Goal: Task Accomplishment & Management: Use online tool/utility

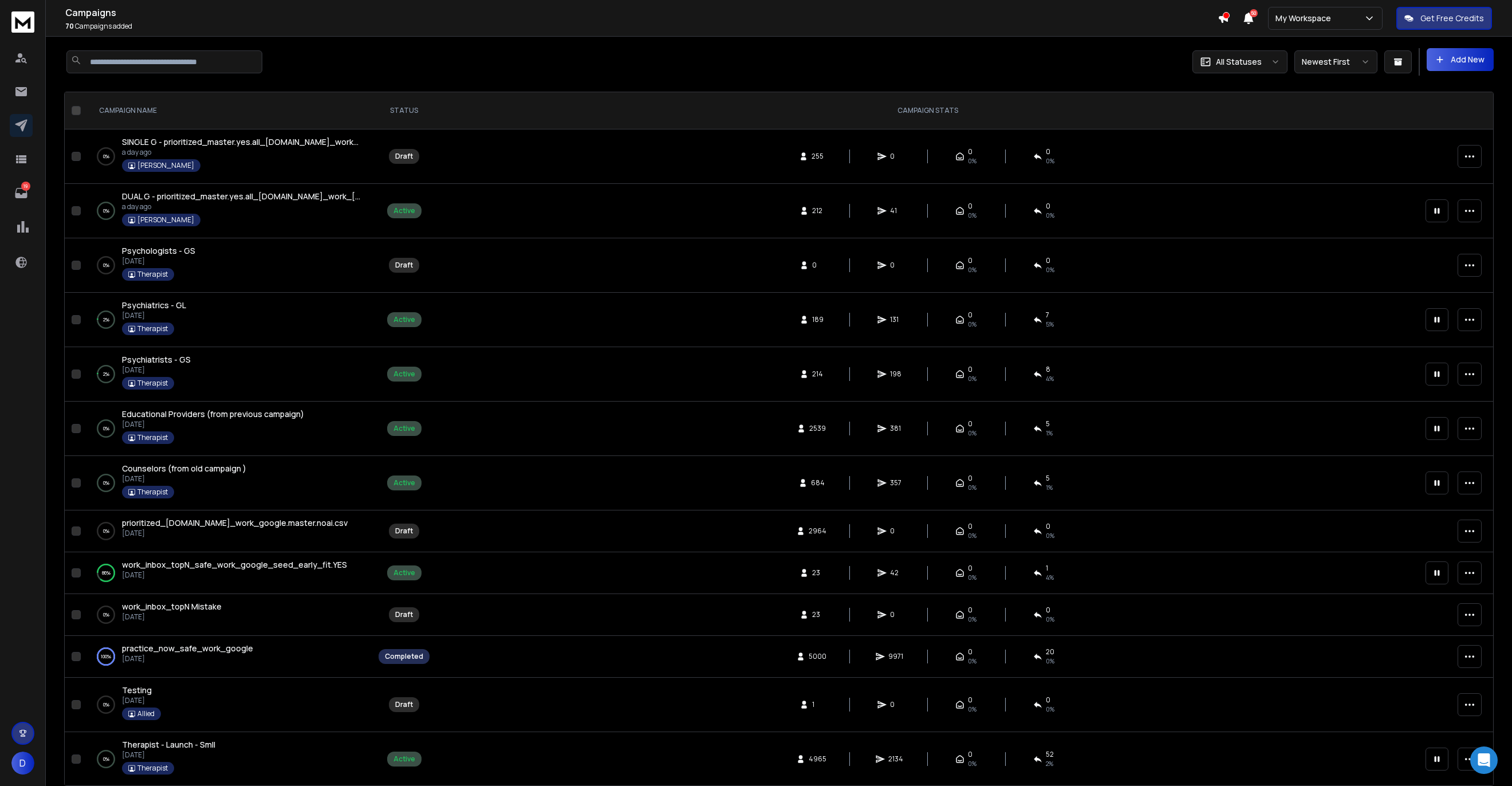
click at [264, 193] on span "DUAL G - prioritized_master.yes.all_[DOMAIN_NAME]_work_[DOMAIN_NAME]" at bounding box center [269, 196] width 294 height 11
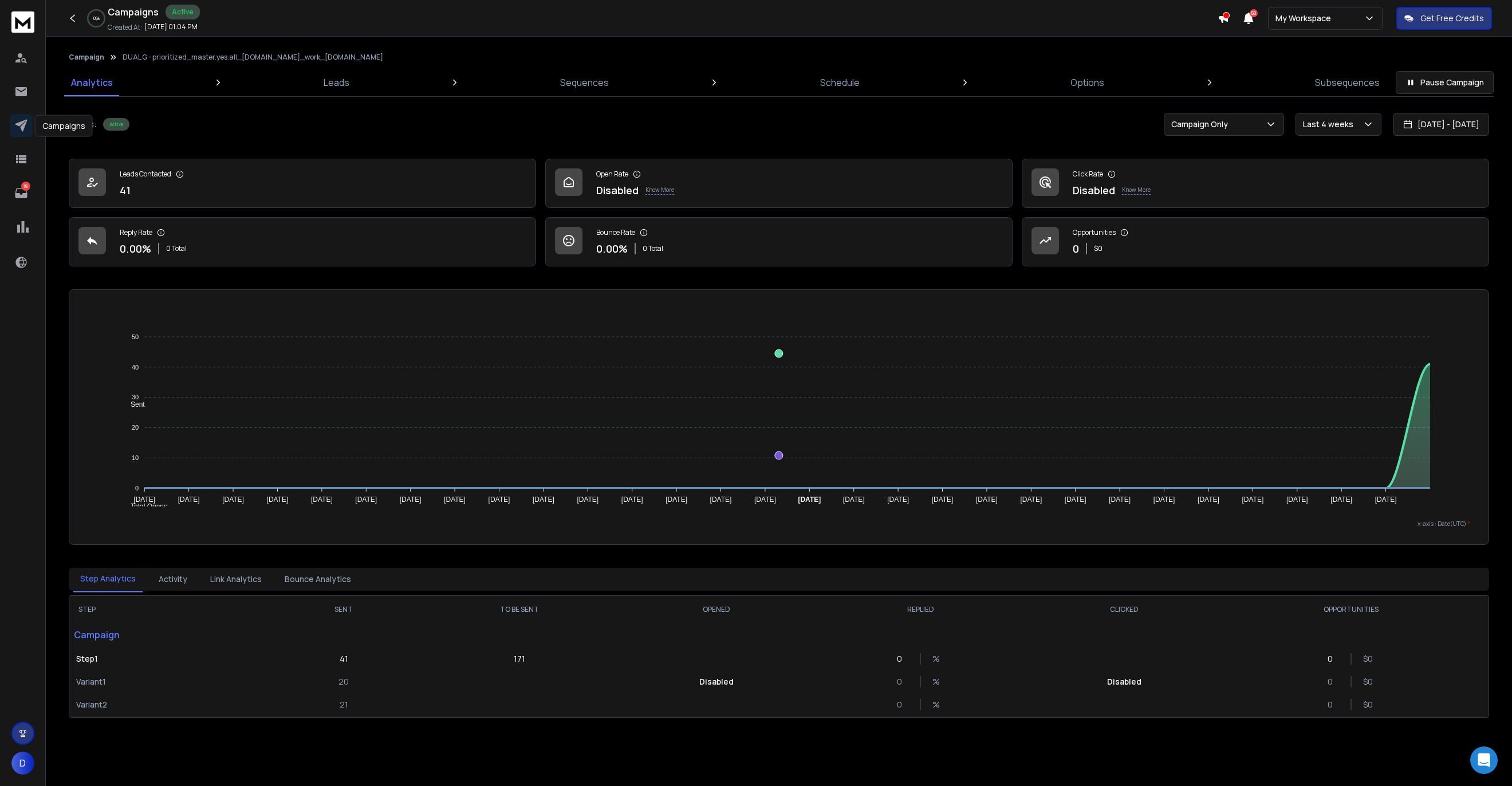
click at [22, 126] on icon at bounding box center [21, 125] width 12 height 12
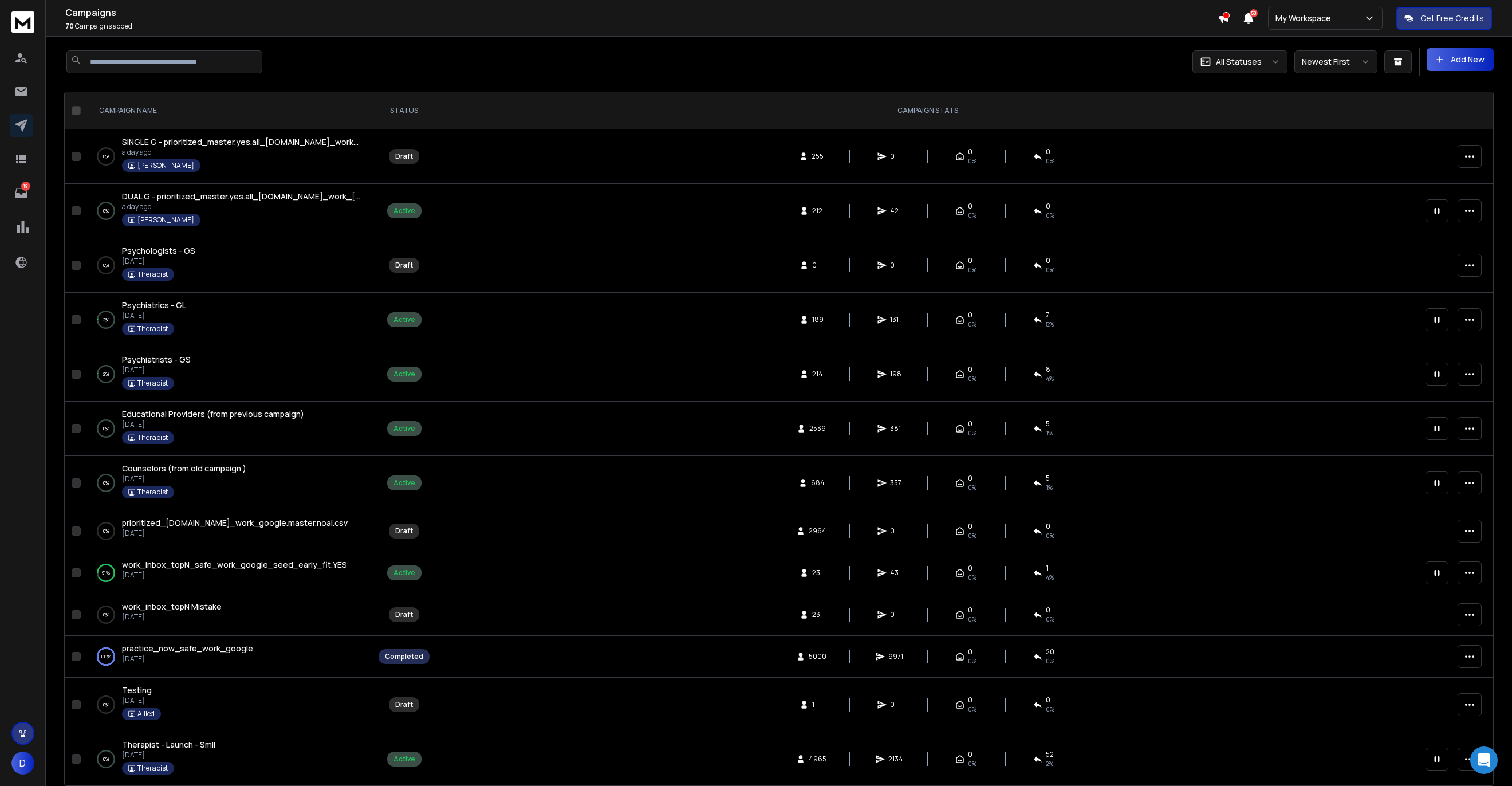
click at [238, 199] on span "DUAL G - prioritized_master.yes.all_[DOMAIN_NAME]_work_[DOMAIN_NAME]" at bounding box center [269, 196] width 294 height 11
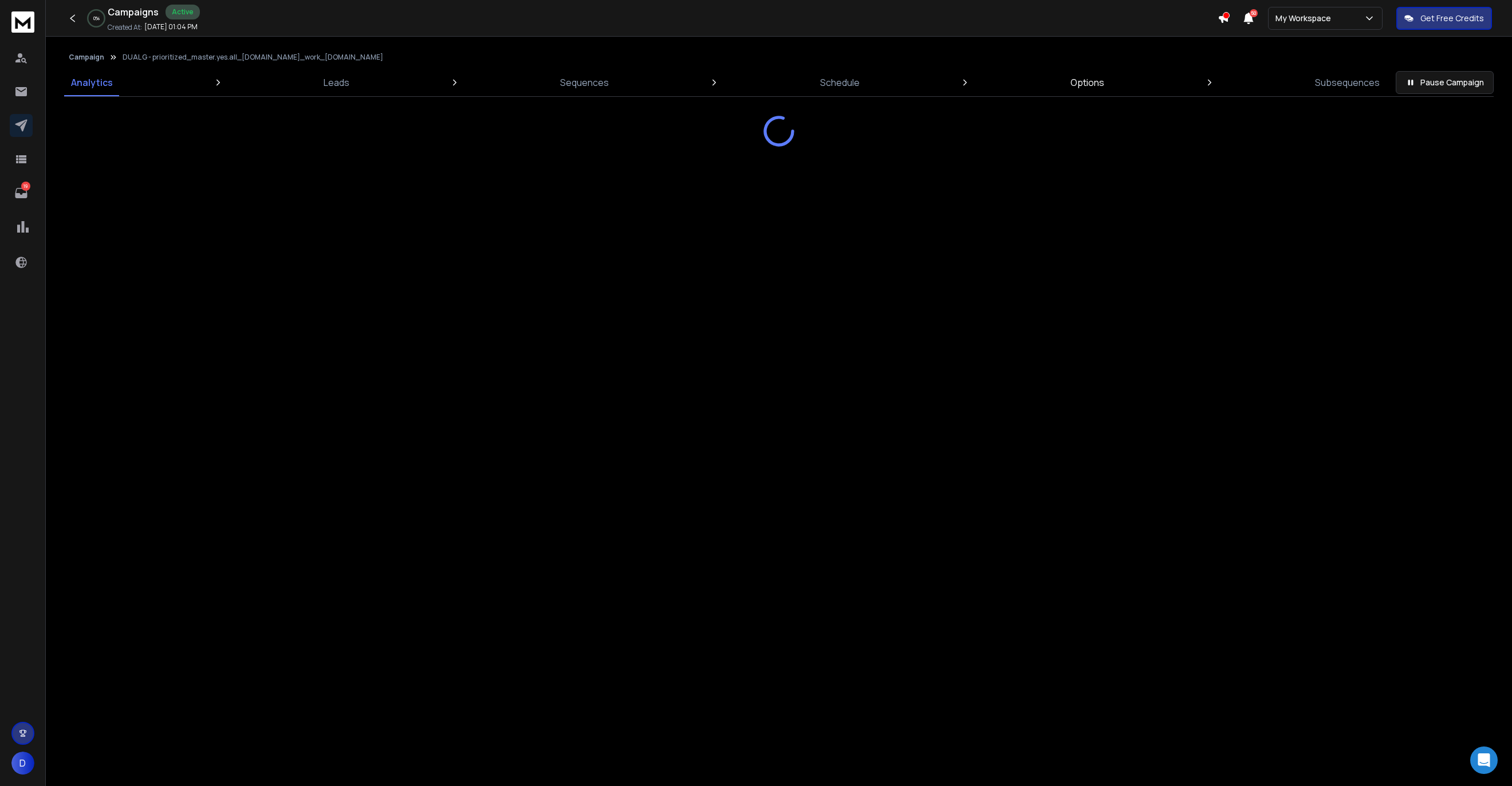
click at [1086, 83] on p "Options" at bounding box center [1087, 83] width 34 height 14
select select "**********"
select select "*"
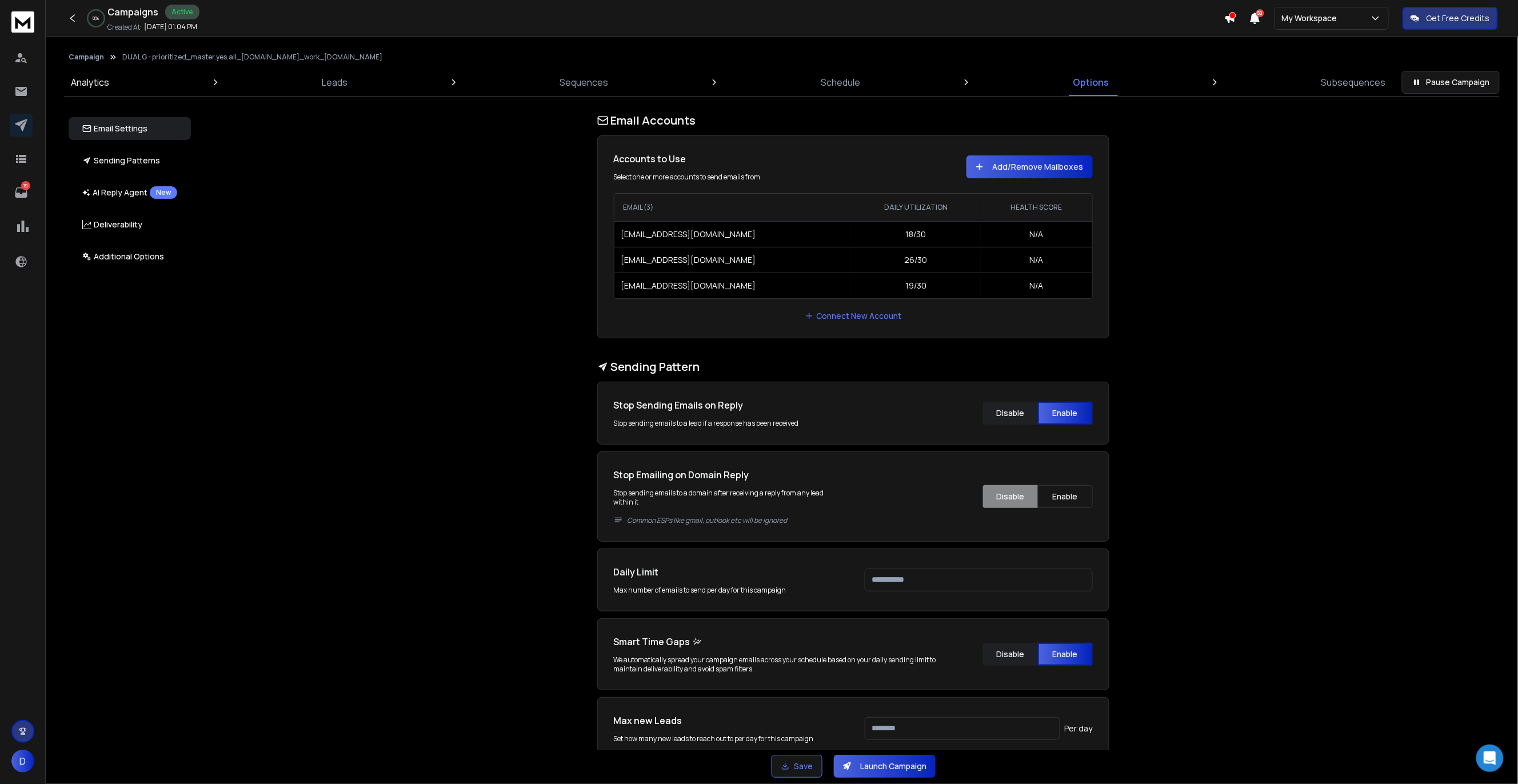
click at [89, 81] on p "Analytics" at bounding box center [90, 83] width 38 height 14
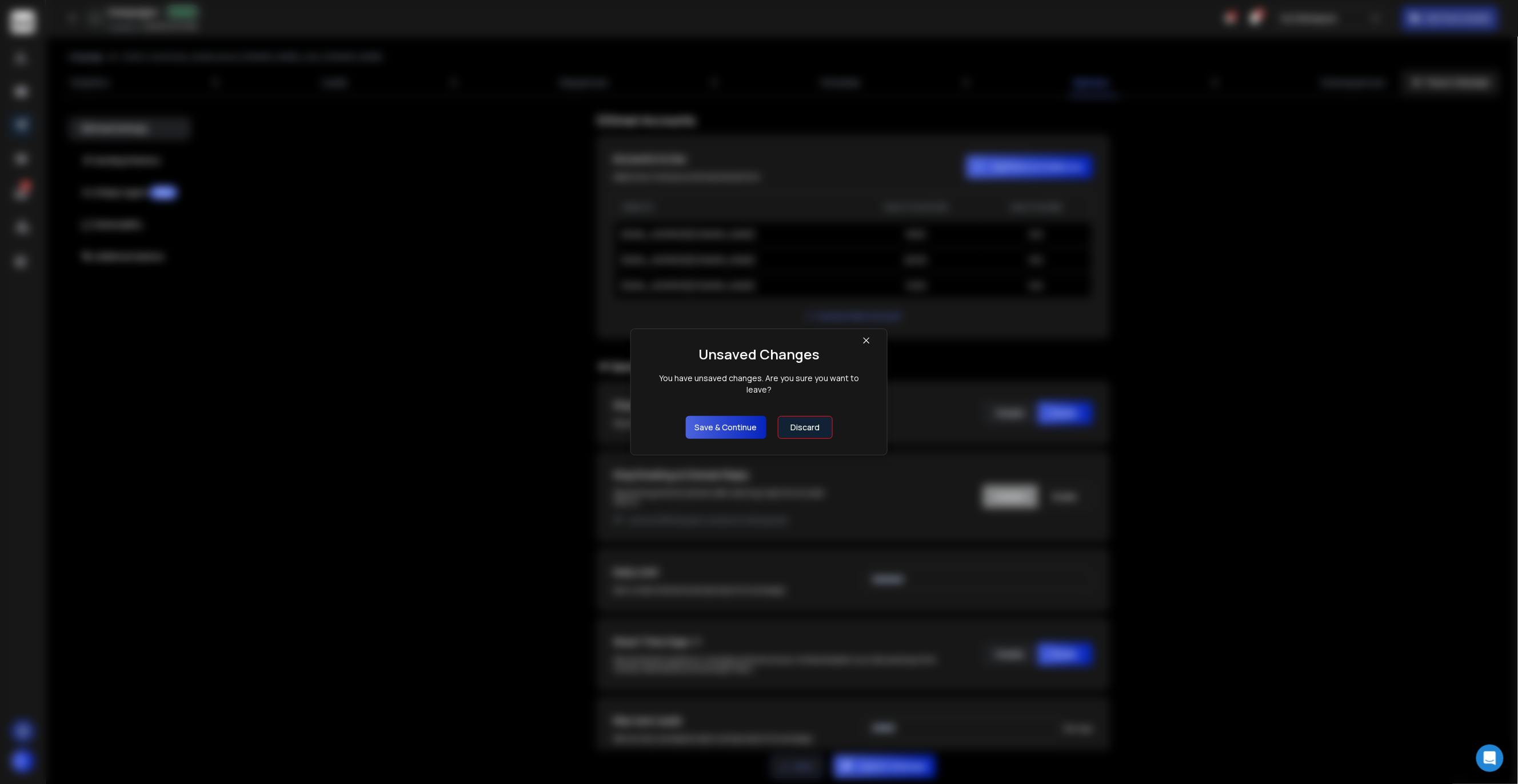
click at [821, 416] on button "Discard" at bounding box center [805, 428] width 55 height 23
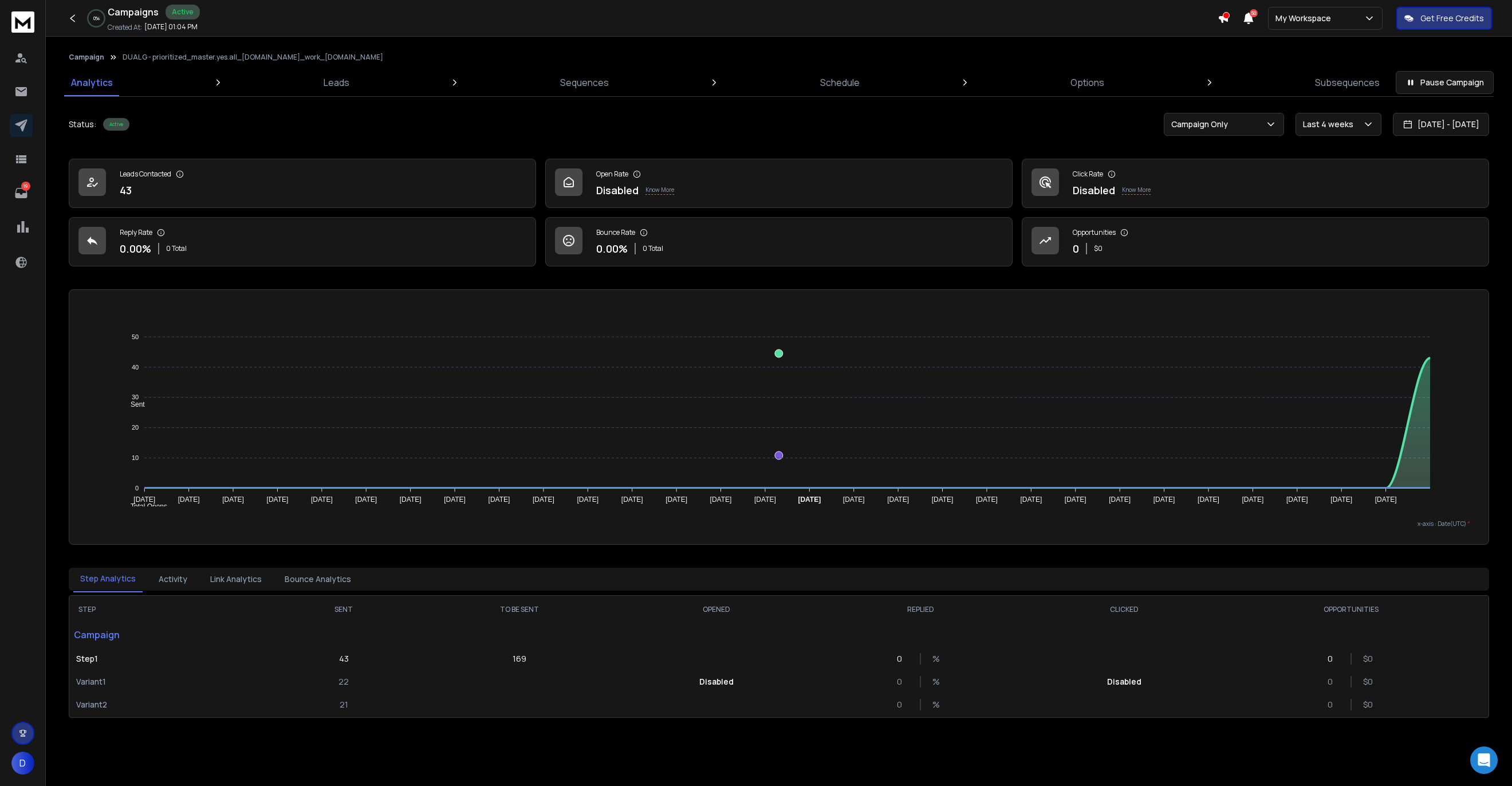
click at [86, 53] on button "Campaign" at bounding box center [87, 58] width 35 height 9
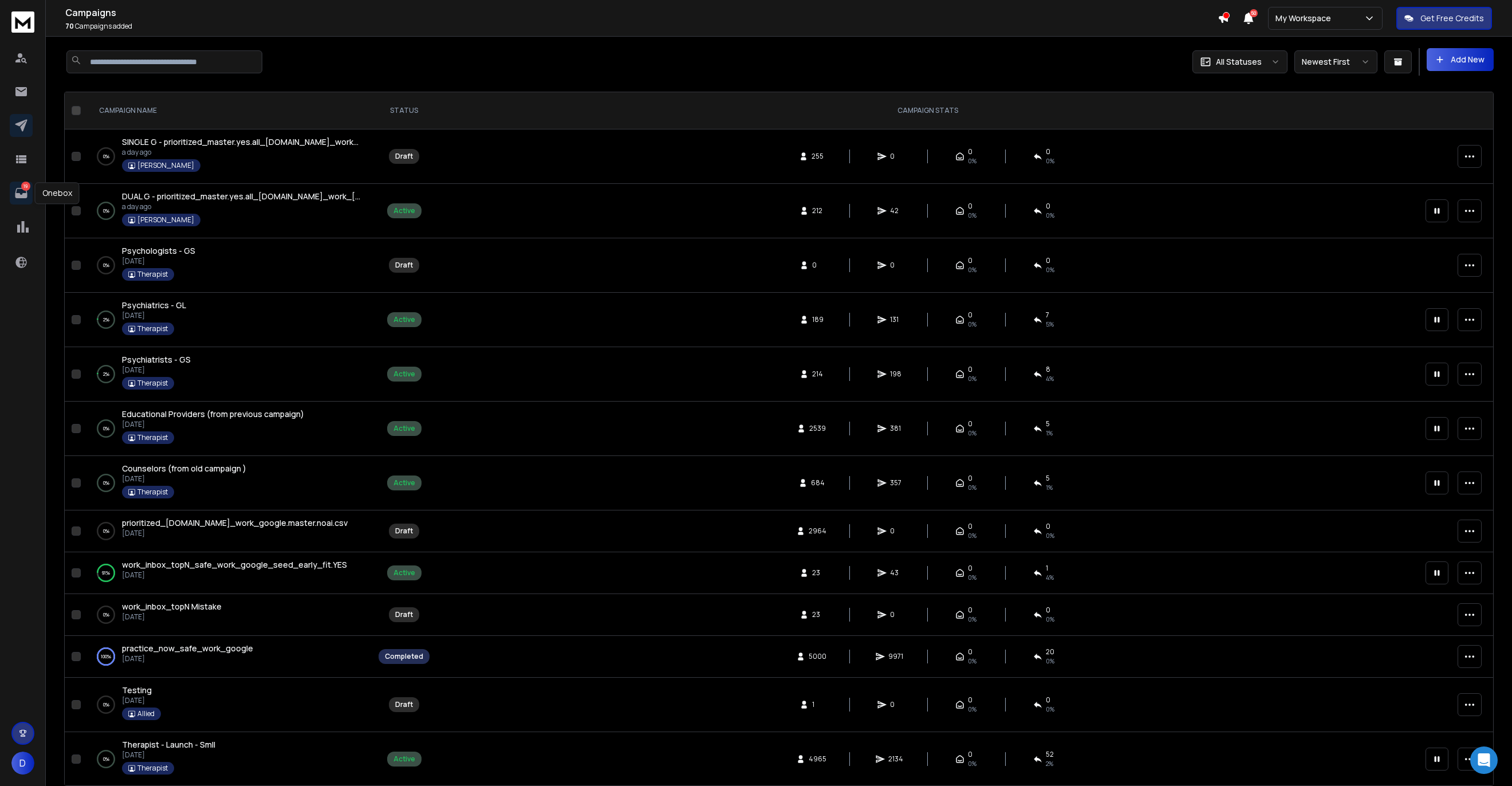
click at [23, 193] on icon at bounding box center [21, 192] width 12 height 10
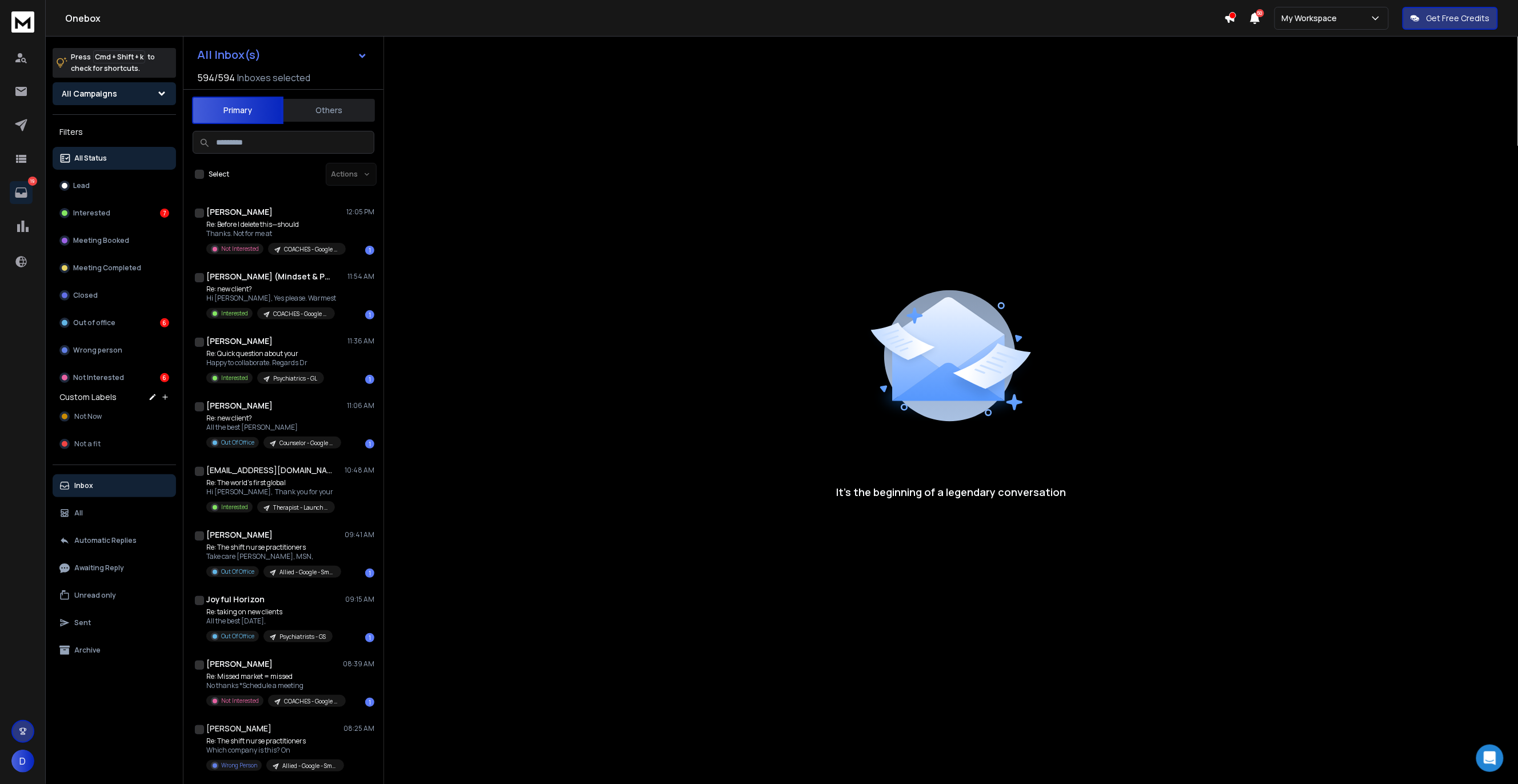
click at [129, 94] on button "All Campaigns" at bounding box center [114, 94] width 123 height 23
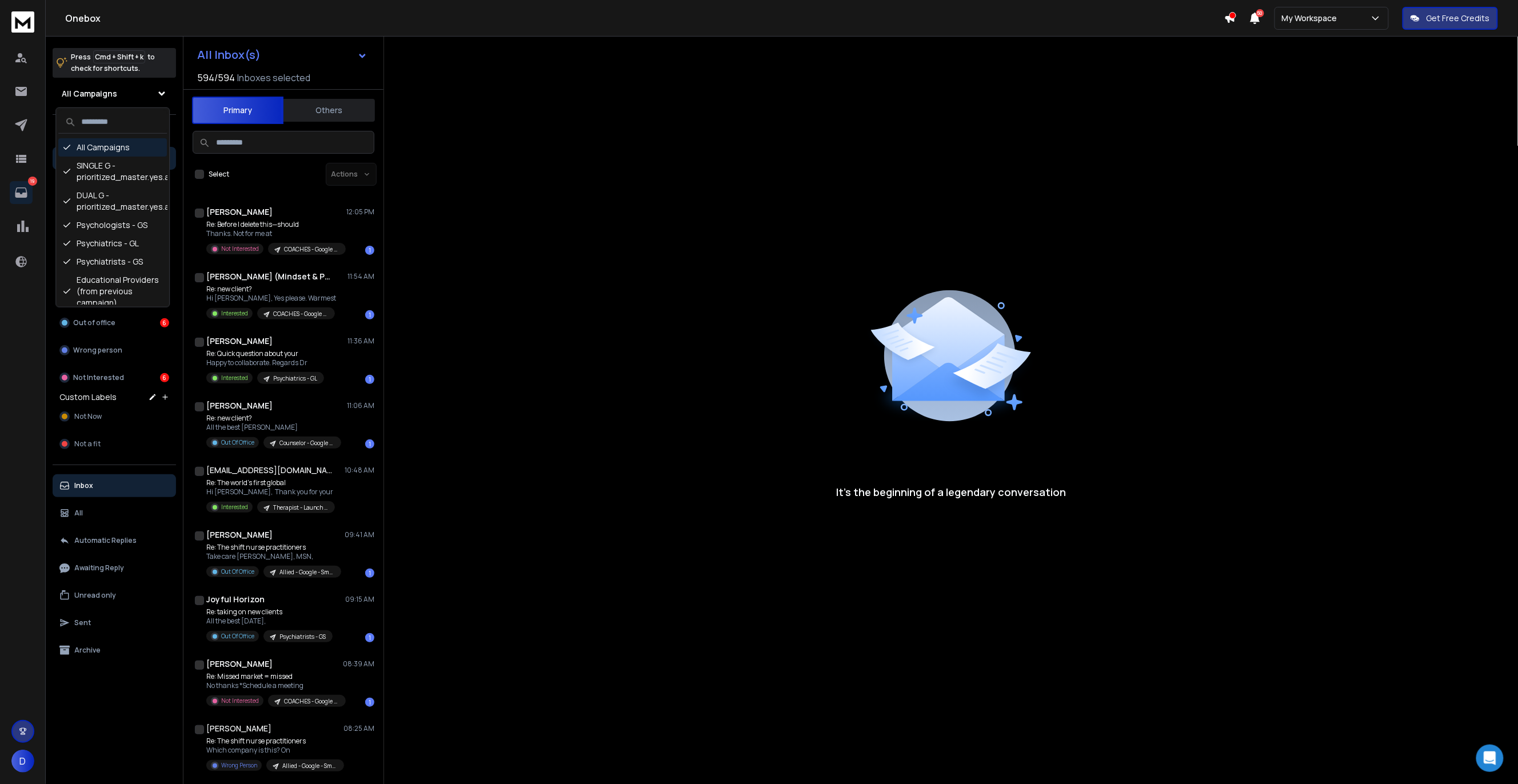
click at [67, 145] on icon at bounding box center [67, 148] width 9 height 9
click at [60, 168] on div "SINGLE G - prioritized_master.yes.all_[DOMAIN_NAME]_work_[DOMAIN_NAME]" at bounding box center [112, 171] width 109 height 30
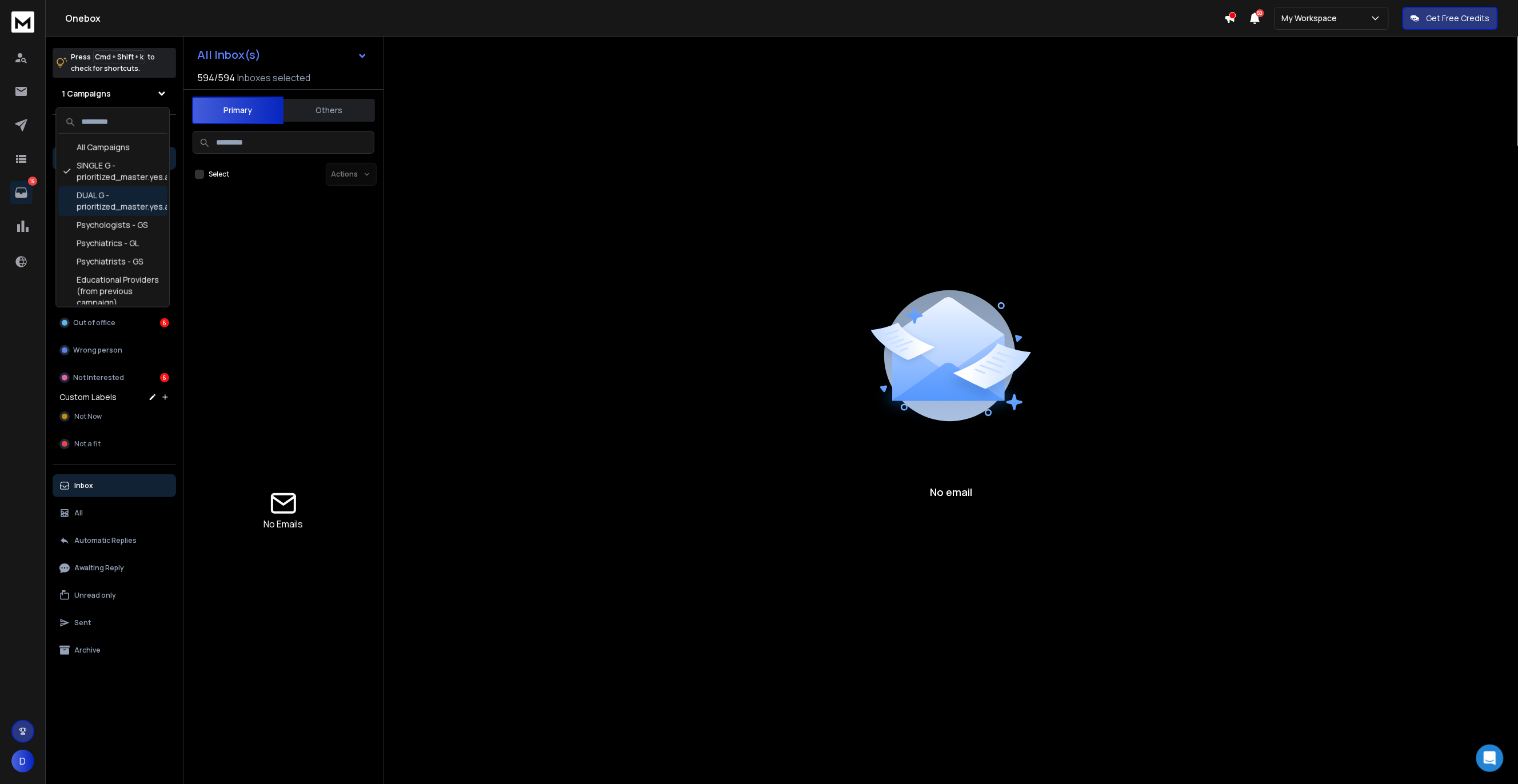
click at [63, 197] on span at bounding box center [67, 201] width 8 height 8
click at [124, 172] on div "SINGLE G - prioritized_master.yes.all_[DOMAIN_NAME]_work_[DOMAIN_NAME]" at bounding box center [112, 171] width 109 height 30
click at [130, 180] on div "SINGLE G - prioritized_master.yes.all_[DOMAIN_NAME]_work_[DOMAIN_NAME]" at bounding box center [112, 171] width 109 height 30
click at [67, 171] on span at bounding box center [67, 171] width 8 height 8
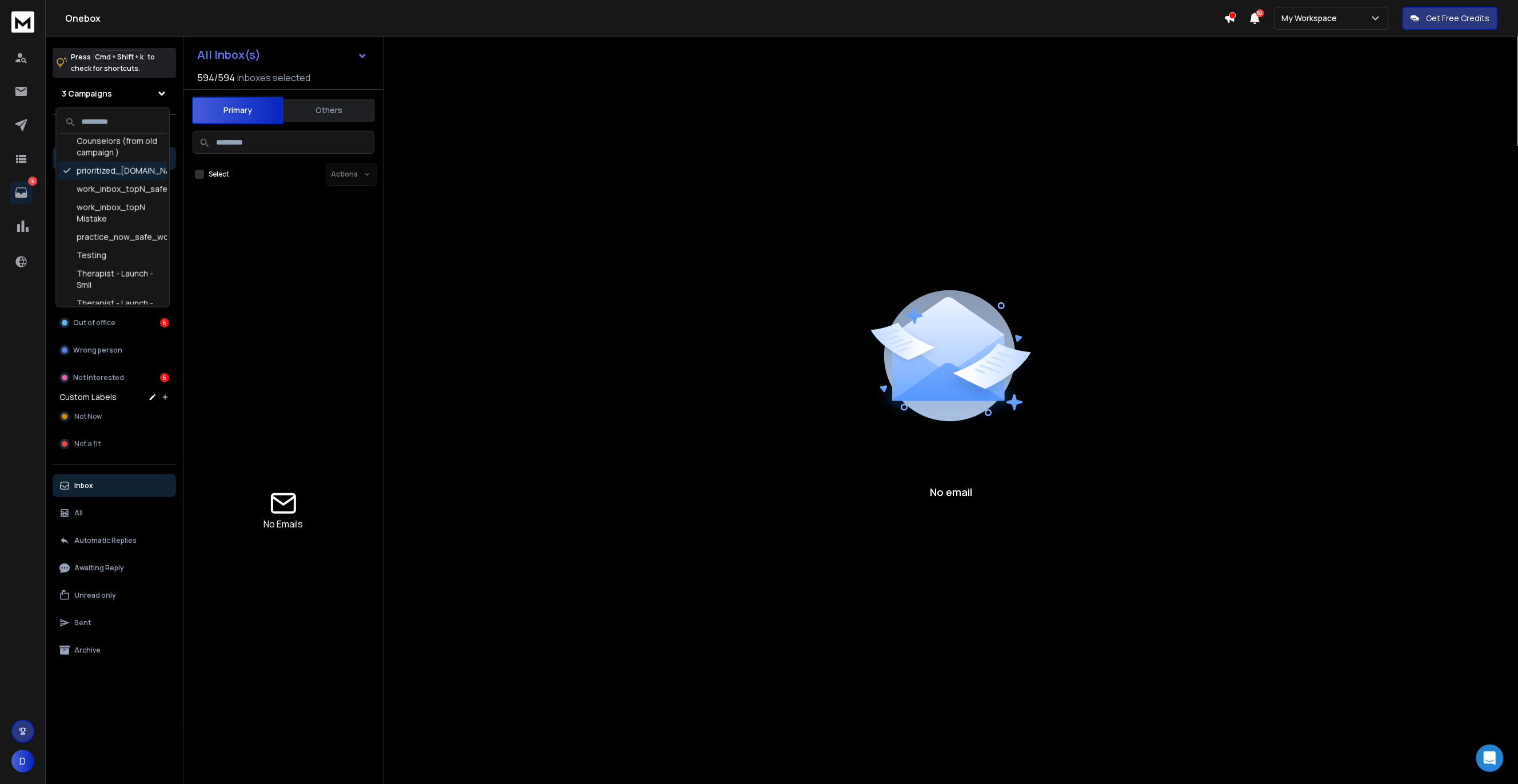
click at [67, 171] on polyline at bounding box center [67, 170] width 6 height 4
click at [549, 110] on div "No email" at bounding box center [951, 369] width 1134 height 666
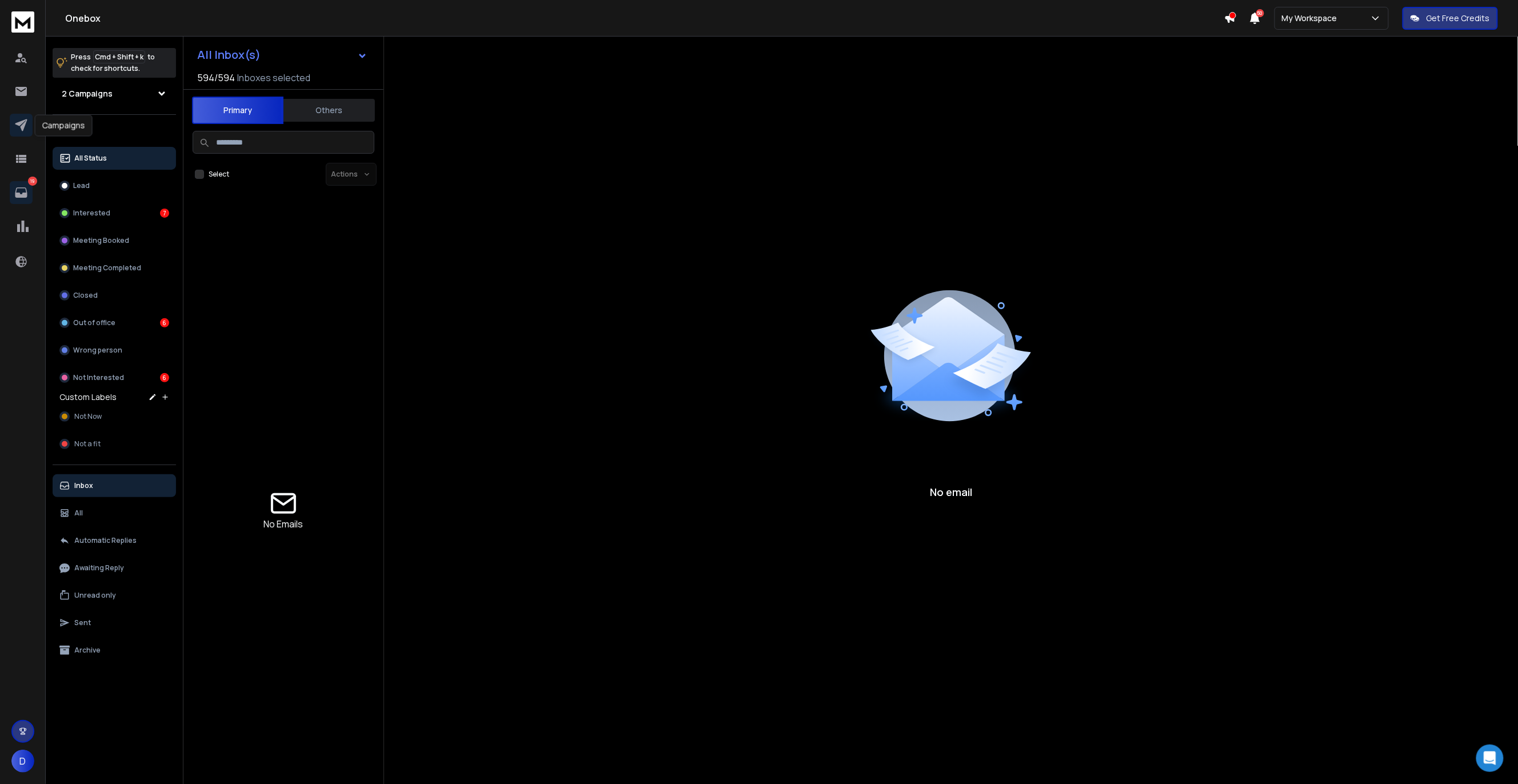
click at [26, 125] on icon at bounding box center [21, 125] width 14 height 14
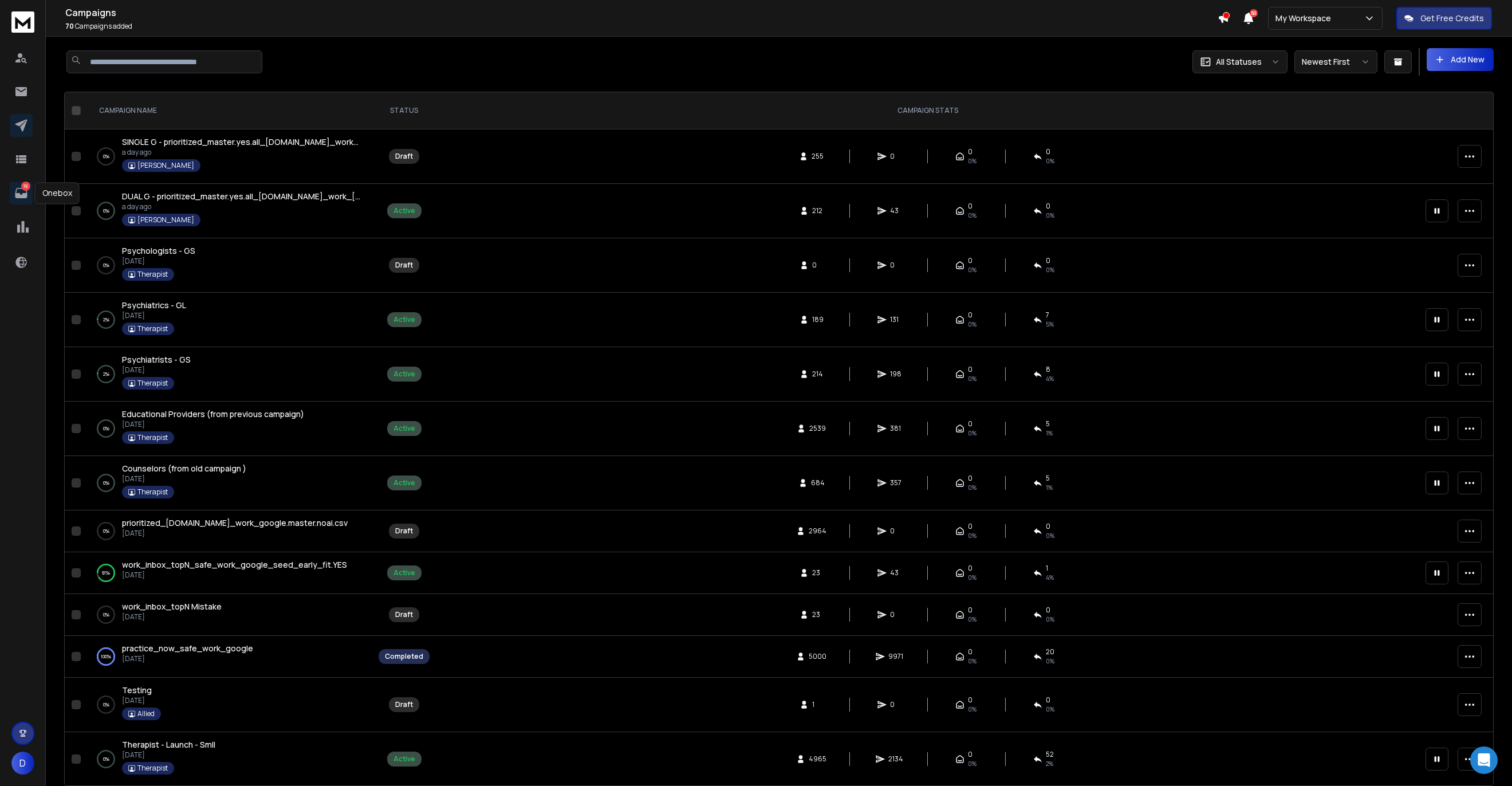
click at [20, 190] on icon at bounding box center [21, 193] width 14 height 14
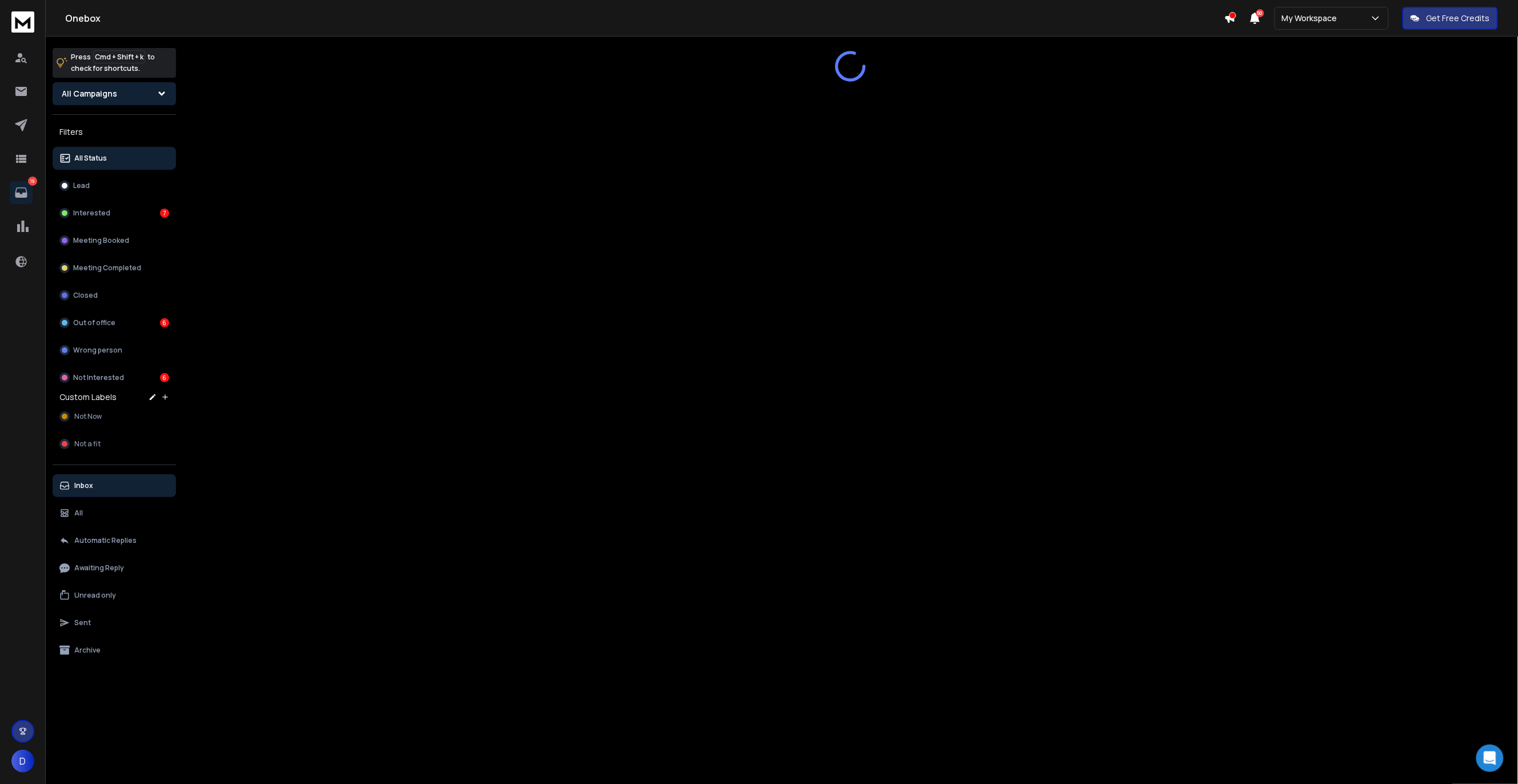
click at [168, 93] on button "All Campaigns" at bounding box center [114, 94] width 123 height 23
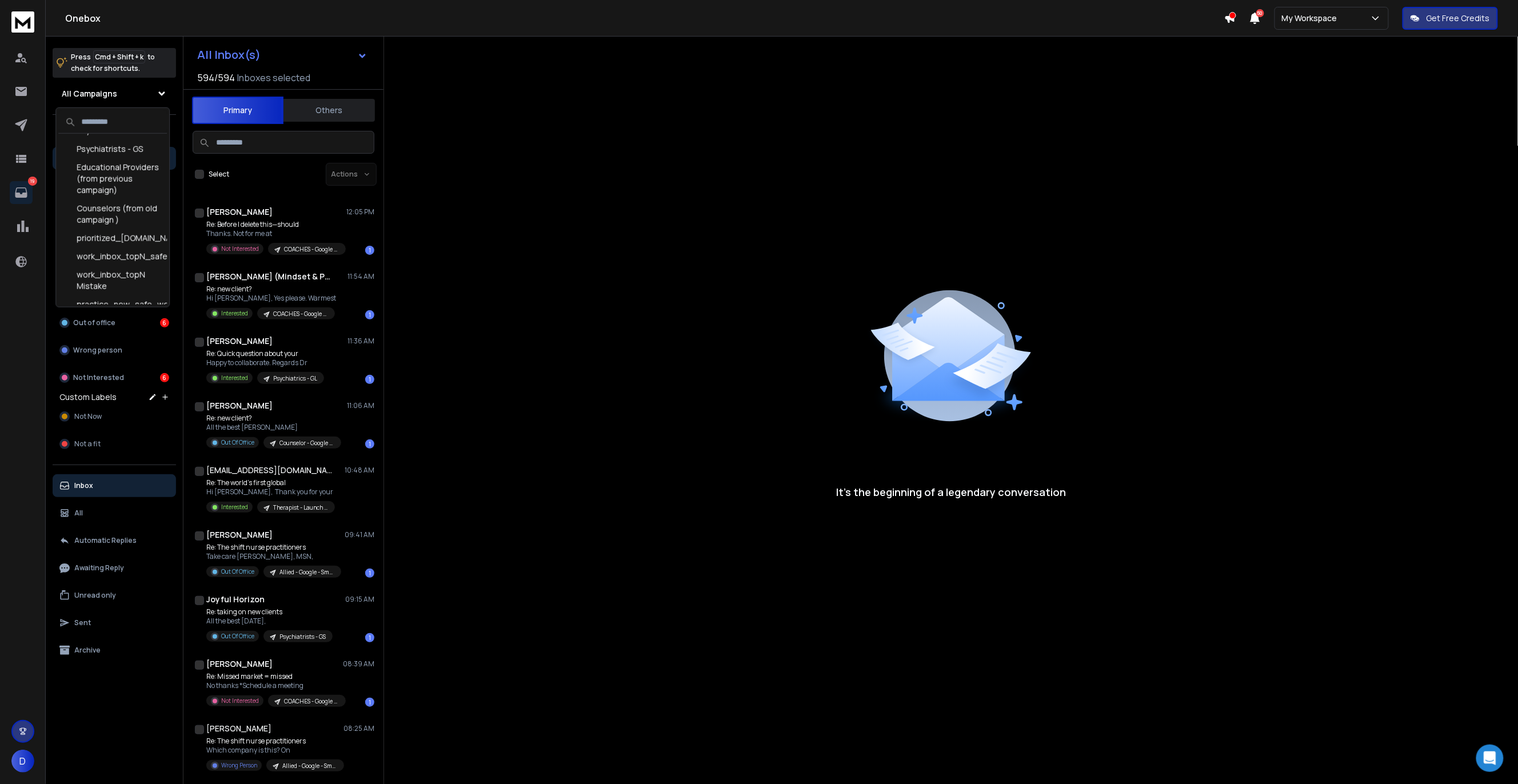
scroll to position [115, 0]
click at [67, 255] on span at bounding box center [67, 254] width 8 height 8
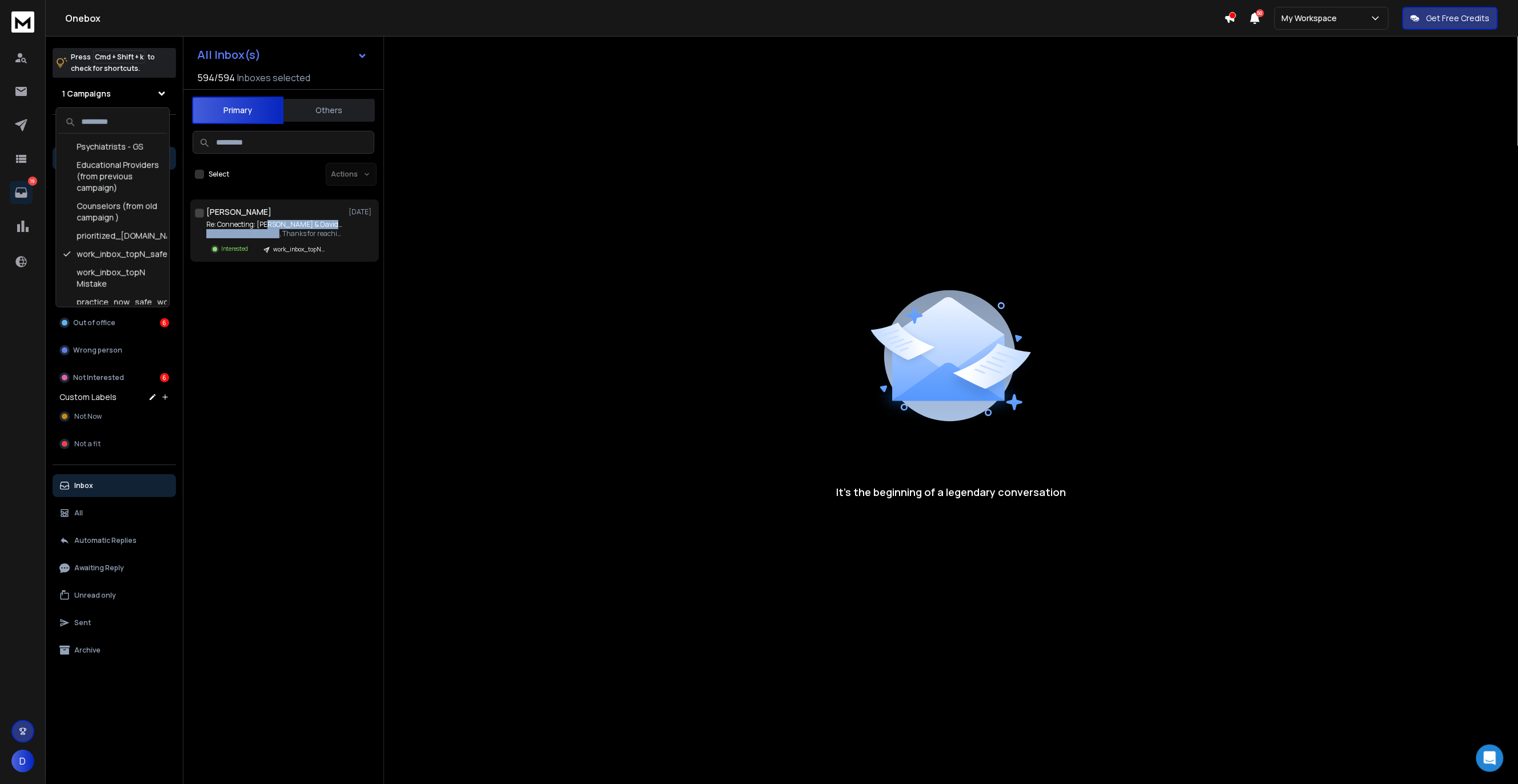
click at [265, 229] on div "Re: Connecting: [PERSON_NAME] & DavidPaul Hello [PERSON_NAME], Thanks for reach…" at bounding box center [275, 238] width 137 height 35
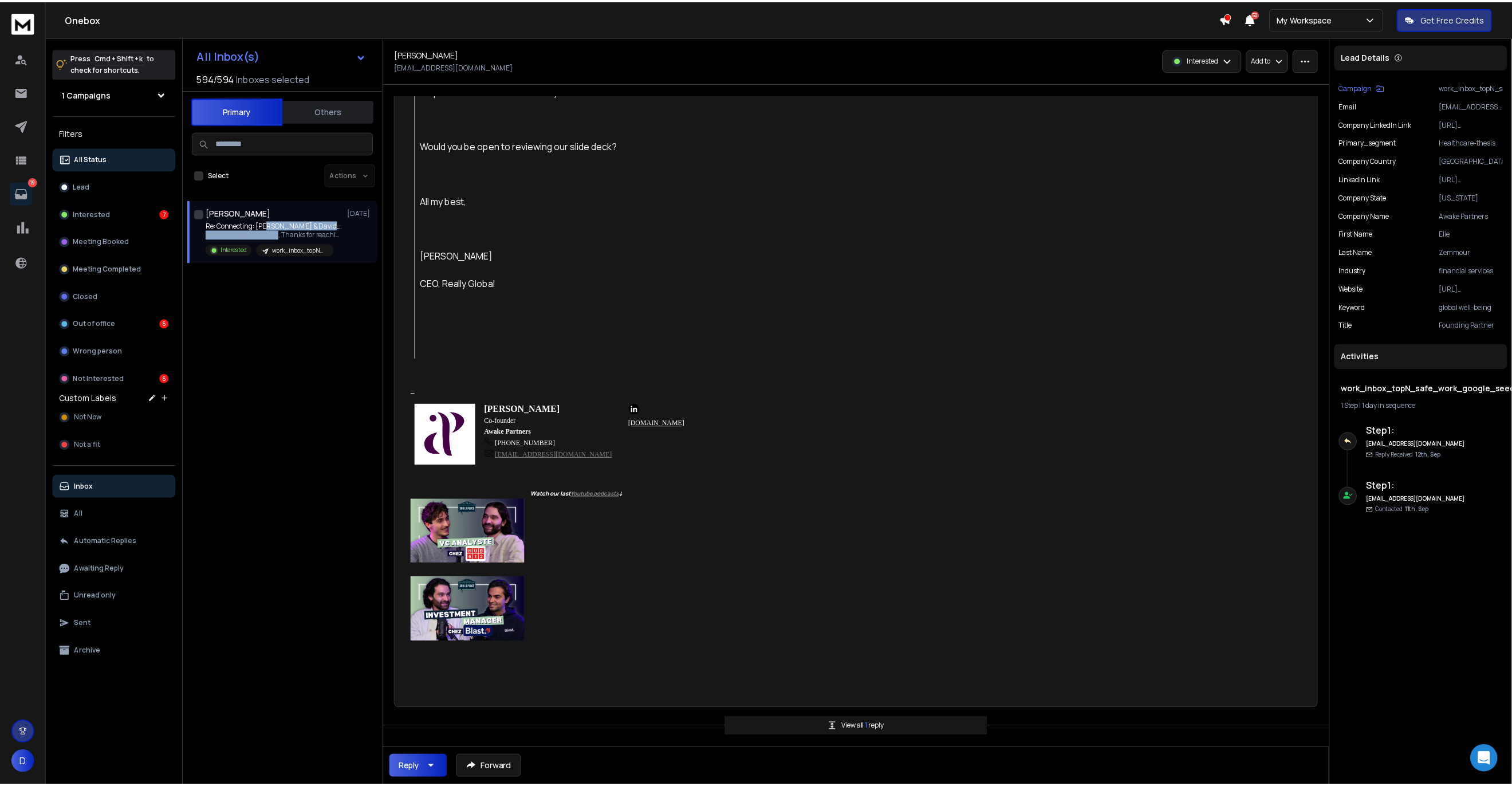
scroll to position [0, 0]
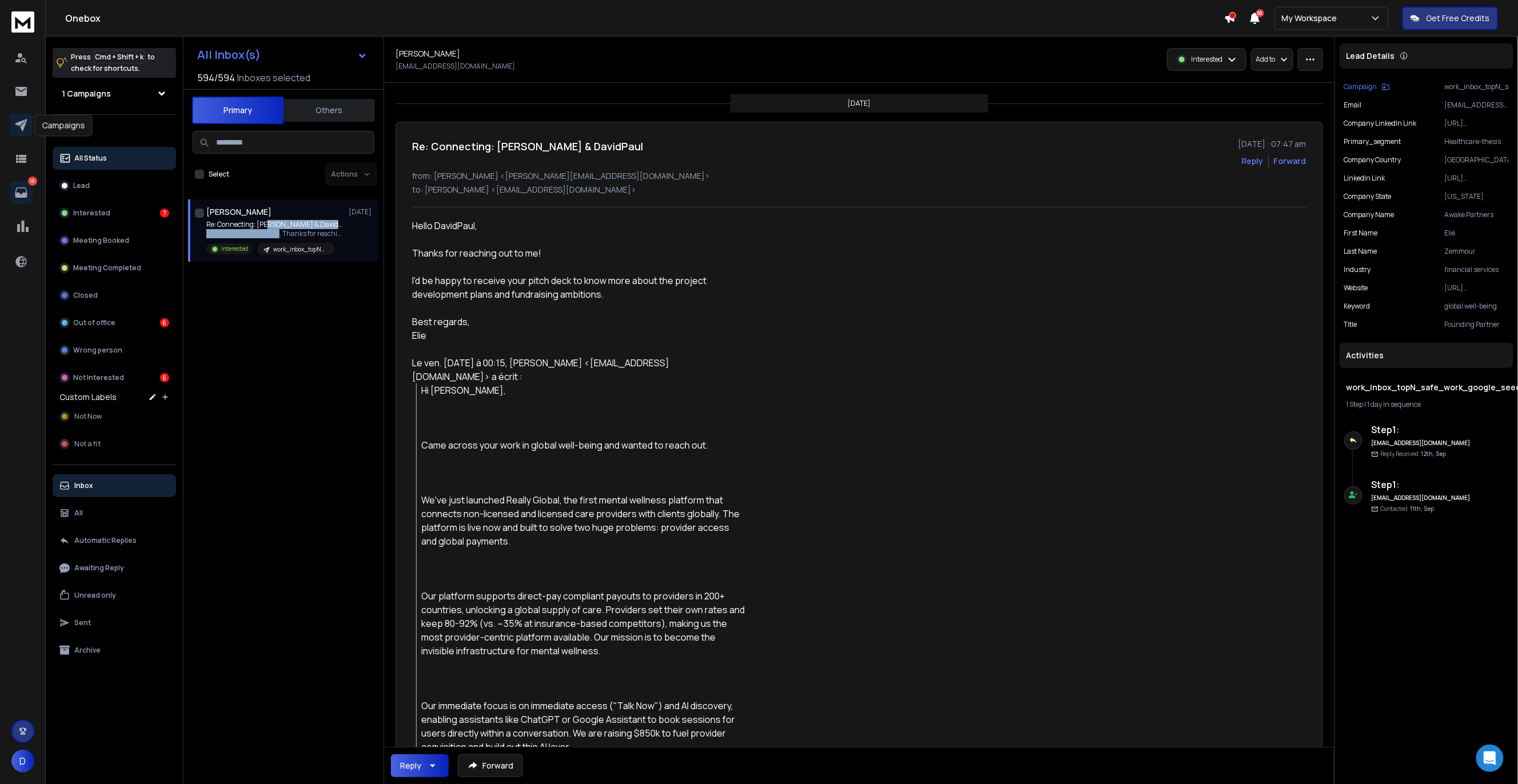
click at [20, 127] on icon at bounding box center [21, 125] width 12 height 12
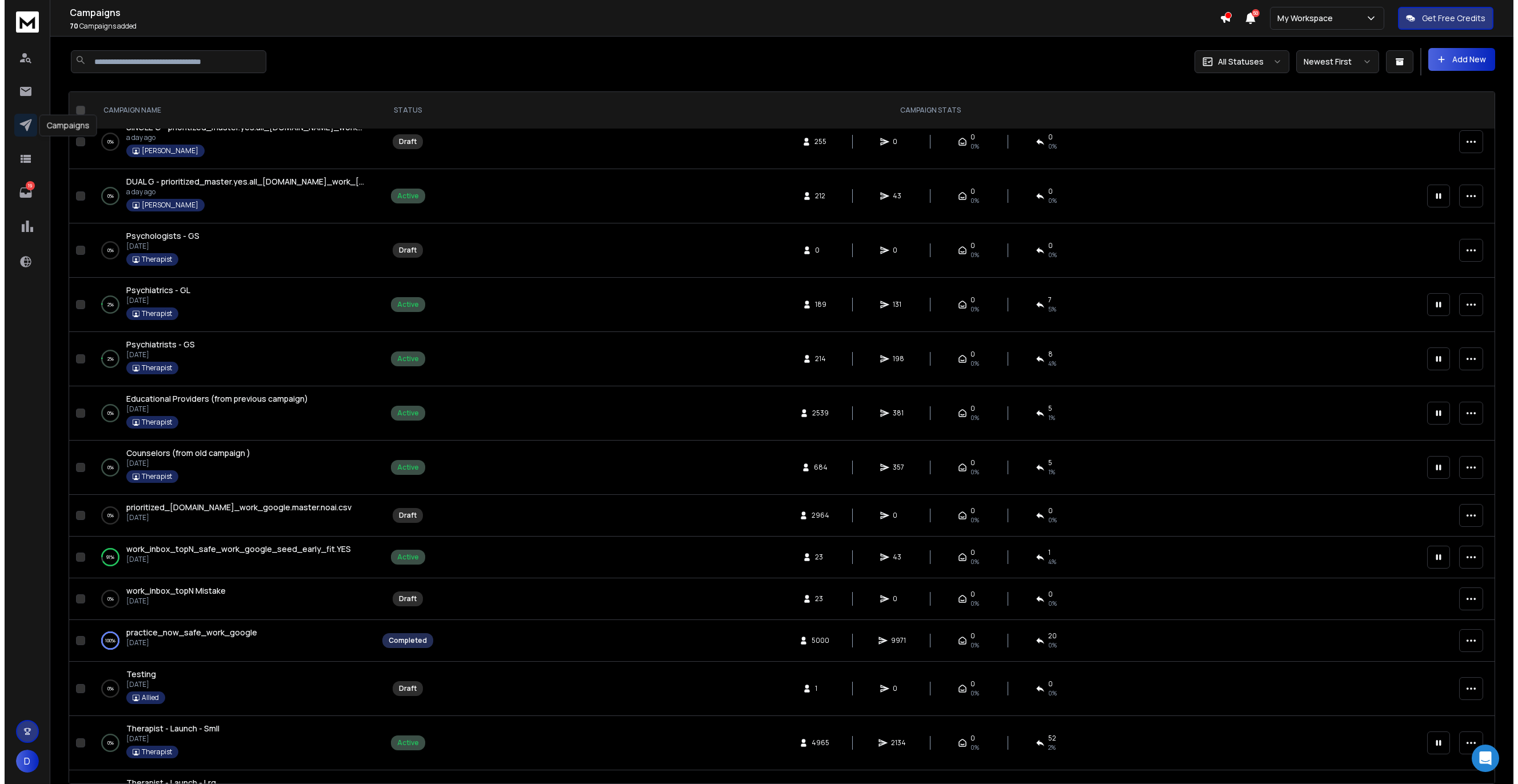
scroll to position [15, 0]
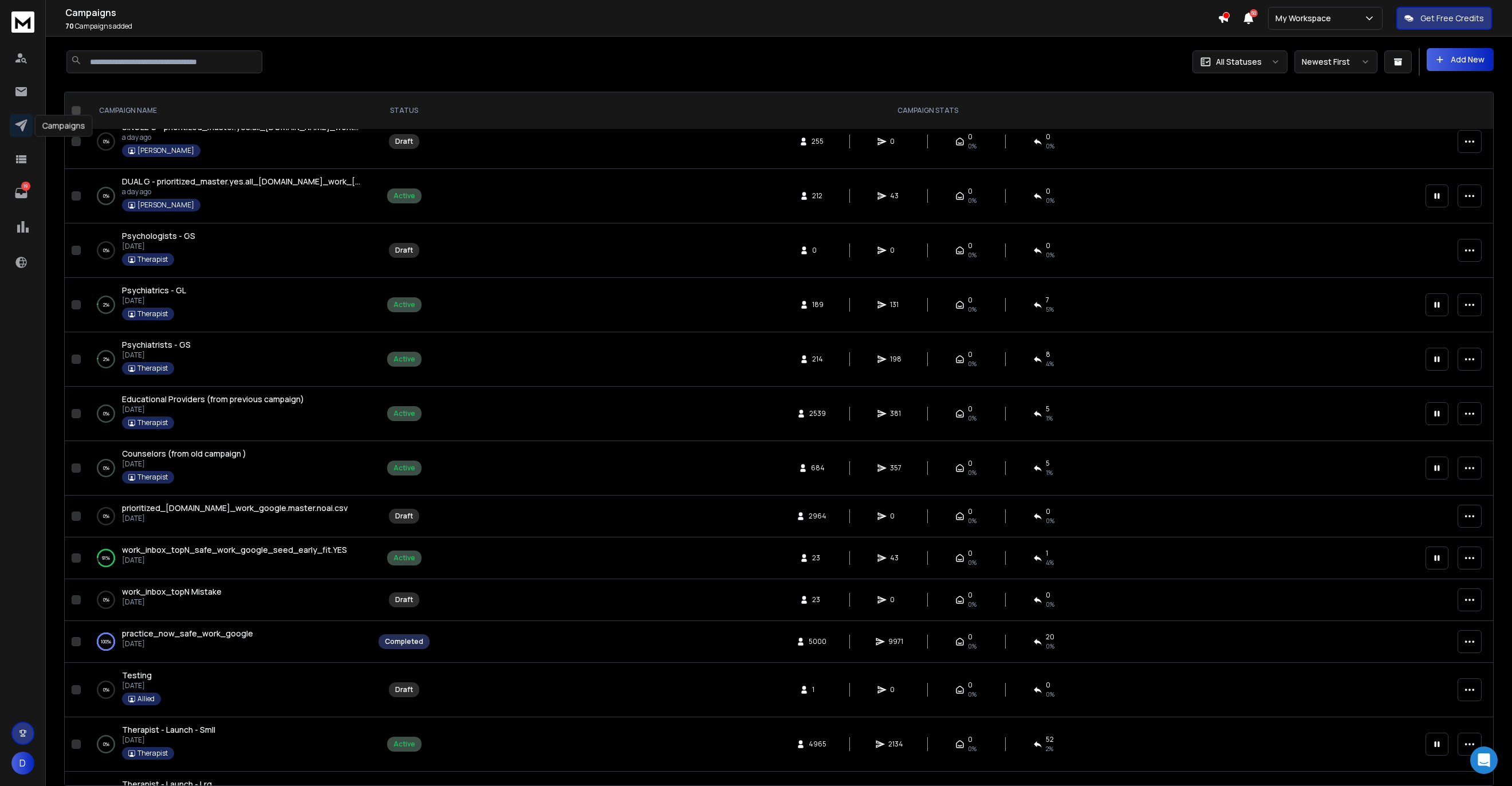
click at [218, 544] on span "work_inbox_topN_safe_work_google_seed_early_fit.YES" at bounding box center [235, 550] width 225 height 11
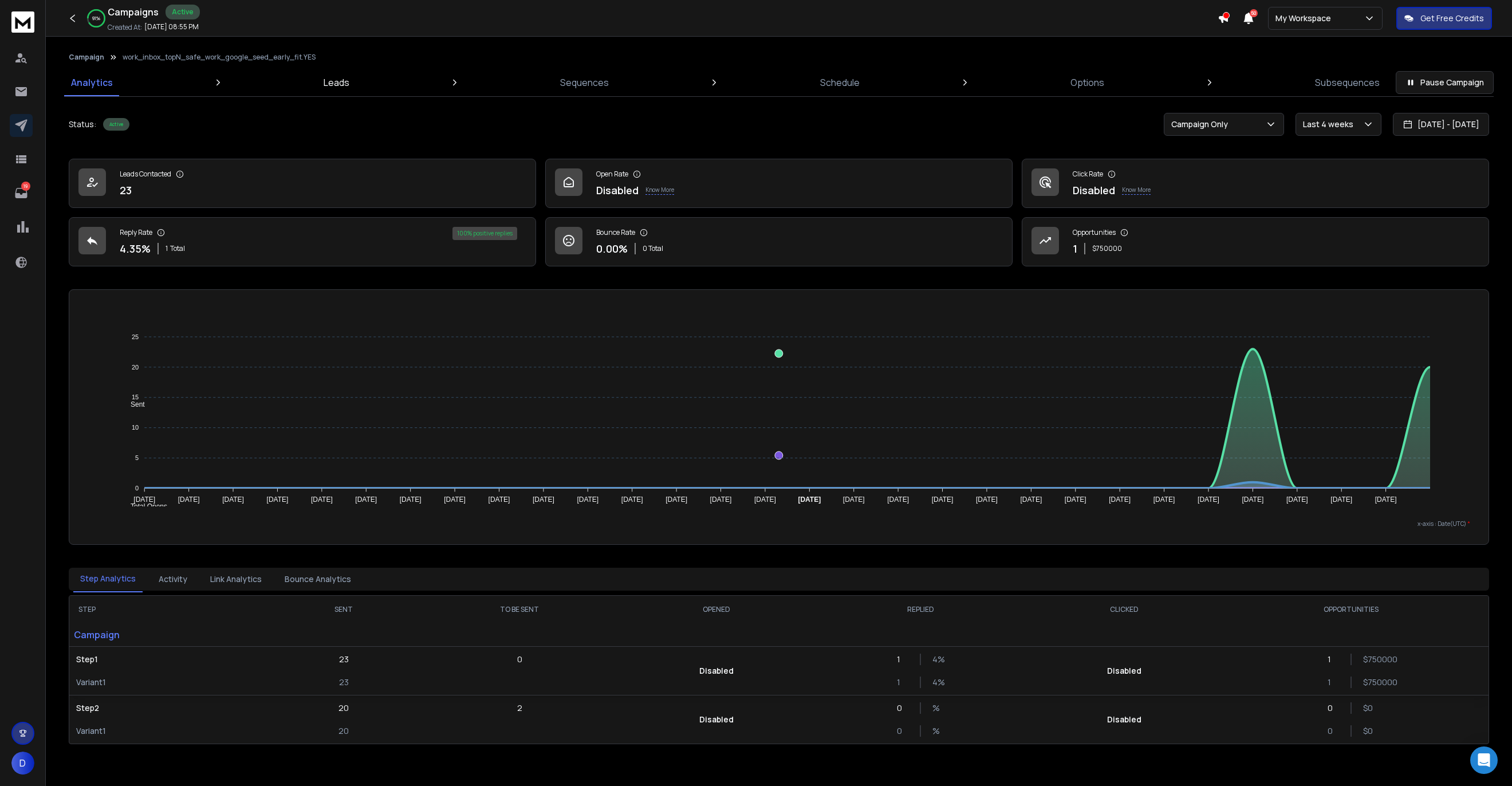
click at [342, 74] on link "Leads" at bounding box center [337, 83] width 40 height 28
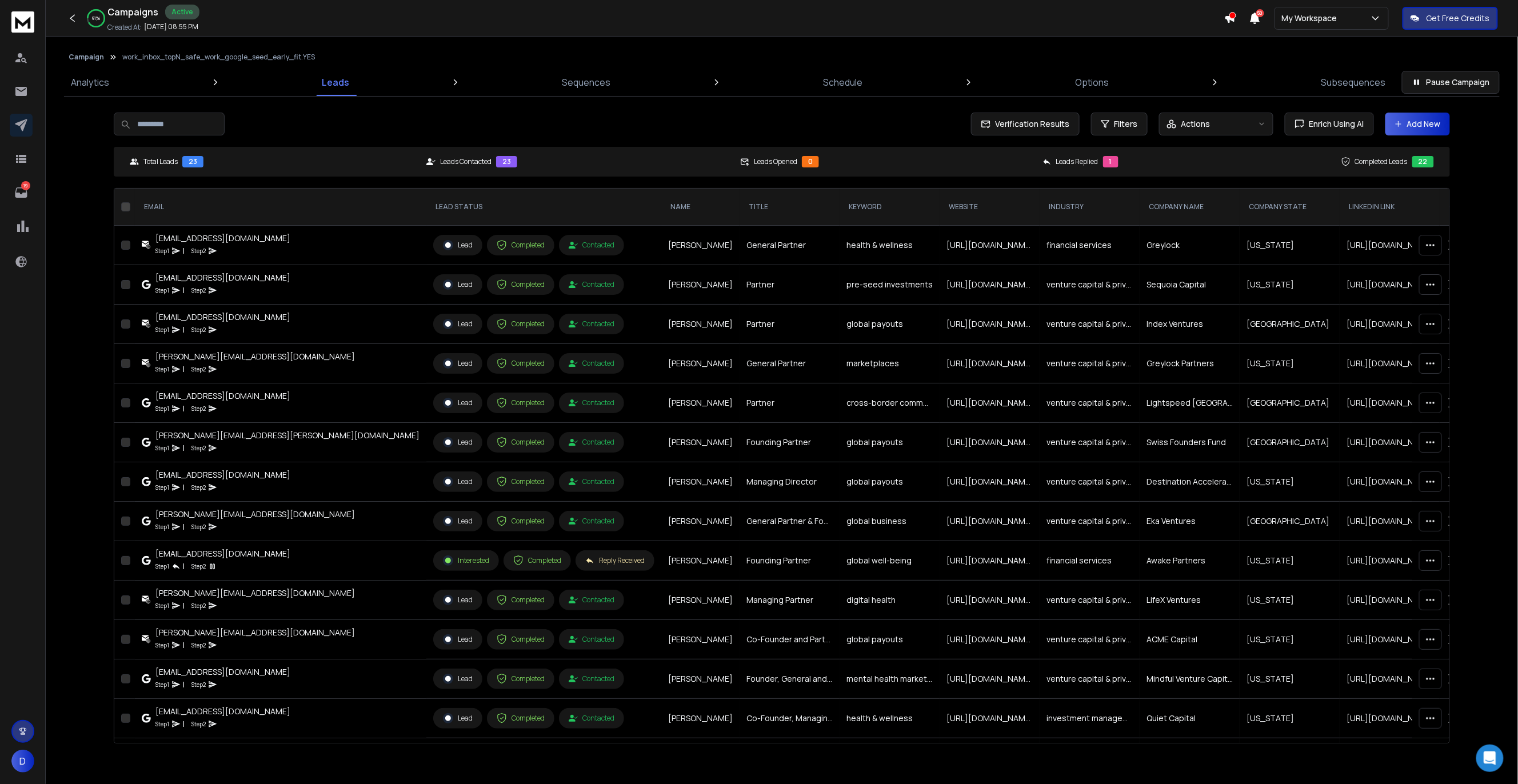
click at [739, 570] on td "Founding Partner" at bounding box center [789, 561] width 100 height 40
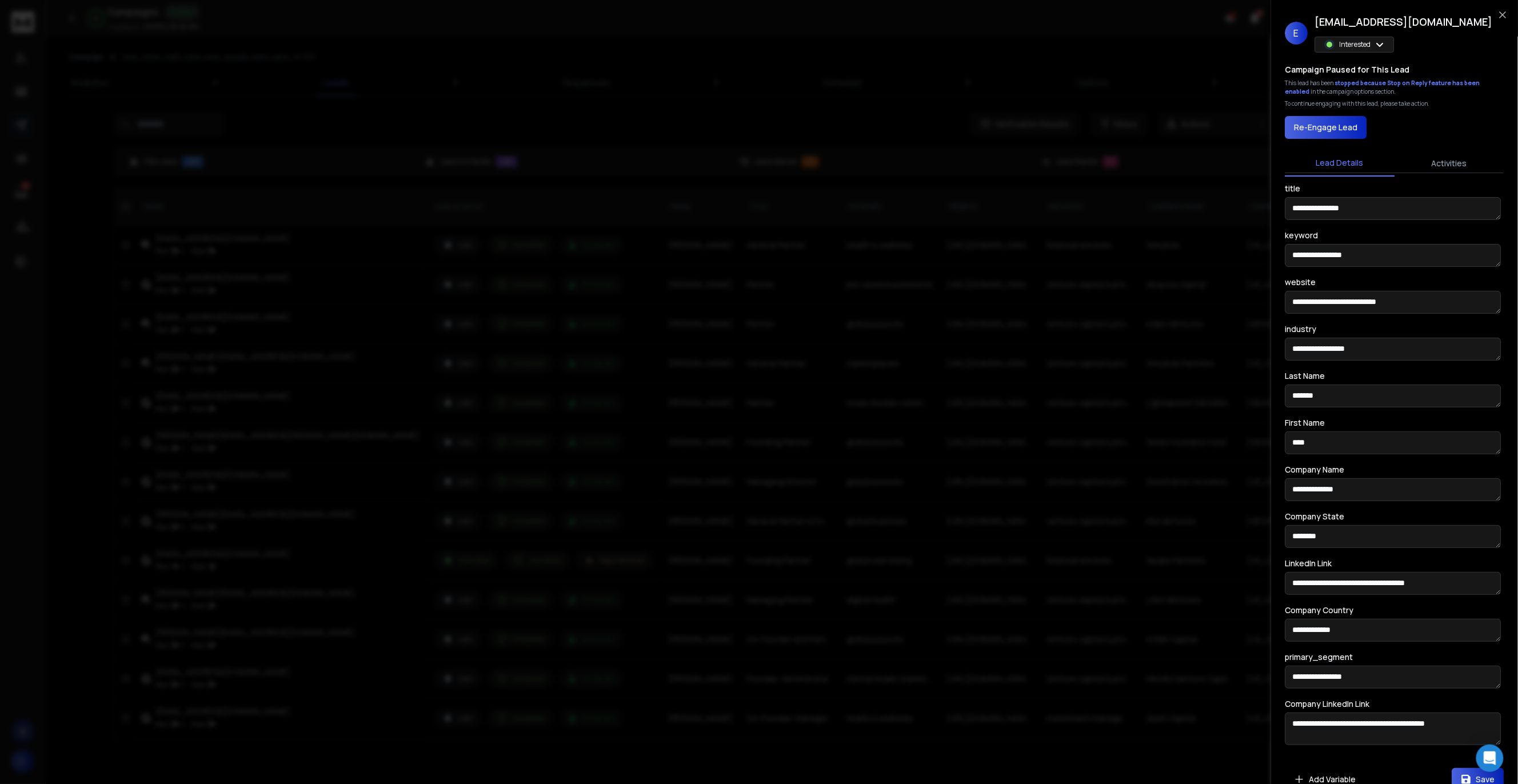
click at [1062, 70] on div at bounding box center [759, 392] width 1518 height 784
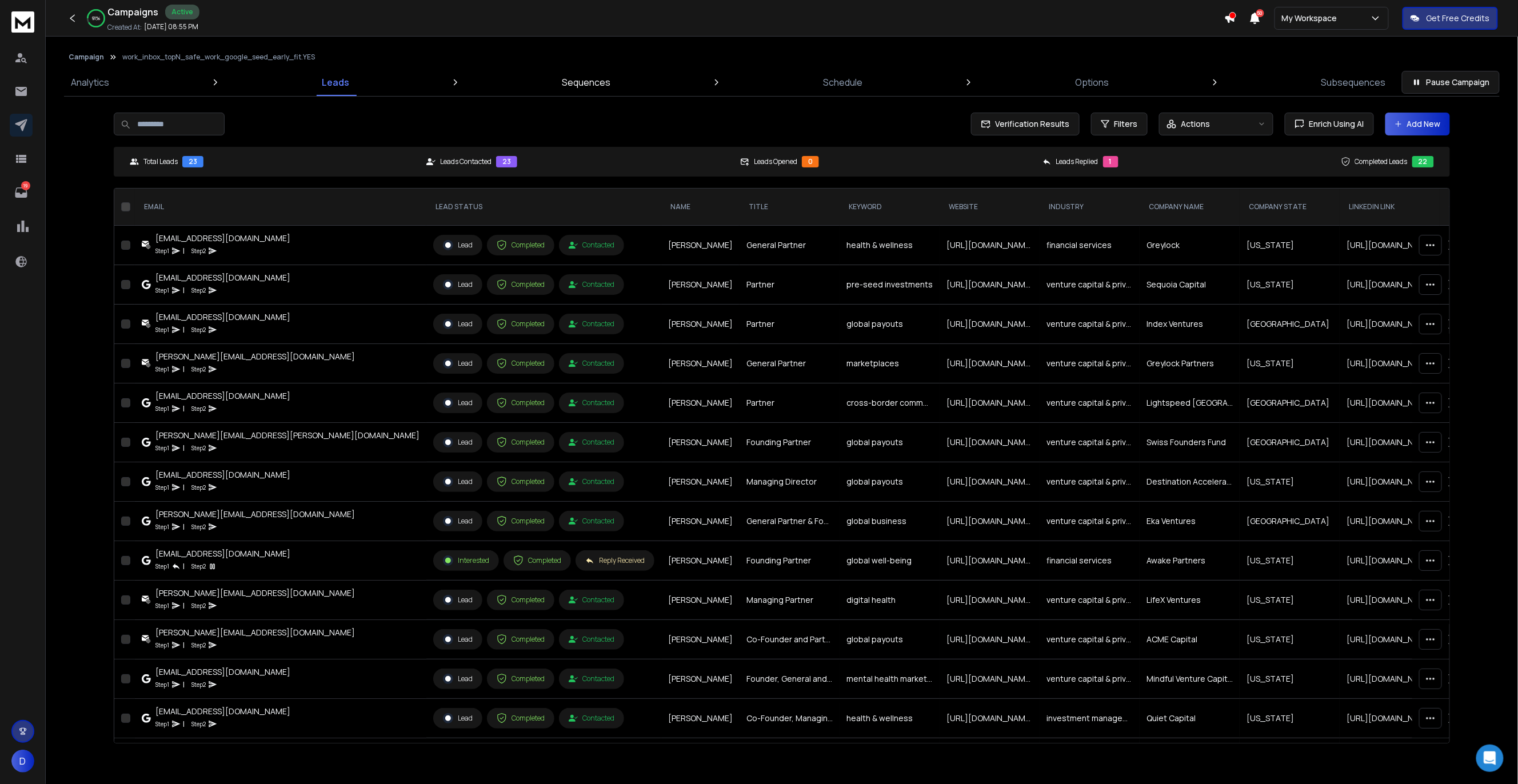
click at [582, 76] on p "Sequences" at bounding box center [585, 83] width 48 height 14
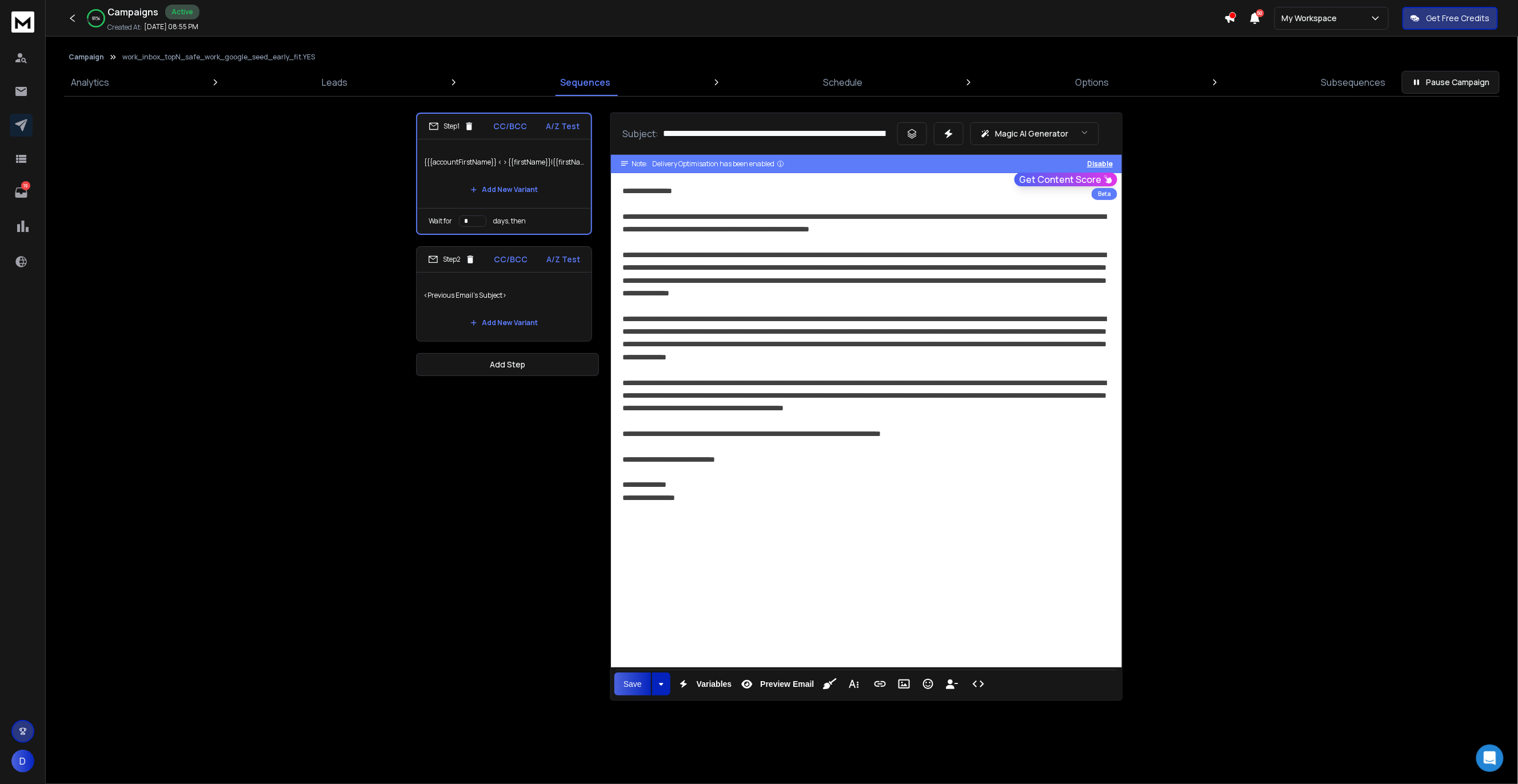
click at [509, 294] on p "<Previous Email's Subject>" at bounding box center [503, 295] width 161 height 32
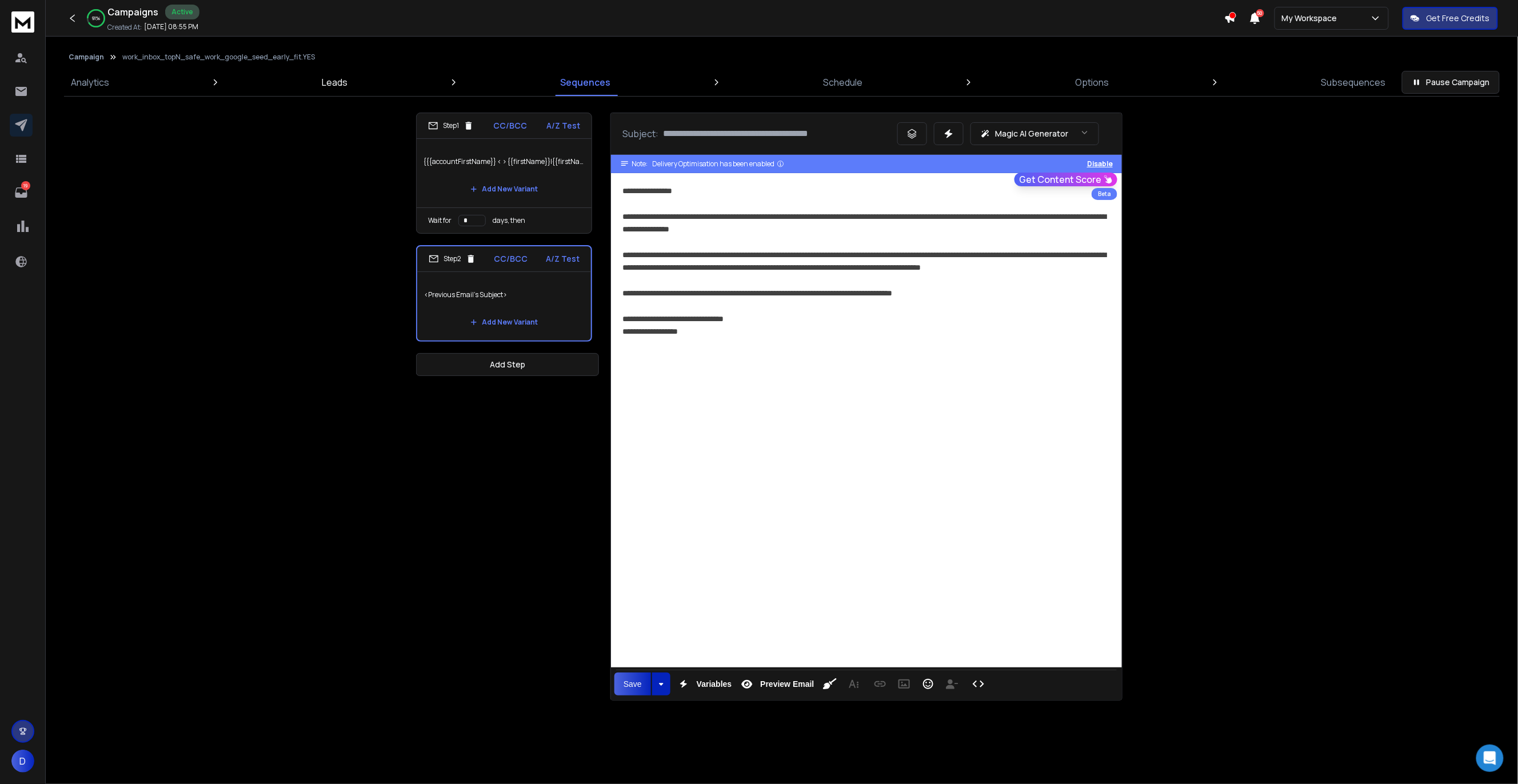
click at [338, 84] on p "Leads" at bounding box center [334, 83] width 26 height 14
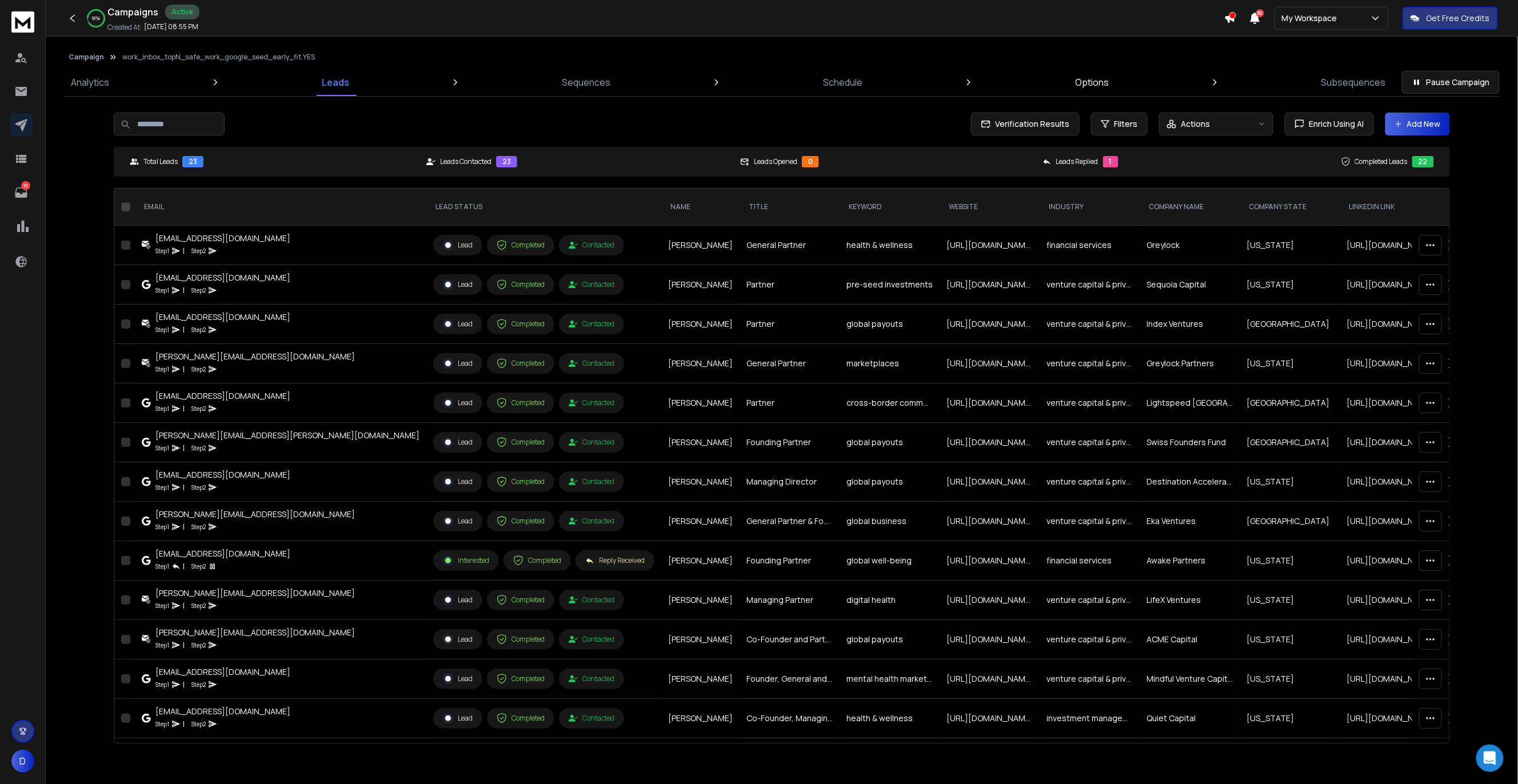
click at [1096, 76] on link "Options" at bounding box center [1092, 83] width 47 height 28
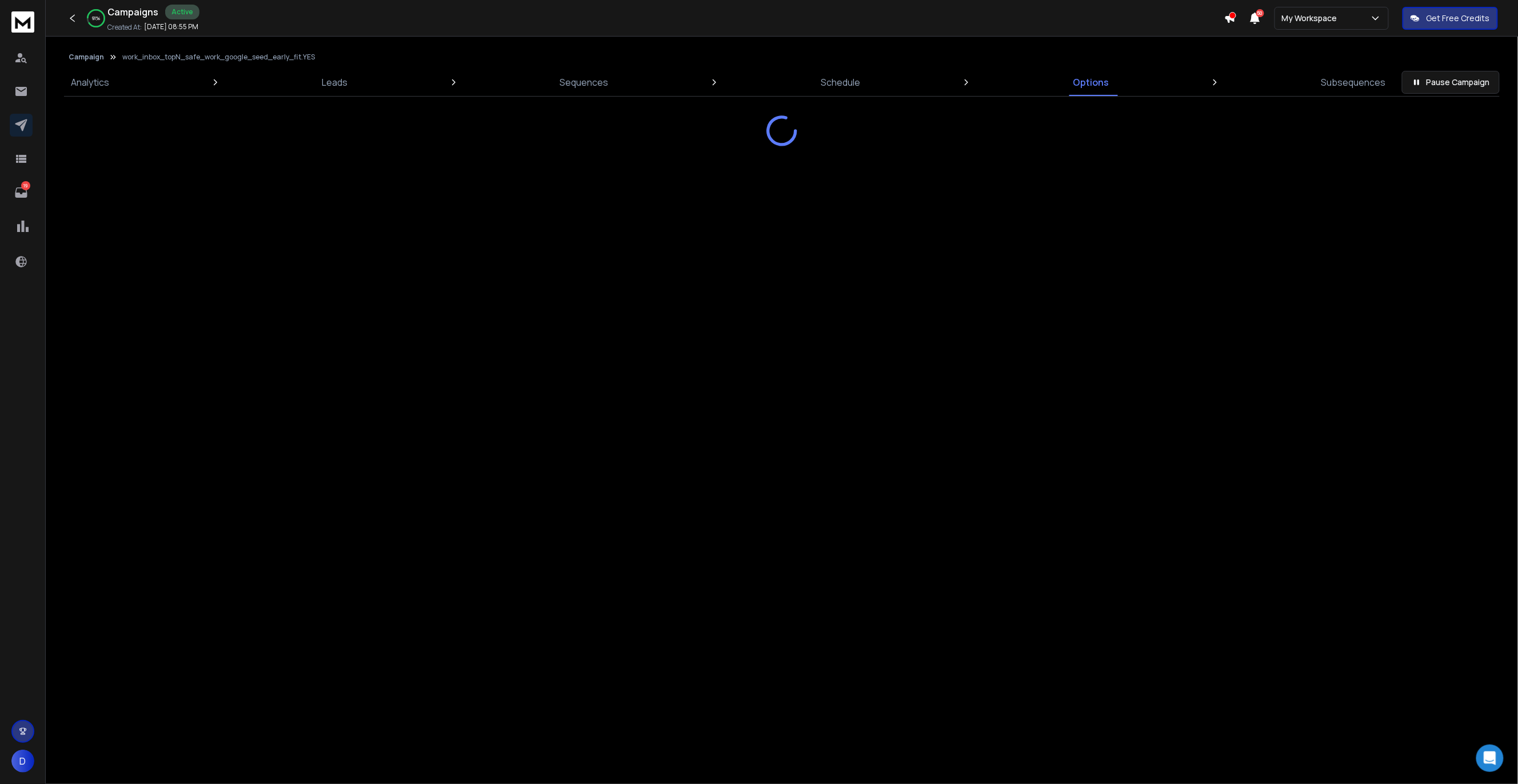
select select "*"
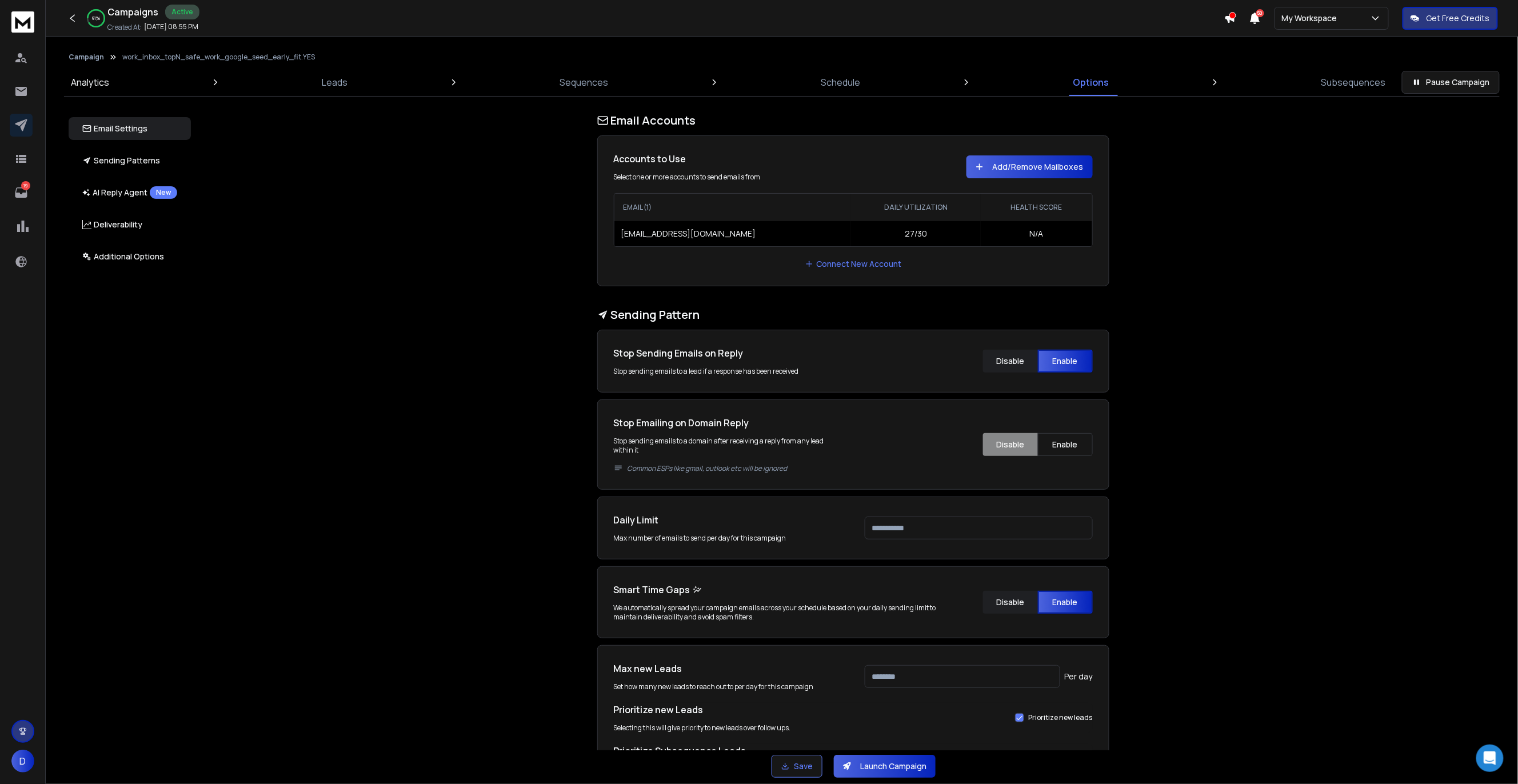
click at [86, 86] on p "Analytics" at bounding box center [90, 83] width 38 height 14
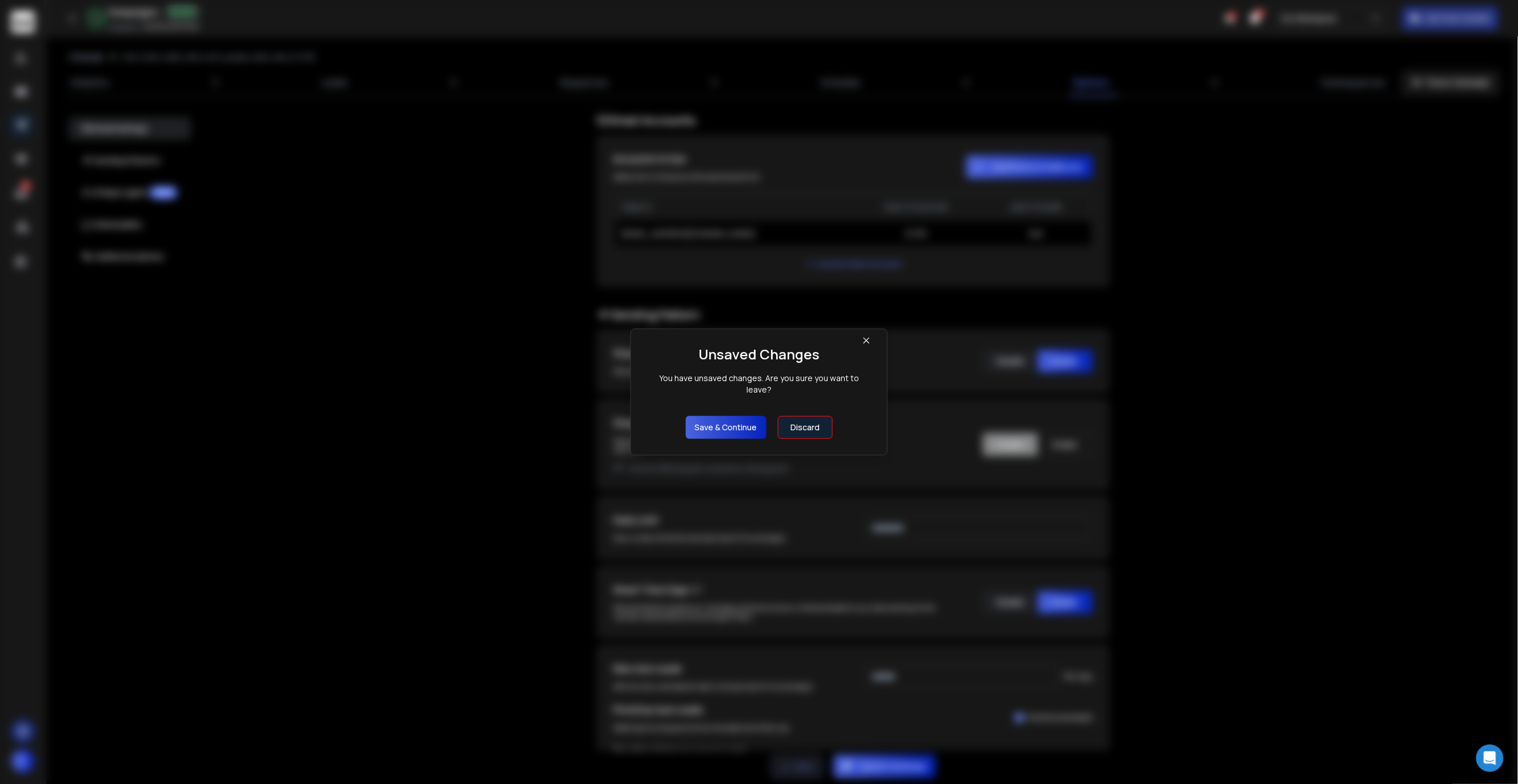
click at [800, 422] on button "Discard" at bounding box center [805, 428] width 55 height 23
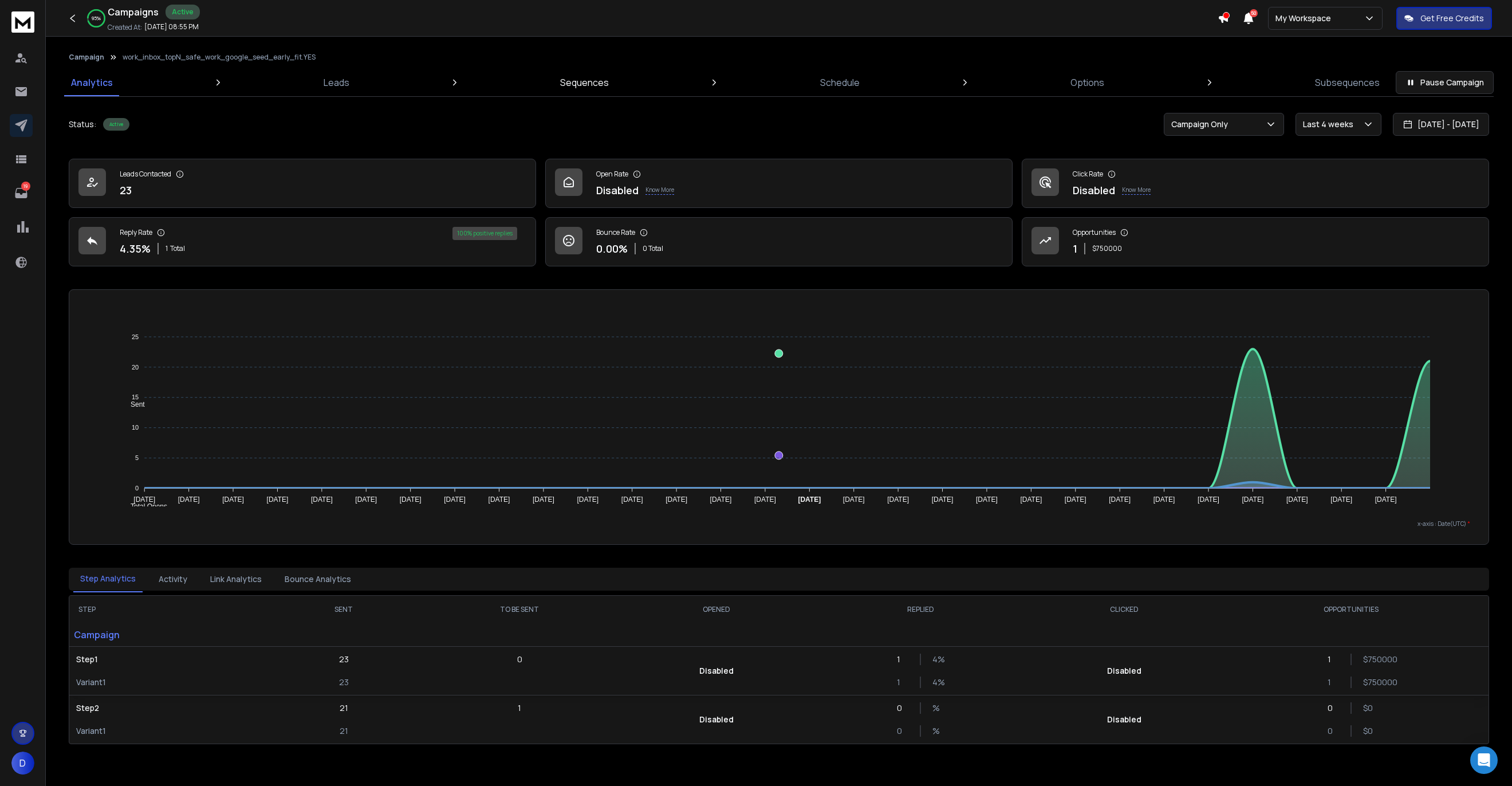
click at [585, 86] on p "Sequences" at bounding box center [583, 83] width 48 height 14
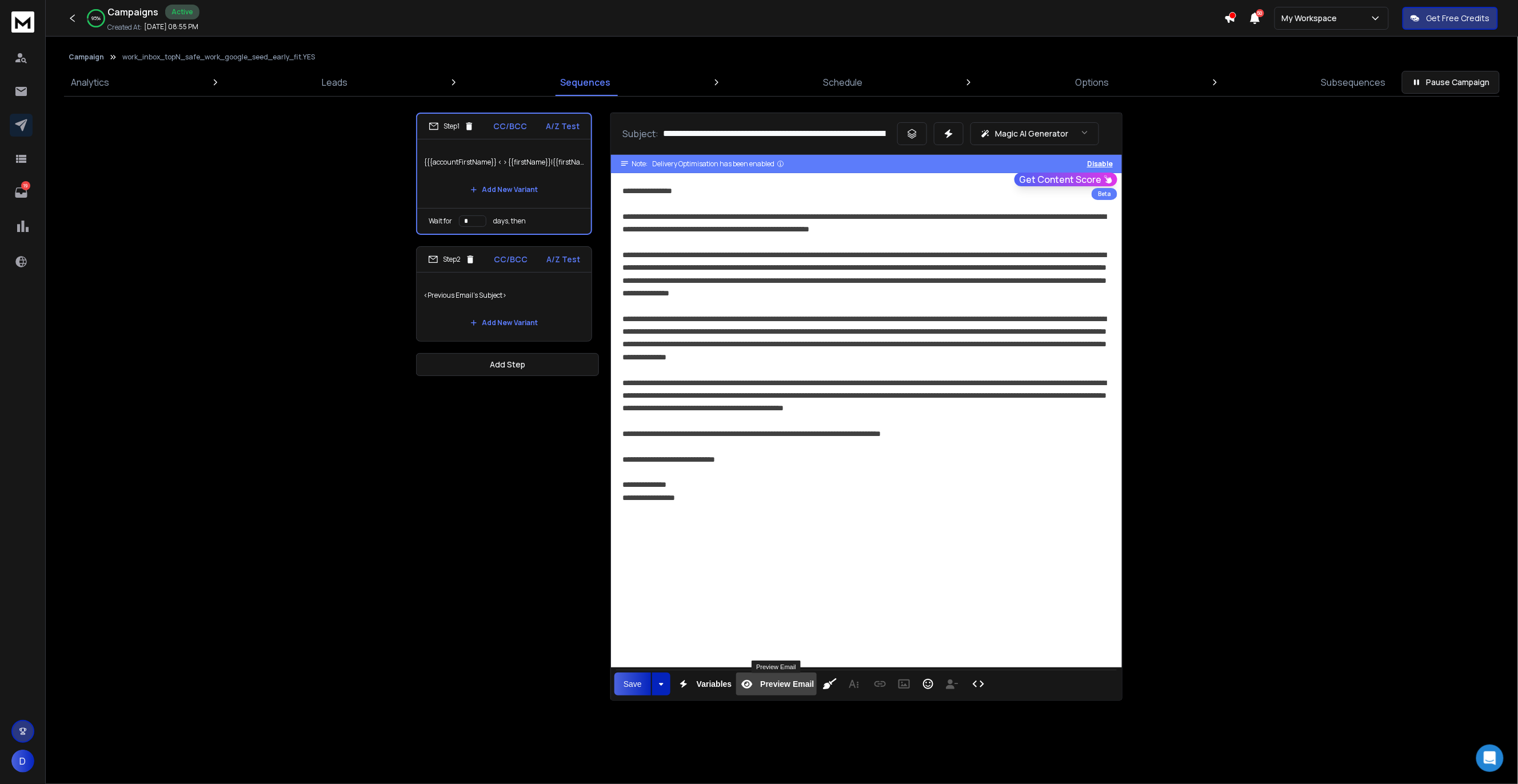
click at [787, 685] on span "Preview Email" at bounding box center [787, 684] width 58 height 10
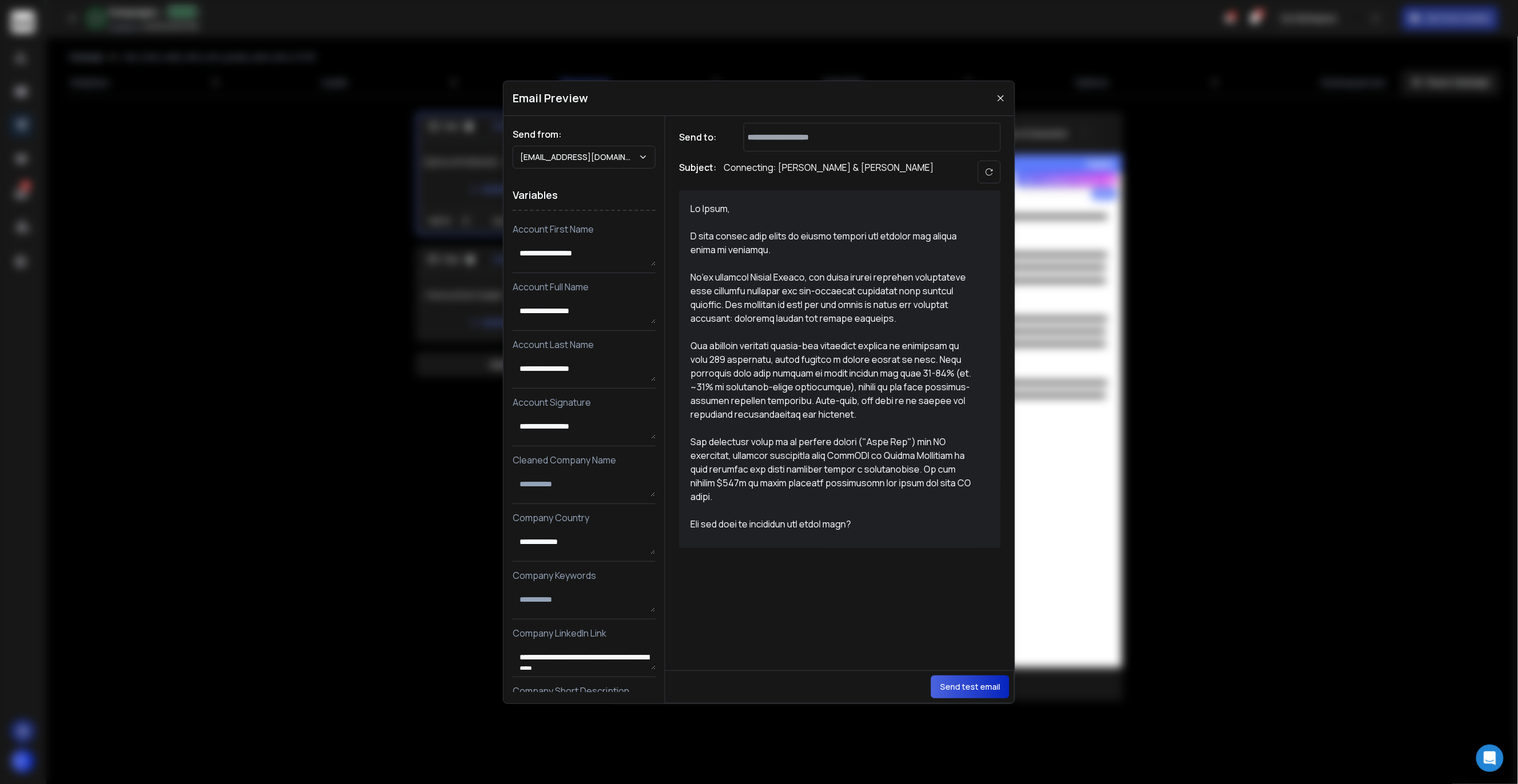
click at [1001, 100] on icon at bounding box center [1001, 98] width 9 height 9
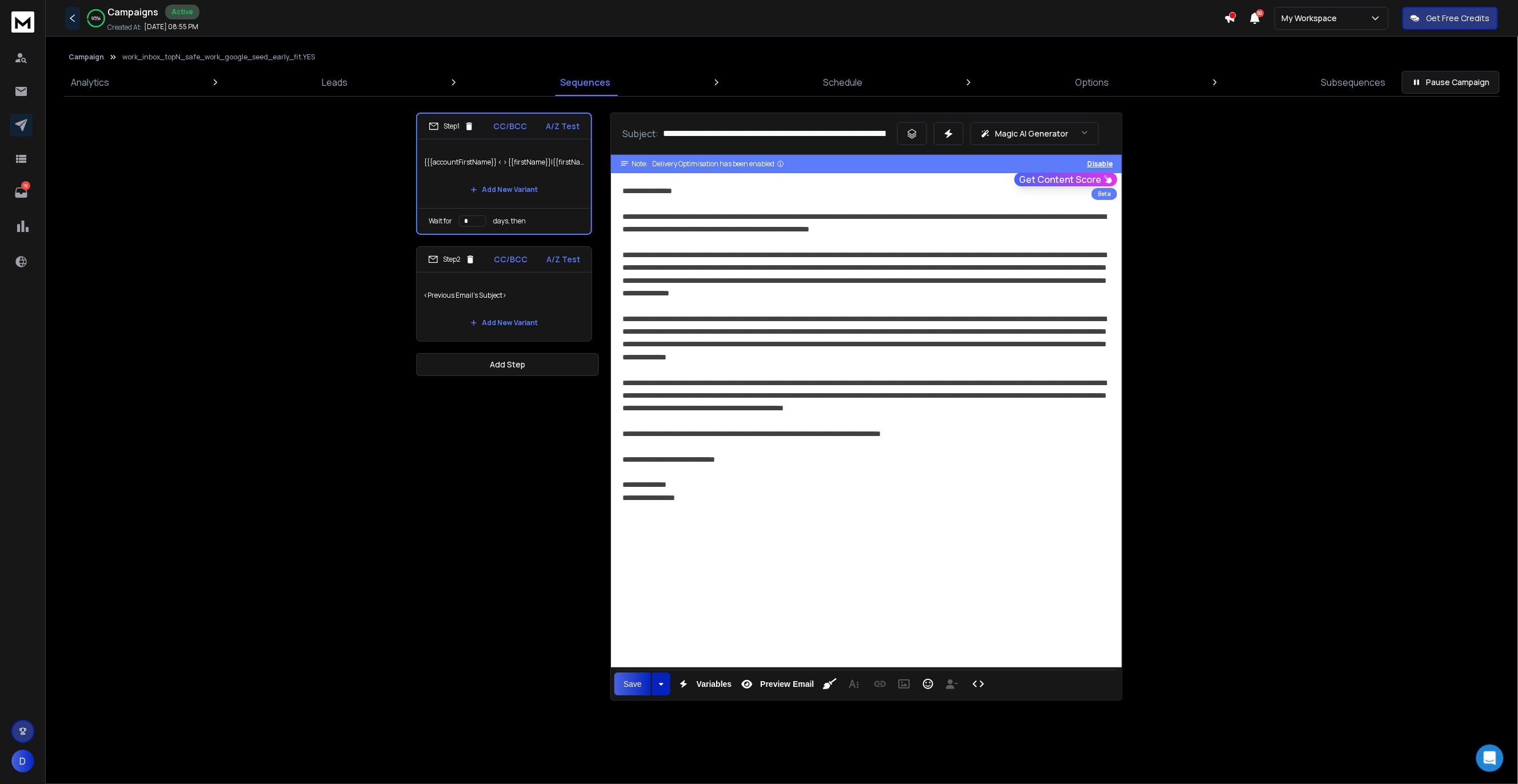
click at [67, 17] on icon at bounding box center [72, 18] width 10 height 10
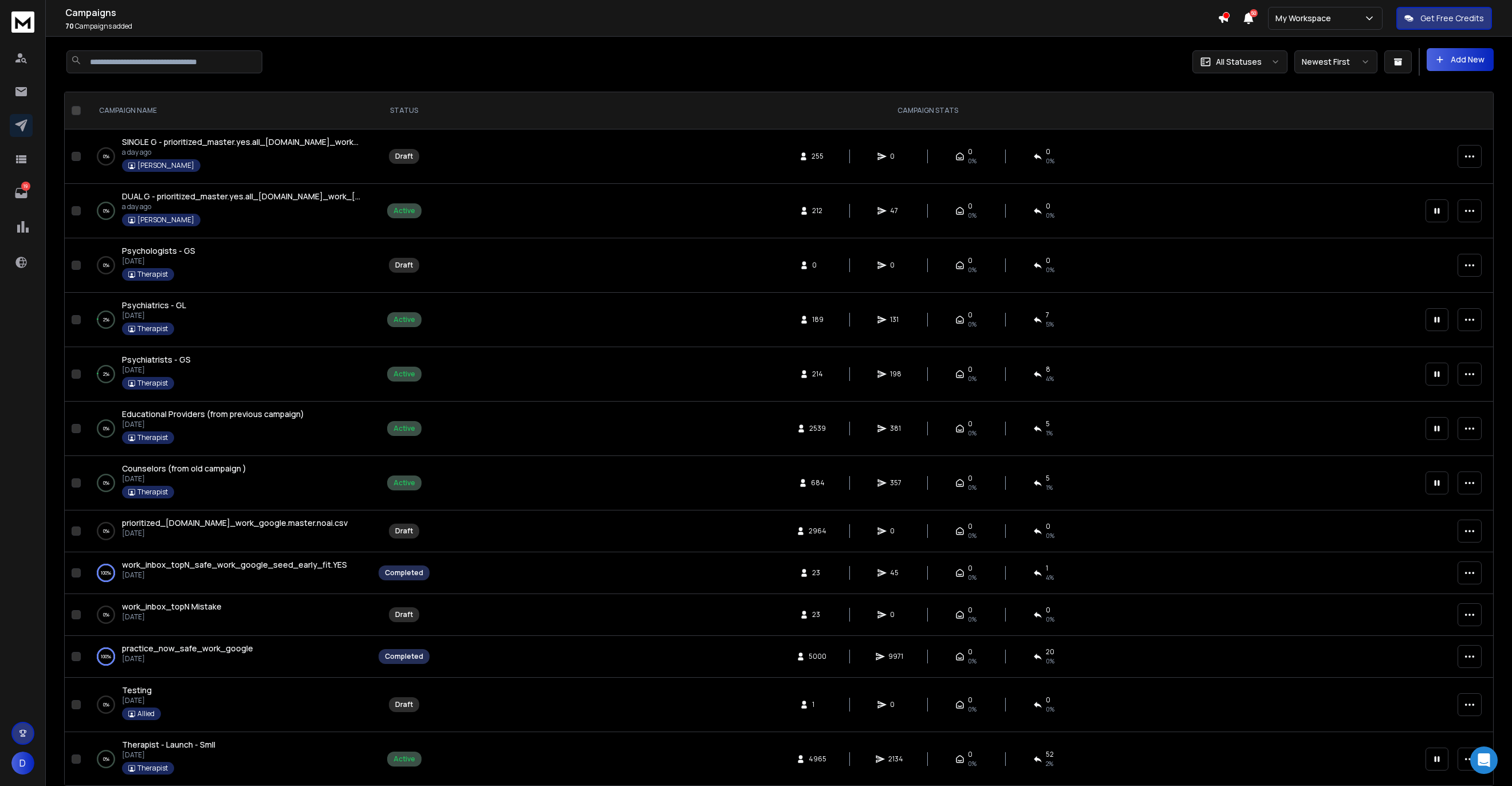
click at [250, 198] on span "DUAL G - prioritized_master.yes.all_[DOMAIN_NAME]_work_[DOMAIN_NAME]" at bounding box center [269, 196] width 294 height 11
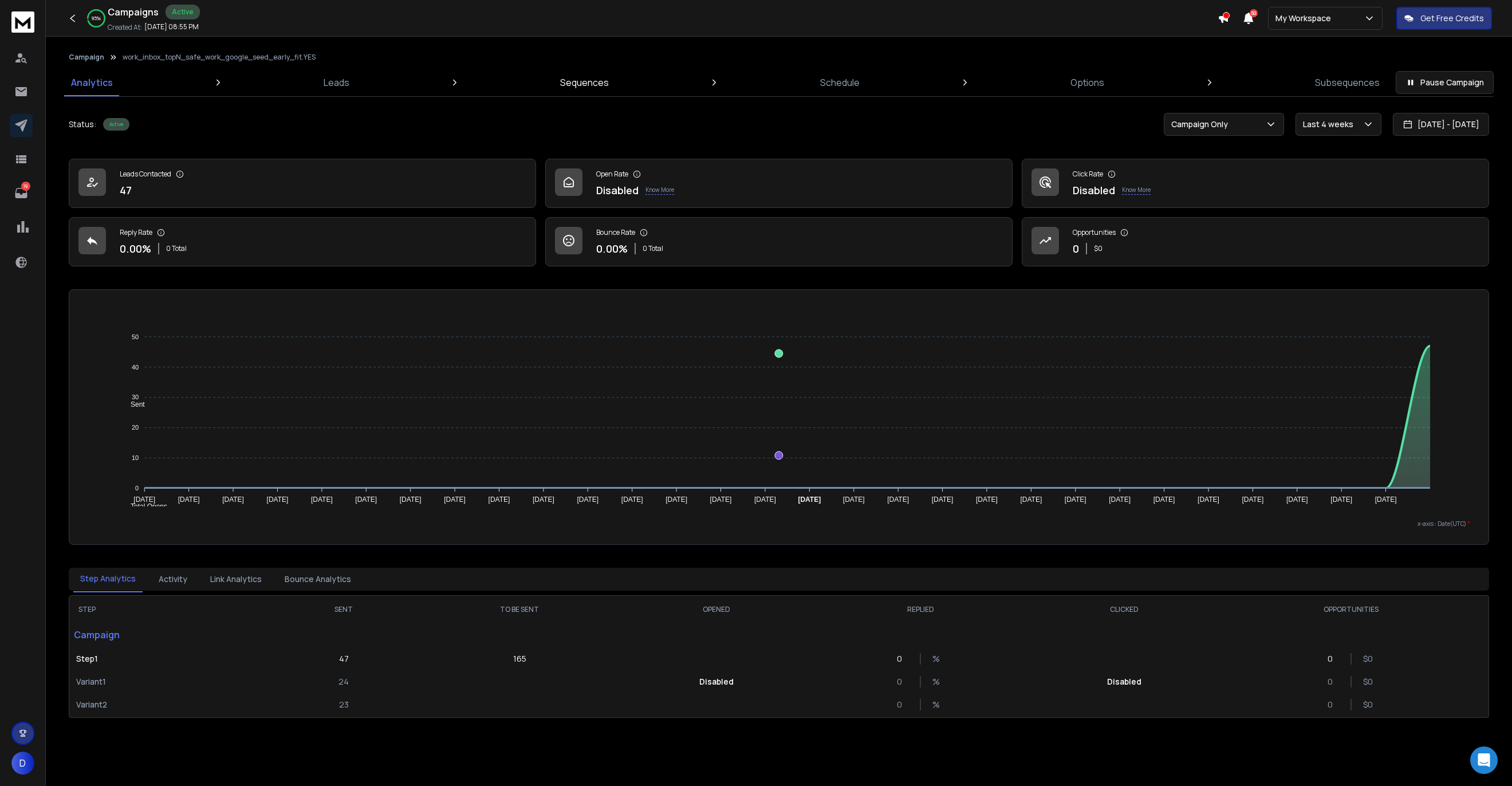
click at [590, 87] on p "Sequences" at bounding box center [583, 83] width 48 height 14
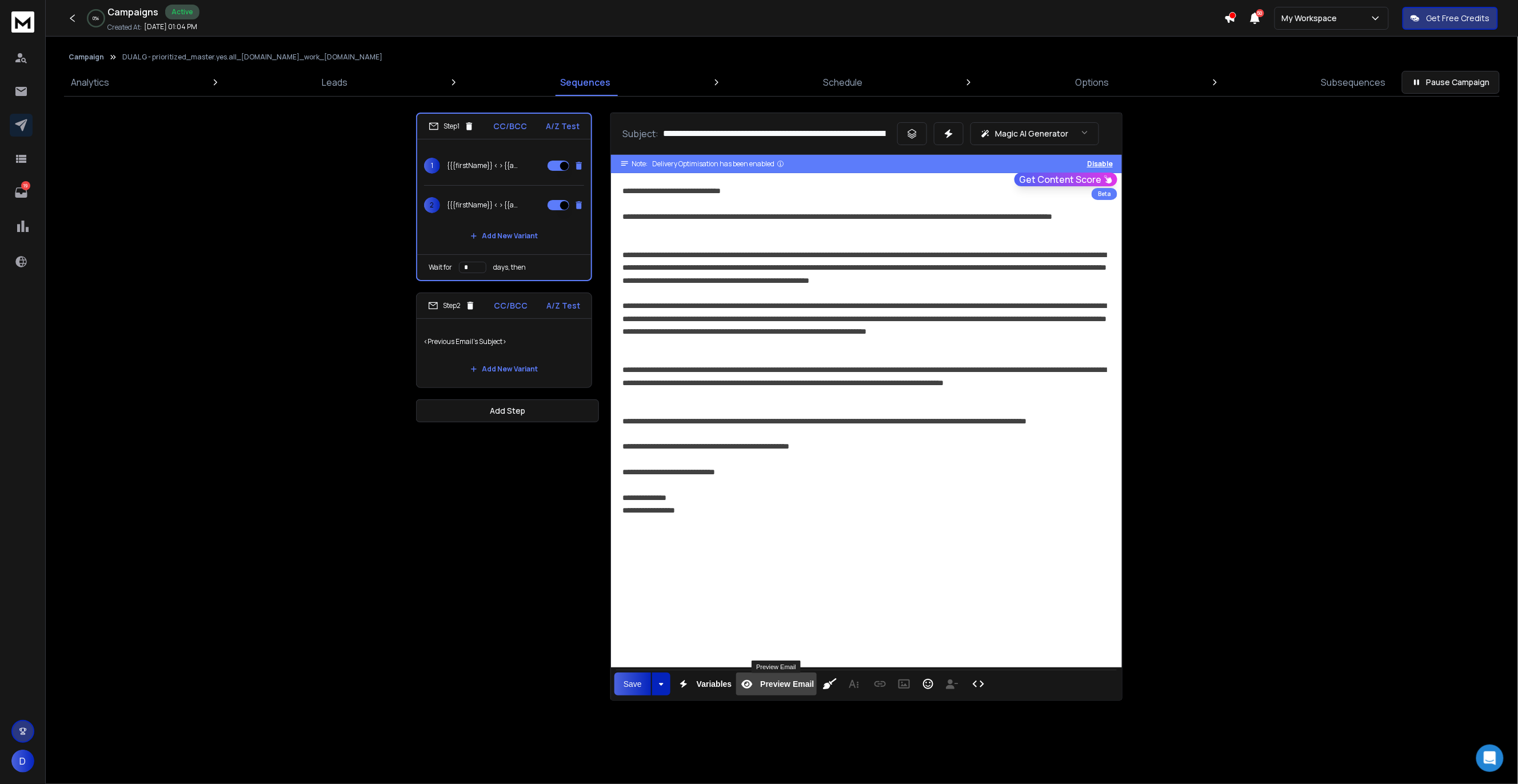
click at [781, 685] on span "Preview Email" at bounding box center [787, 684] width 58 height 10
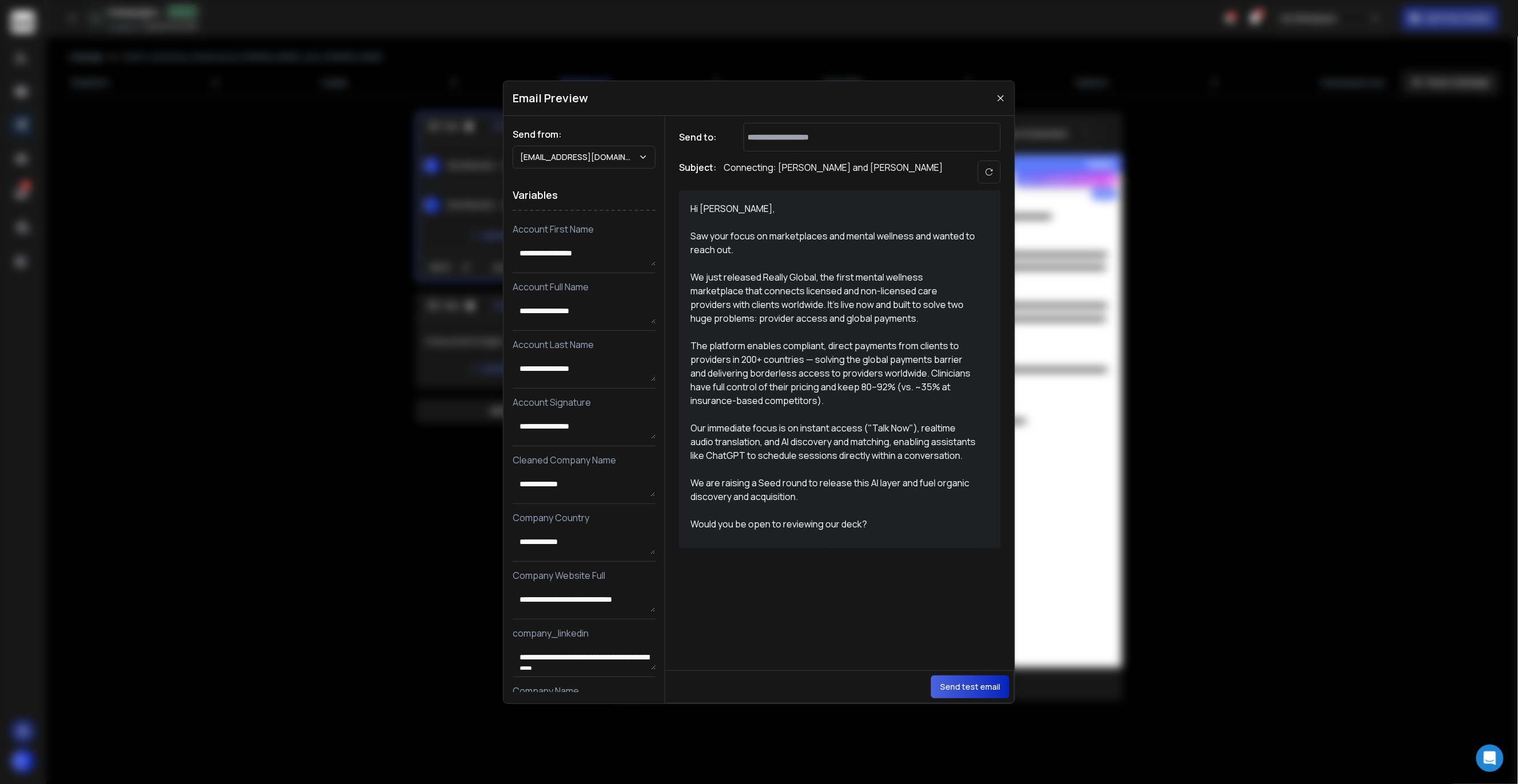
click at [998, 97] on icon at bounding box center [1001, 98] width 9 height 9
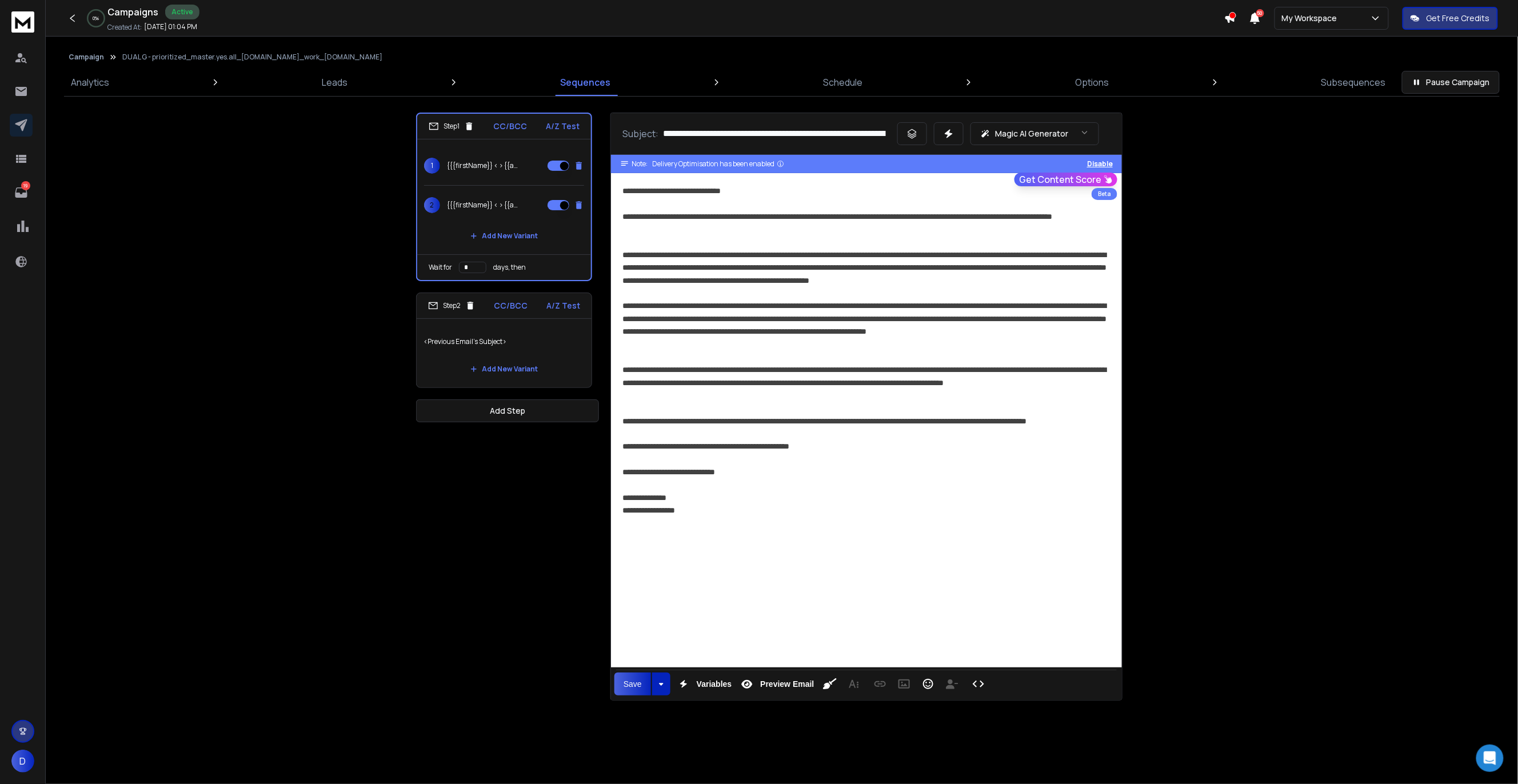
click at [487, 202] on p "{{{firstName}} < > {{accountFirstName}}|Connecting: {{firstName}} & {{accountFi…" at bounding box center [484, 205] width 73 height 9
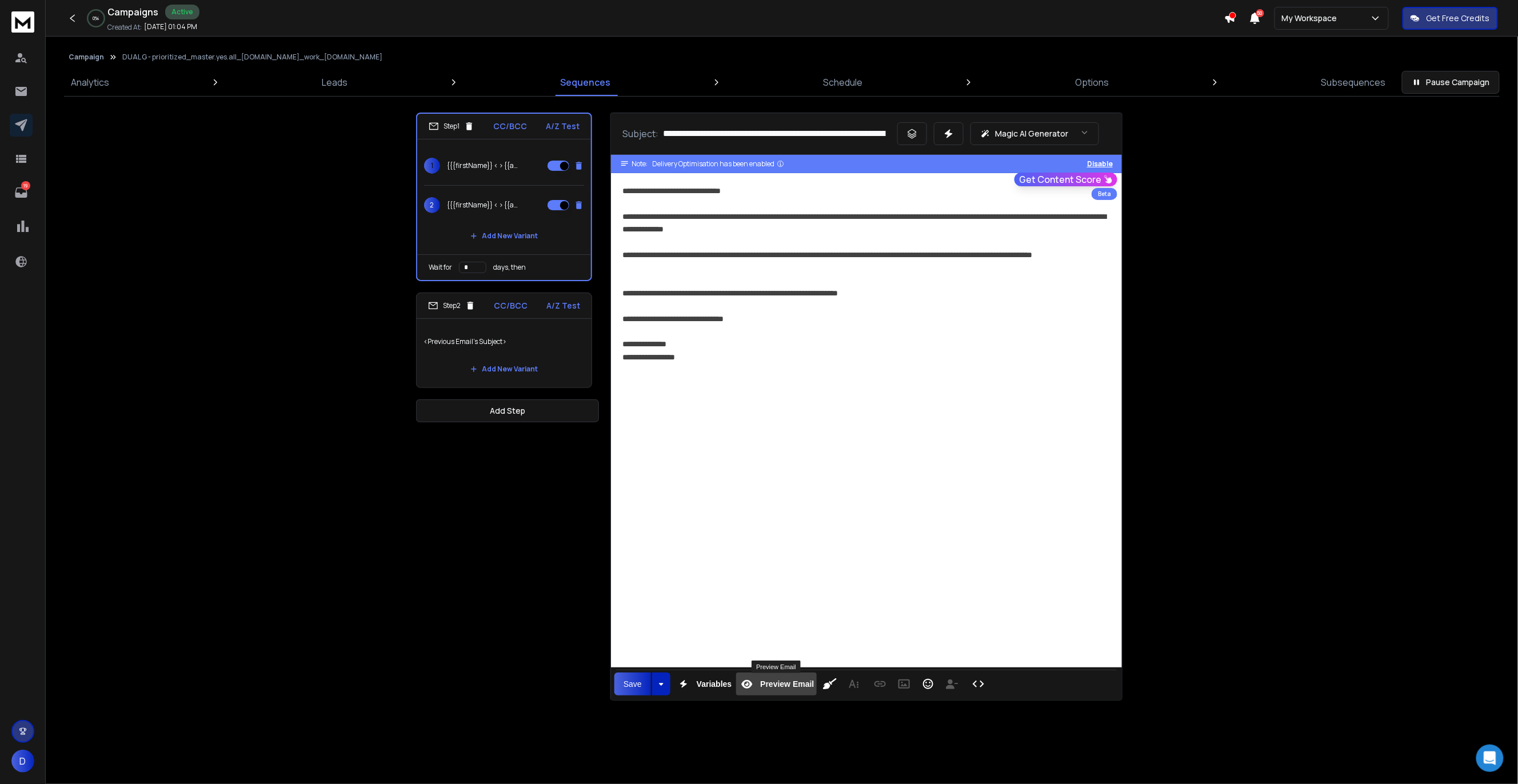
click at [789, 685] on span "Preview Email" at bounding box center [787, 684] width 58 height 10
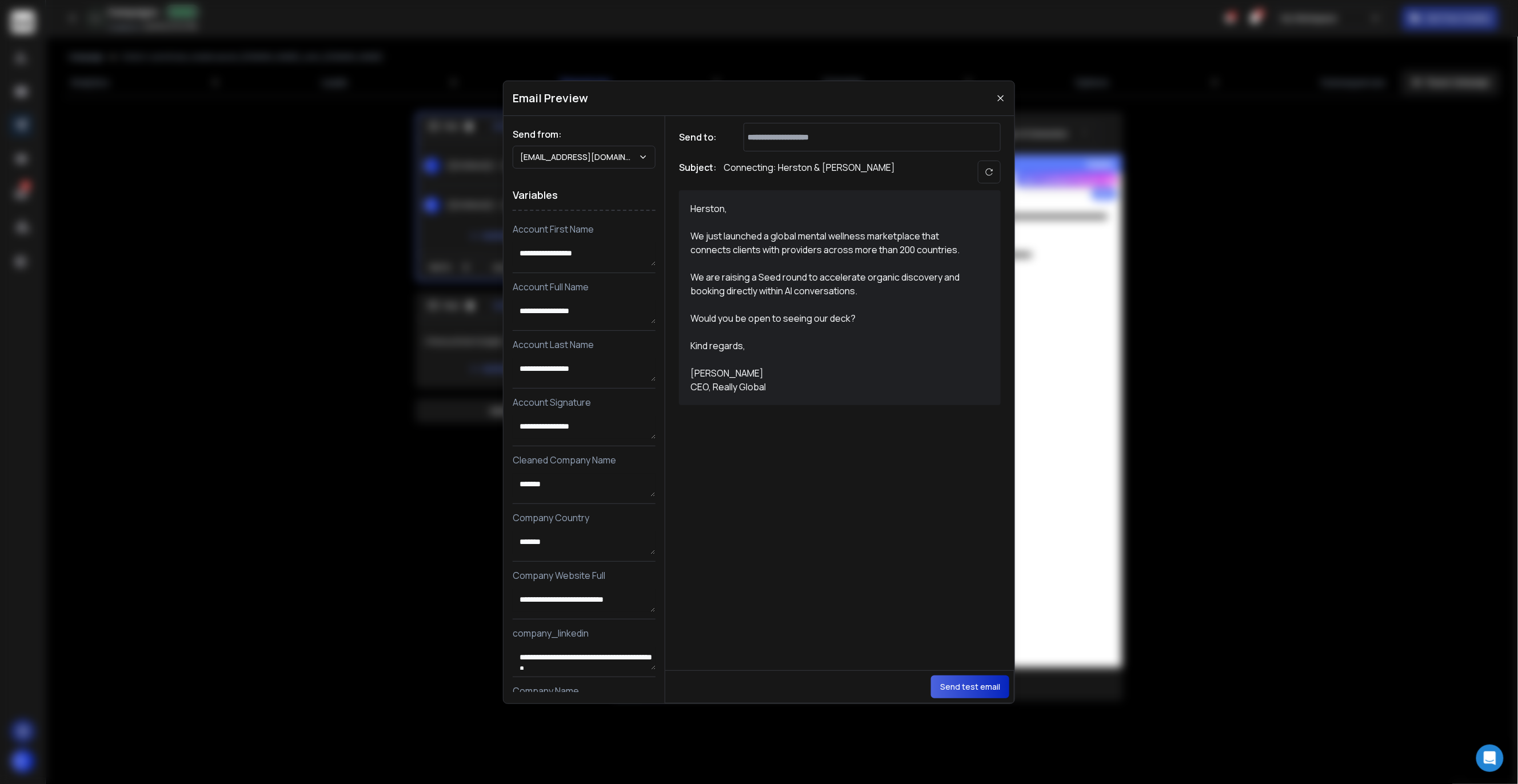
click at [1000, 96] on icon at bounding box center [1001, 98] width 9 height 9
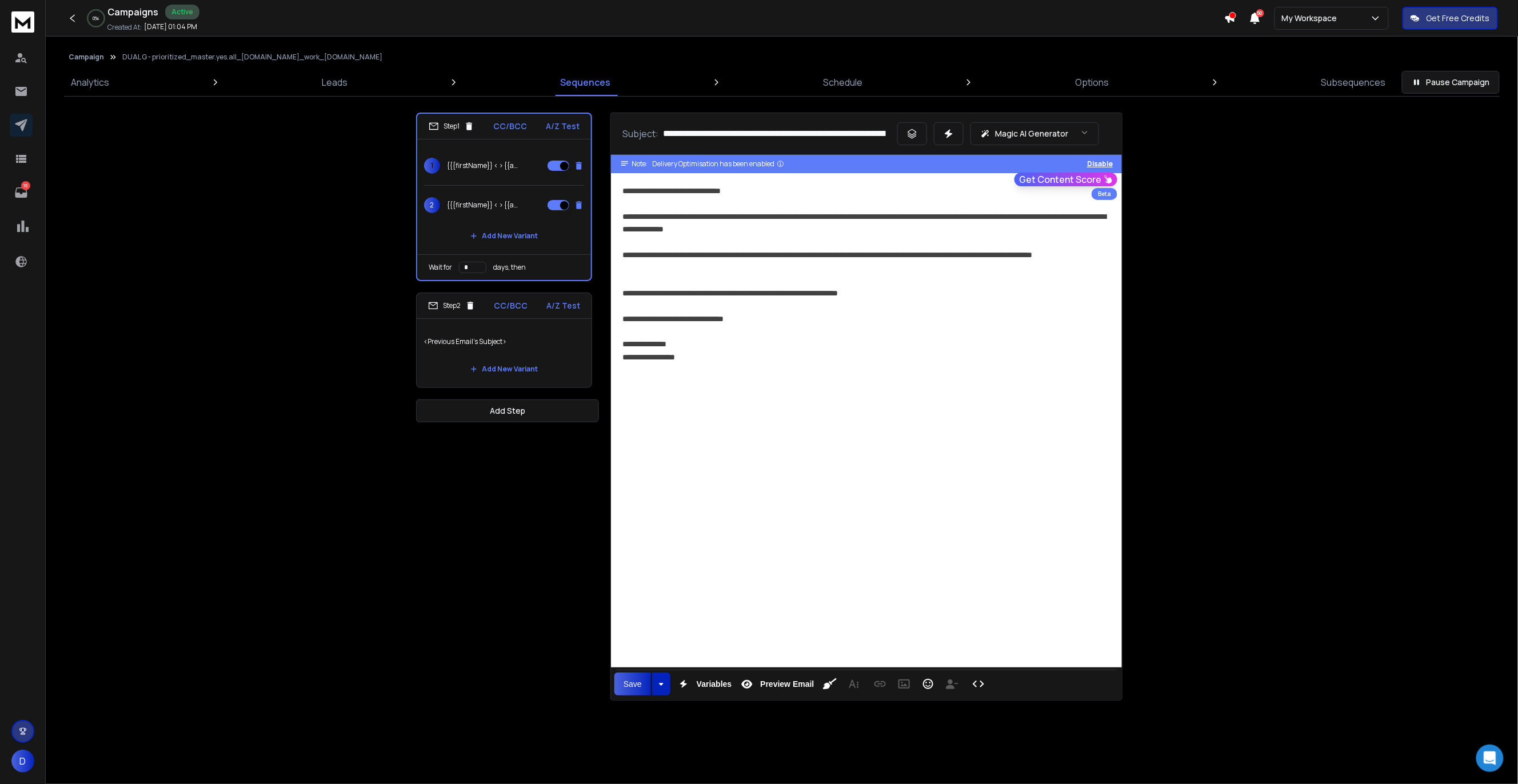
click at [484, 161] on p "{{{firstName}} < > {{accountFirstName}}|Connecting: {{firstName}} & {{accountFi…" at bounding box center [484, 166] width 73 height 9
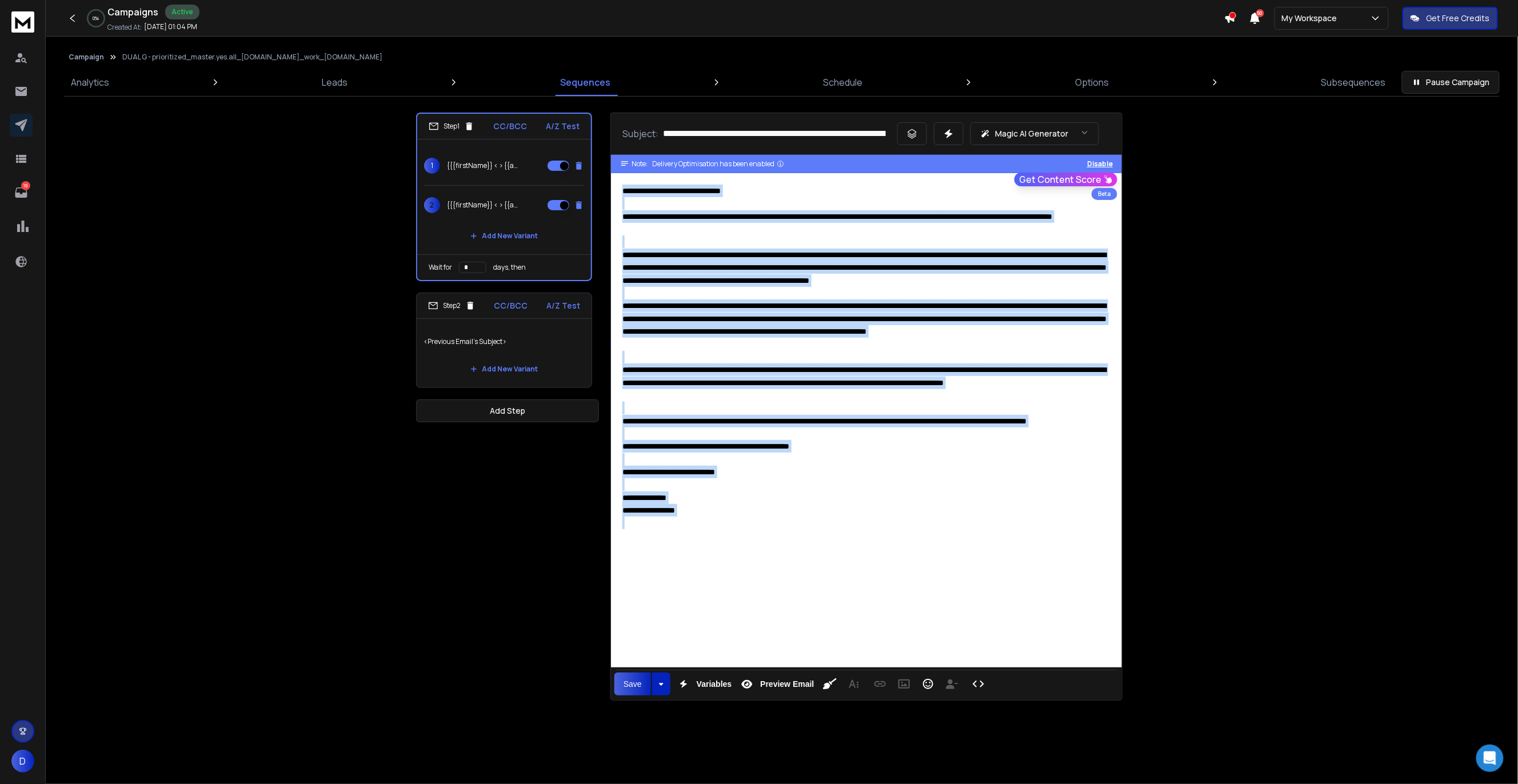
drag, startPoint x: 730, startPoint y: 535, endPoint x: 555, endPoint y: 89, distance: 479.1
click at [555, 89] on div "Campaign DUAL G - prioritized_master.yes.all_[DOMAIN_NAME]_work_[DOMAIN_NAME] A…" at bounding box center [782, 376] width 1435 height 657
copy div "**********"
click at [489, 200] on p "{{{firstName}} < > {{accountFirstName}}|Connecting: {{firstName}} & {{accountFi…" at bounding box center [484, 205] width 73 height 9
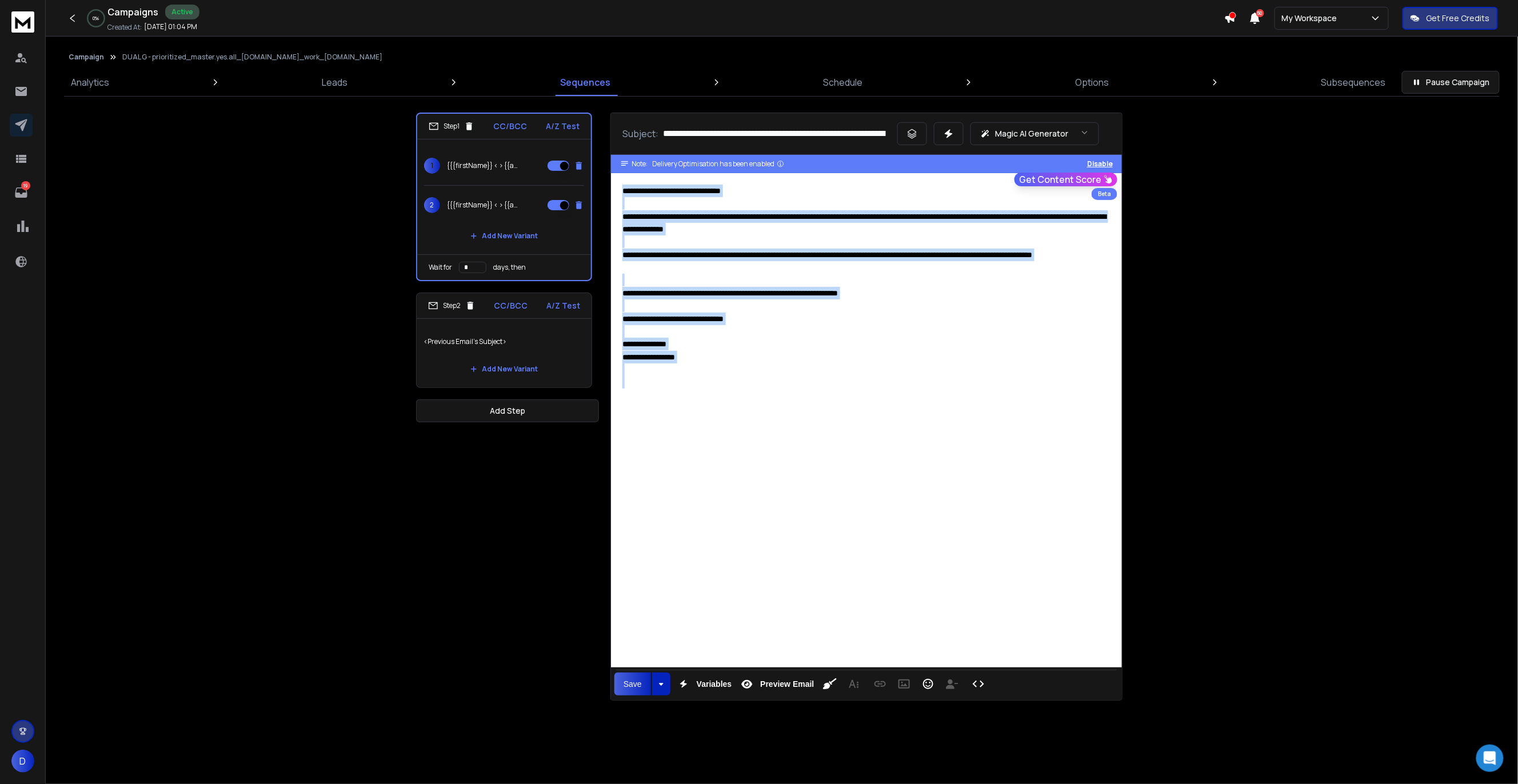
drag, startPoint x: 836, startPoint y: 466, endPoint x: 585, endPoint y: 76, distance: 463.8
click at [586, 76] on div "Campaign DUAL G - prioritized_master.yes.all_[DOMAIN_NAME]_work_[DOMAIN_NAME] A…" at bounding box center [782, 376] width 1435 height 657
copy div "**********"
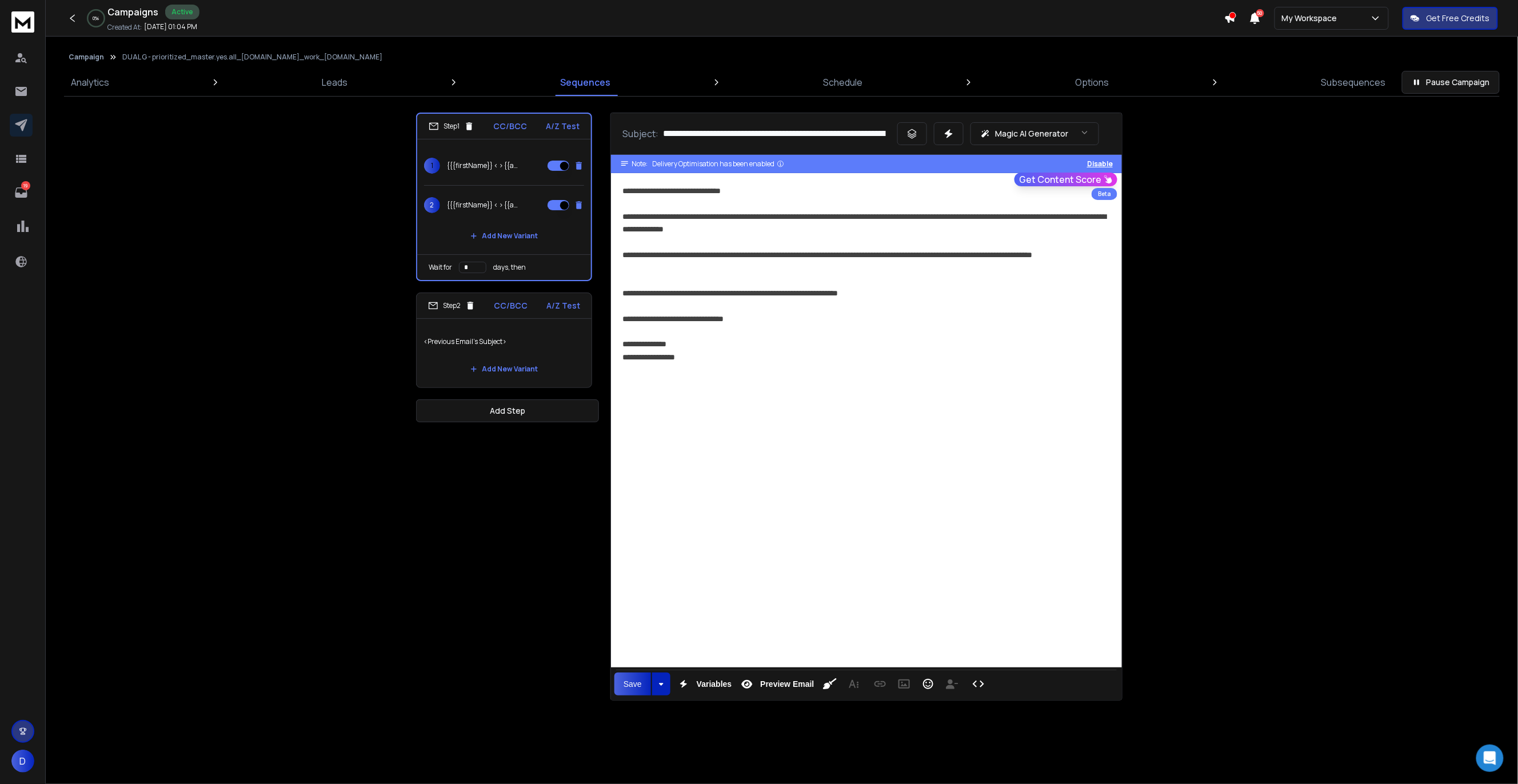
click at [766, 128] on input "**********" at bounding box center [774, 134] width 223 height 14
click at [20, 124] on icon at bounding box center [21, 125] width 12 height 12
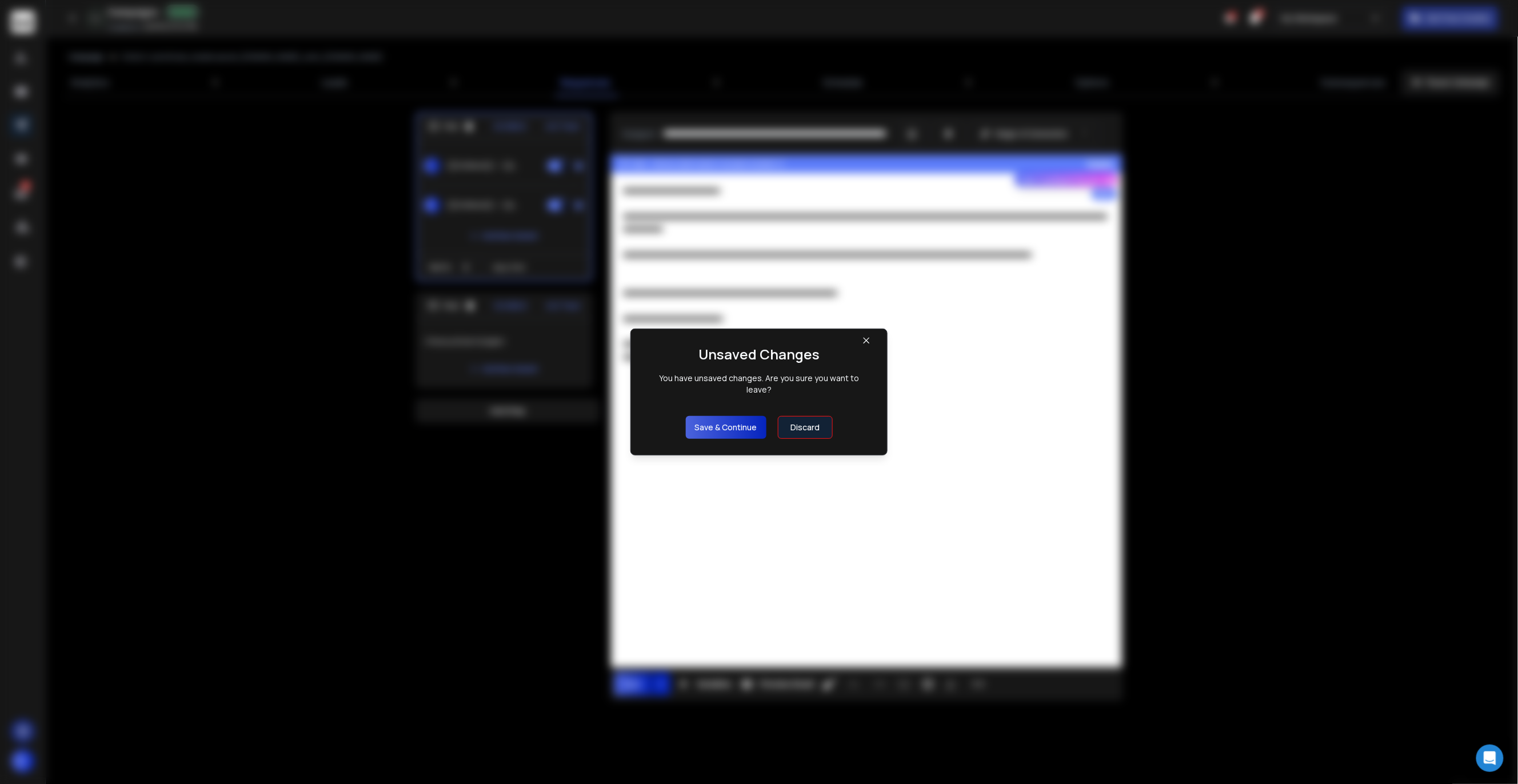
click at [817, 419] on button "Discard" at bounding box center [805, 428] width 55 height 23
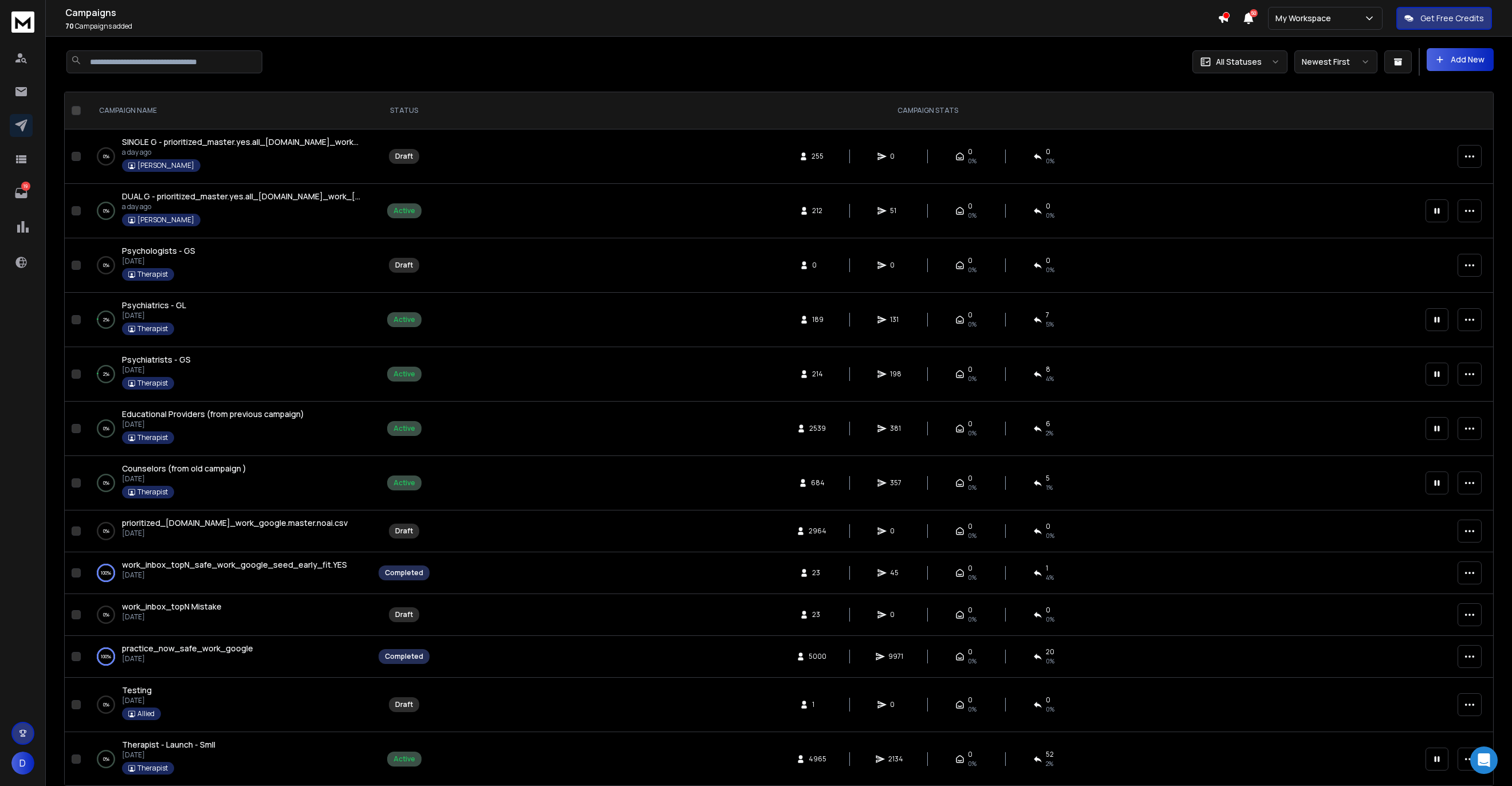
click at [195, 193] on span "DUAL G - prioritized_master.yes.all_[DOMAIN_NAME]_work_[DOMAIN_NAME]" at bounding box center [269, 196] width 294 height 11
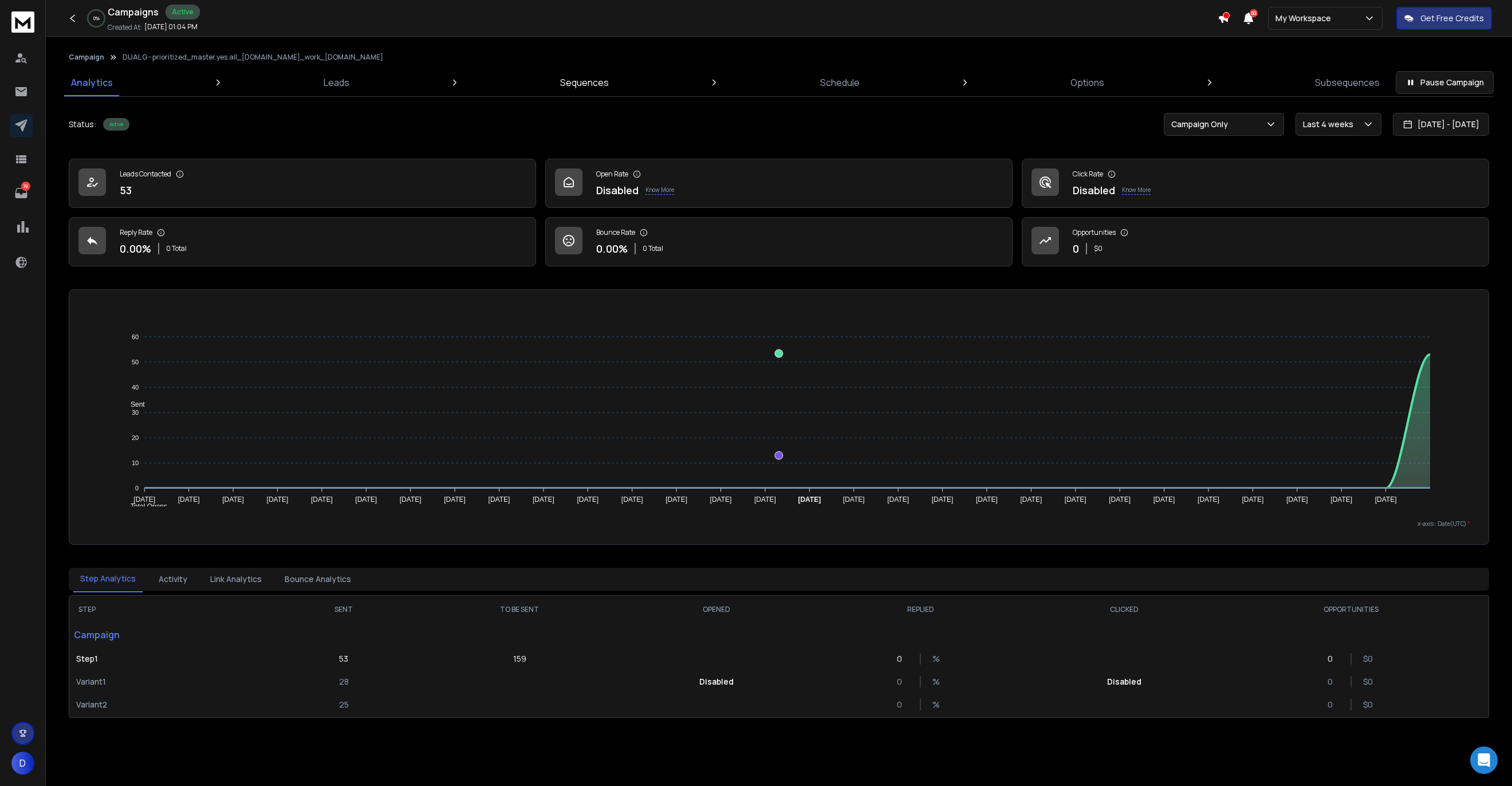
click at [597, 85] on p "Sequences" at bounding box center [583, 83] width 48 height 14
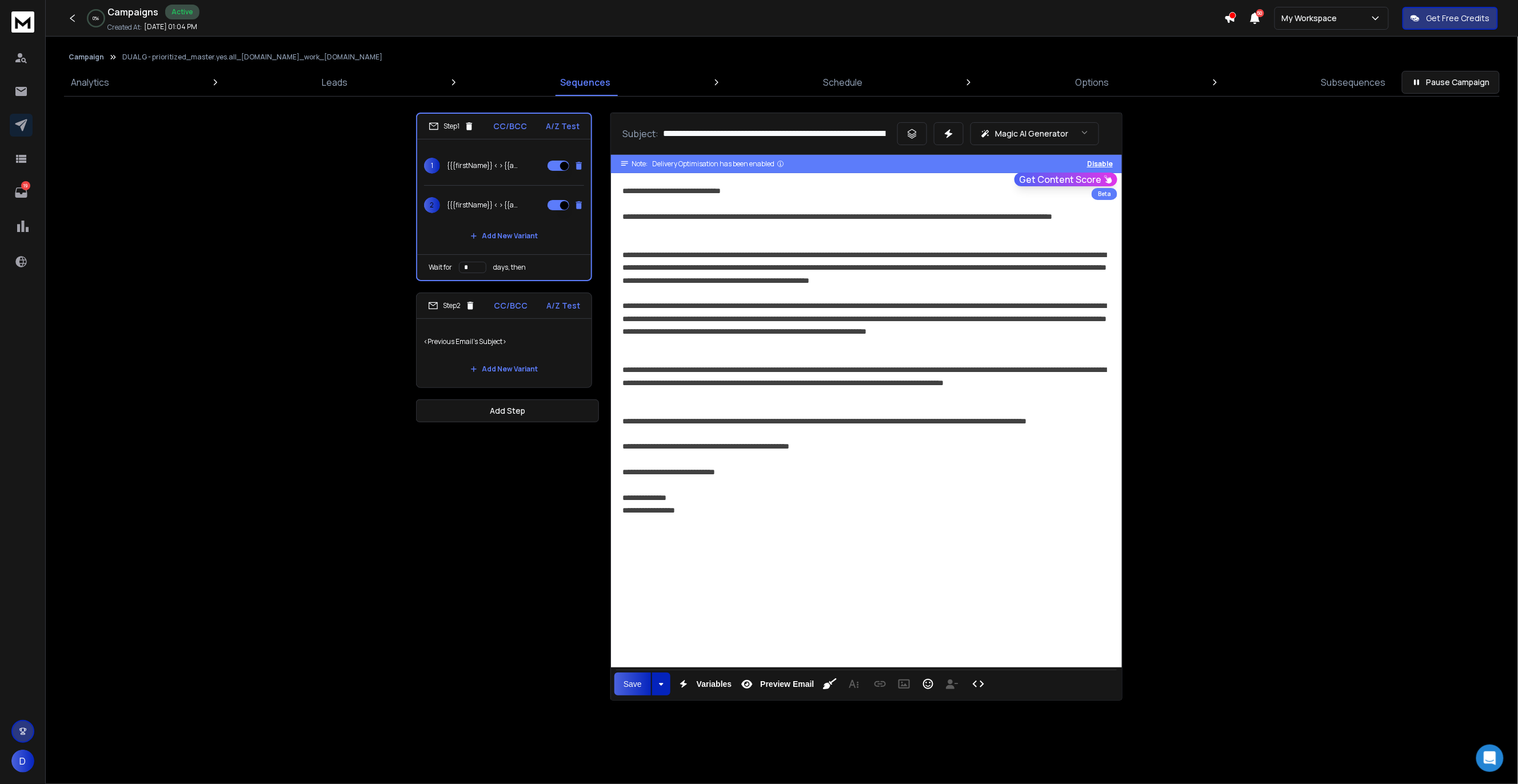
click at [733, 526] on div at bounding box center [866, 522] width 488 height 12
drag, startPoint x: 775, startPoint y: 233, endPoint x: 600, endPoint y: 177, distance: 183.7
click at [600, 177] on div "Step 1 CC/BCC A/Z Test 1 {{{firstName}} < > {{accountFirstName}}|Connecting: {{…" at bounding box center [782, 406] width 731 height 588
copy div "**********"
click at [774, 379] on div "**********" at bounding box center [866, 382] width 489 height 38
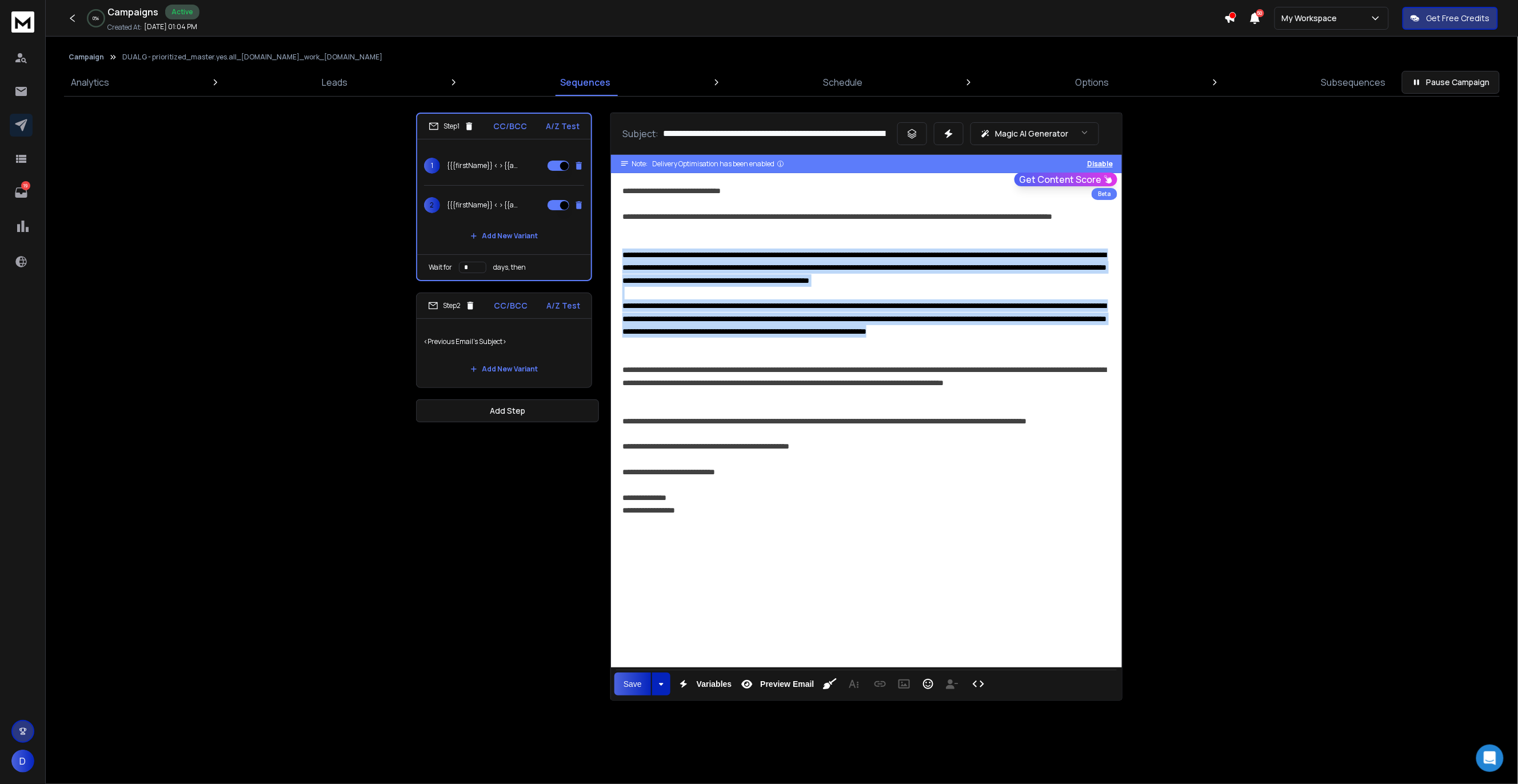
drag, startPoint x: 734, startPoint y: 346, endPoint x: 622, endPoint y: 252, distance: 146.2
click at [622, 252] on div "**********" at bounding box center [866, 420] width 511 height 494
click at [780, 682] on span "Preview Email" at bounding box center [787, 684] width 58 height 10
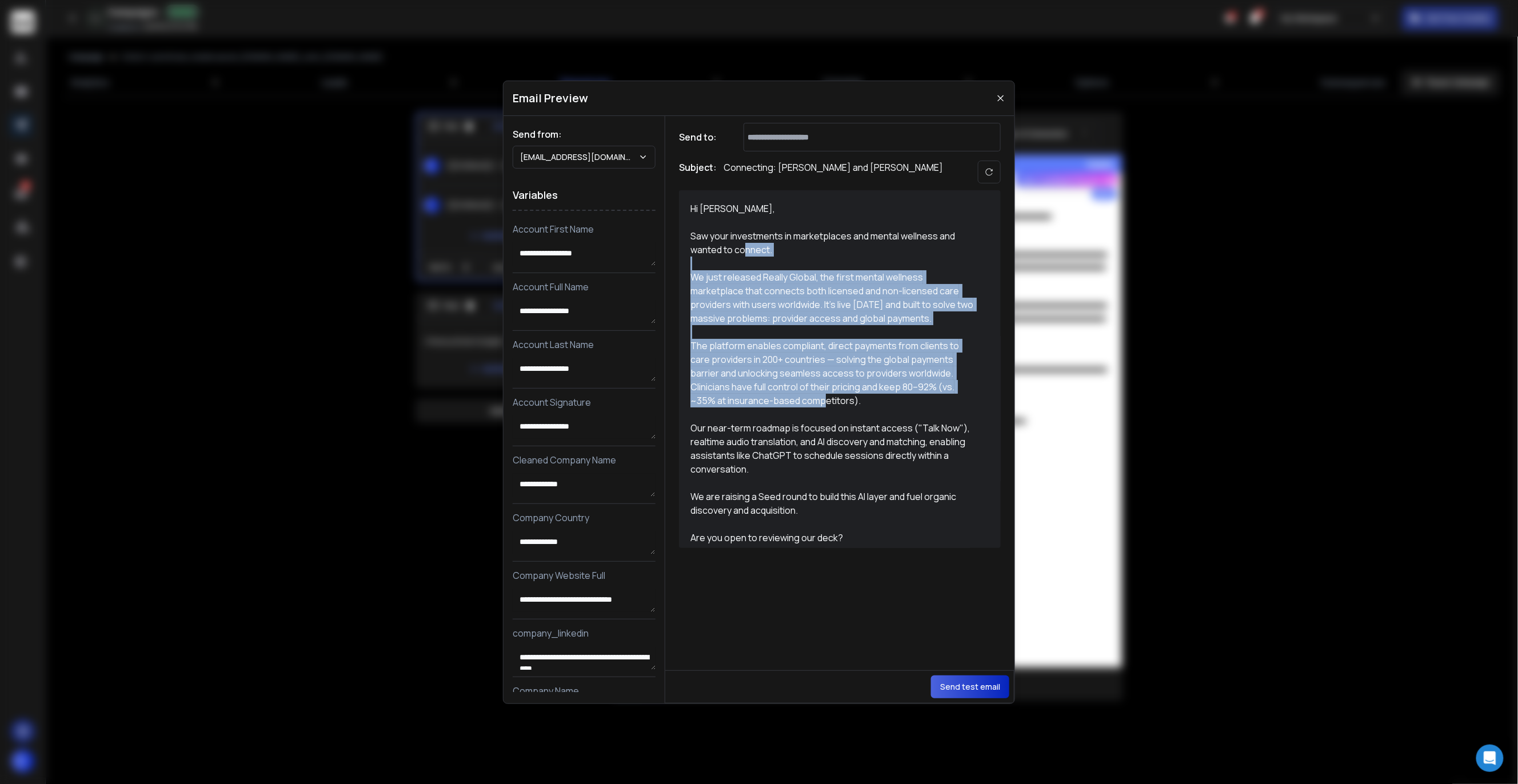
drag, startPoint x: 877, startPoint y: 405, endPoint x: 681, endPoint y: 278, distance: 233.5
click at [681, 278] on div at bounding box center [839, 369] width 321 height 358
copy div "We just released Really Global, the first mental wellness marketplace that conn…"
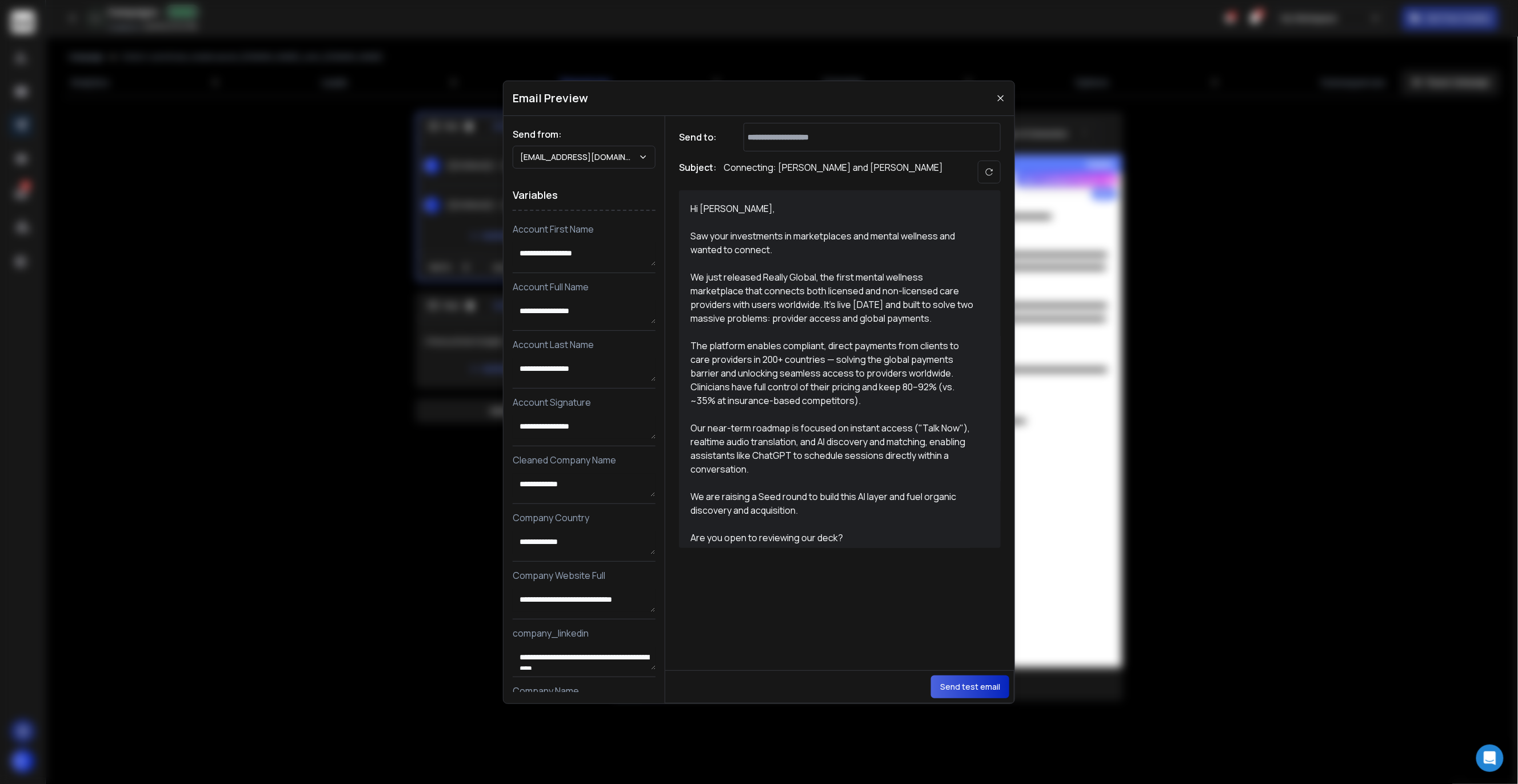
click at [1002, 98] on icon at bounding box center [1001, 98] width 6 height 6
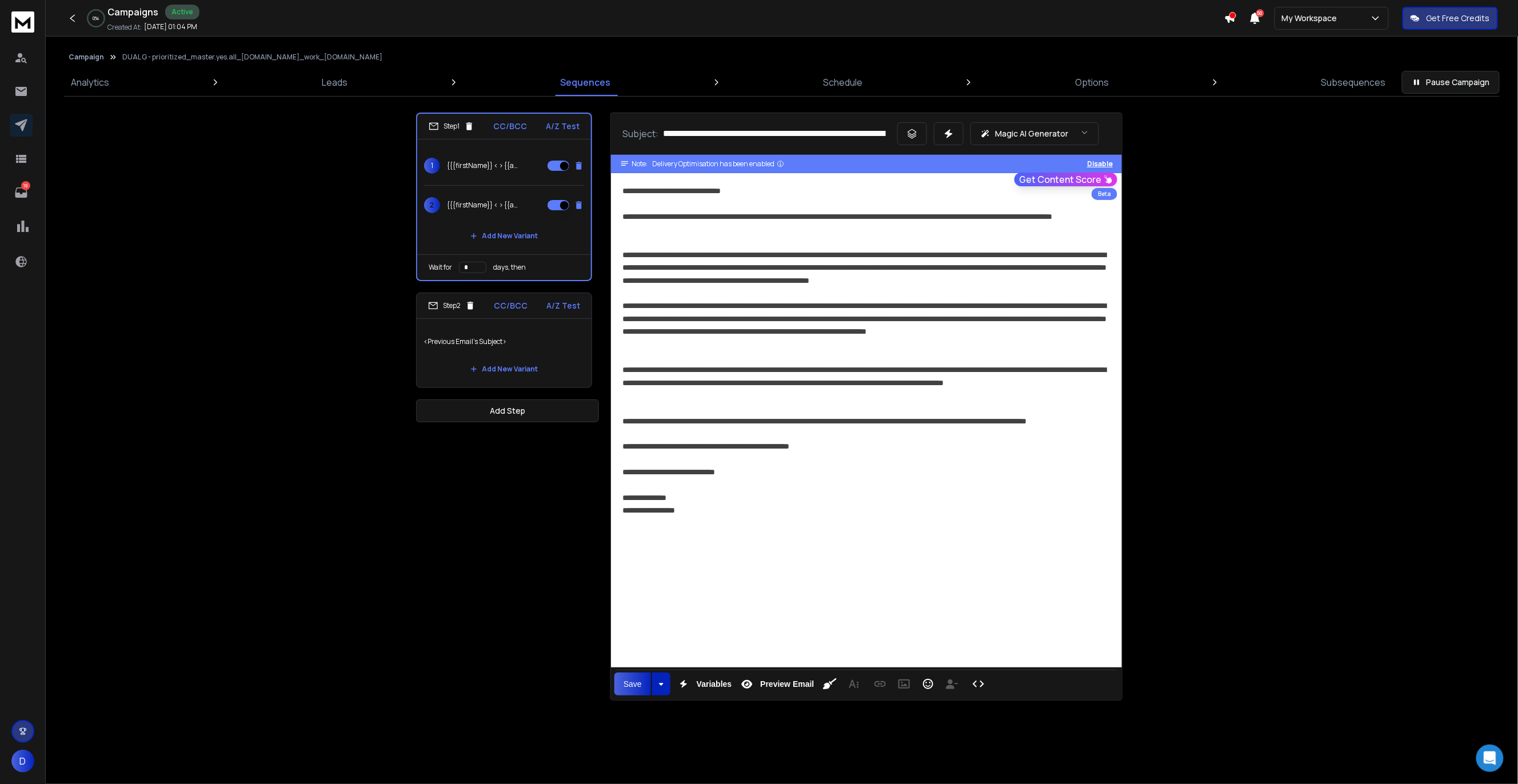
click at [804, 135] on input "**********" at bounding box center [774, 134] width 223 height 14
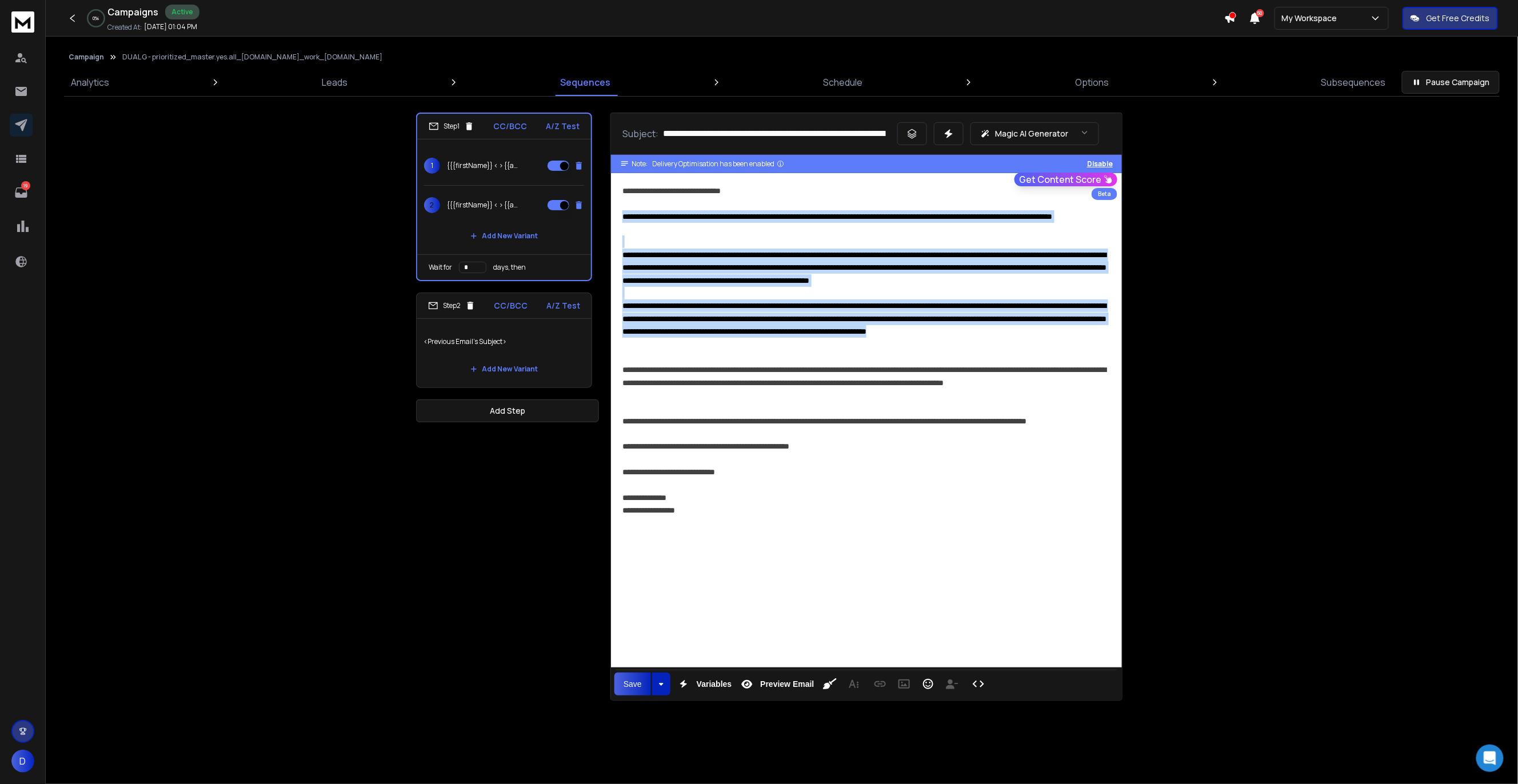
drag, startPoint x: 741, startPoint y: 344, endPoint x: 614, endPoint y: 216, distance: 180.3
click at [614, 216] on div "**********" at bounding box center [866, 420] width 511 height 494
copy div "**********"
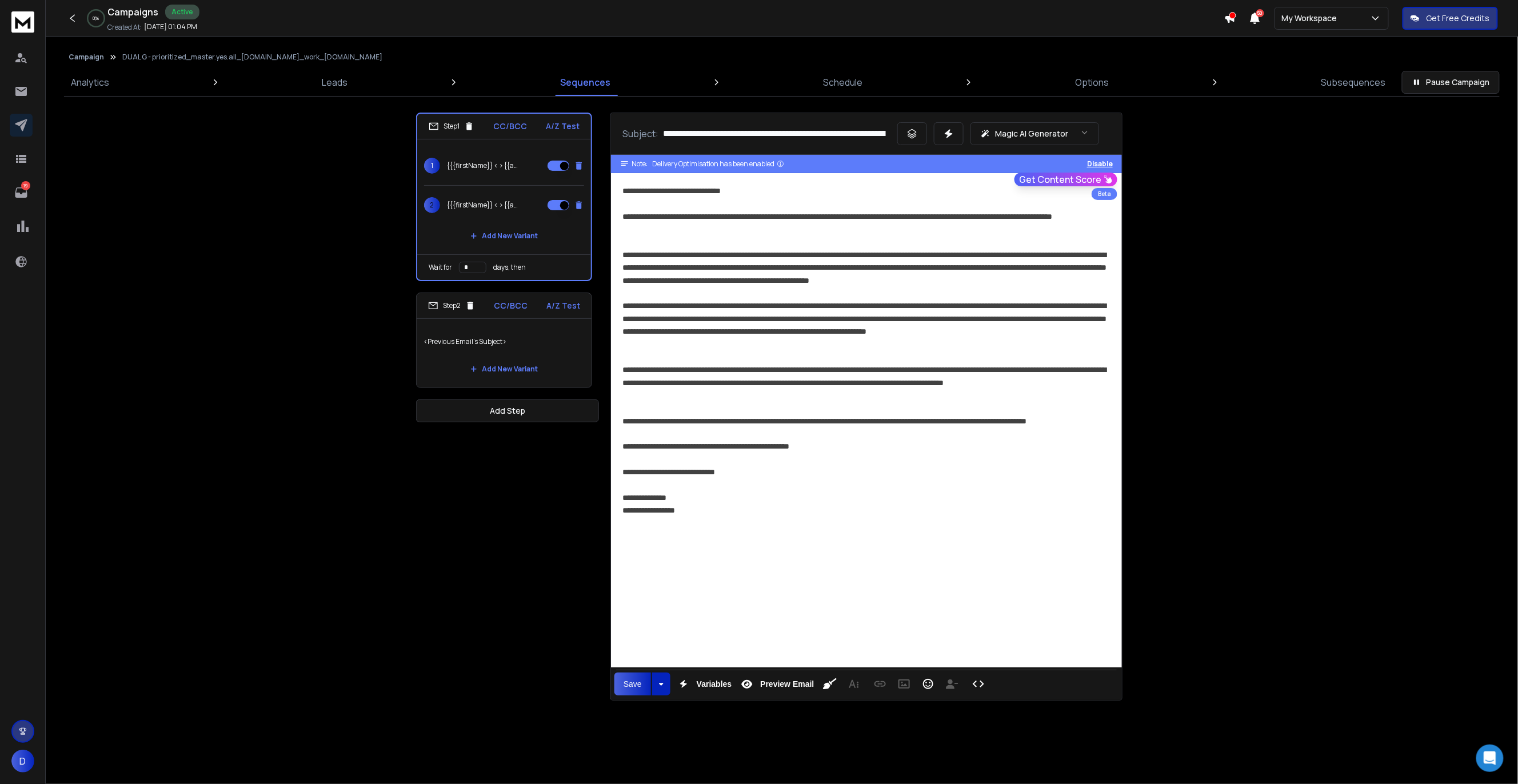
click at [716, 568] on div "**********" at bounding box center [866, 420] width 511 height 494
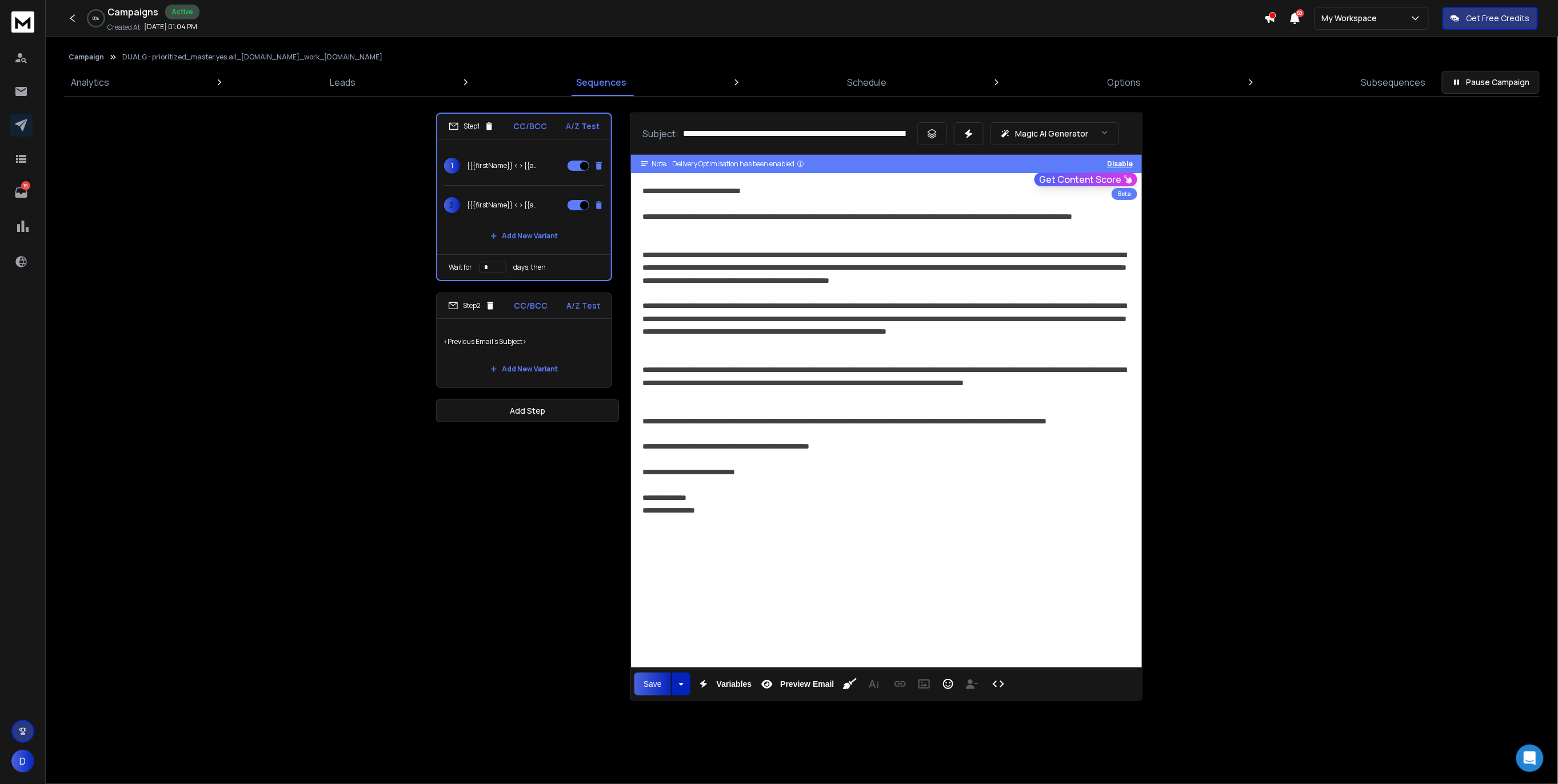
click at [834, 530] on div "**********" at bounding box center [887, 420] width 511 height 494
click at [813, 541] on div "**********" at bounding box center [887, 420] width 511 height 494
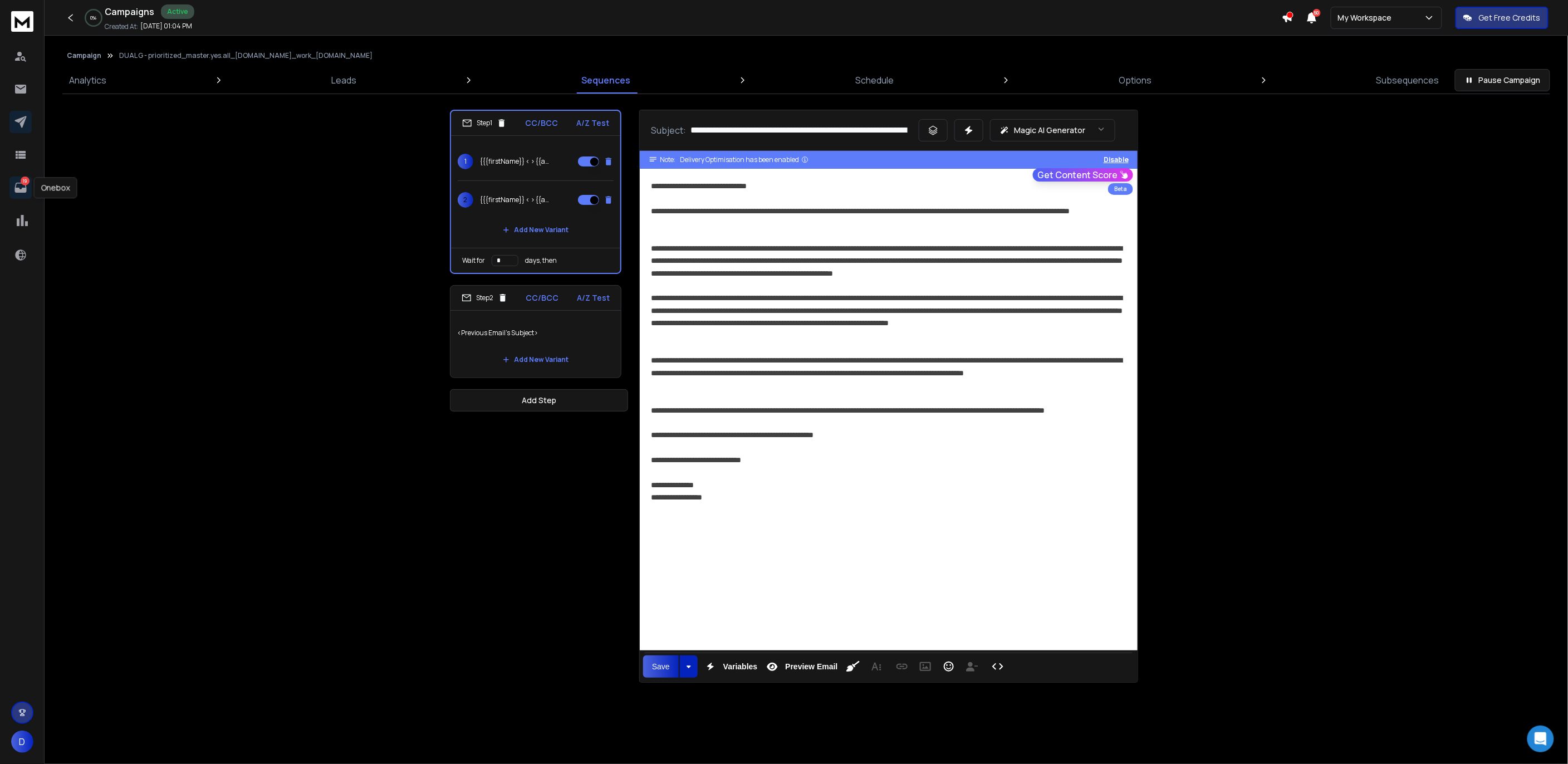
click at [21, 186] on icon at bounding box center [21, 188] width 13 height 13
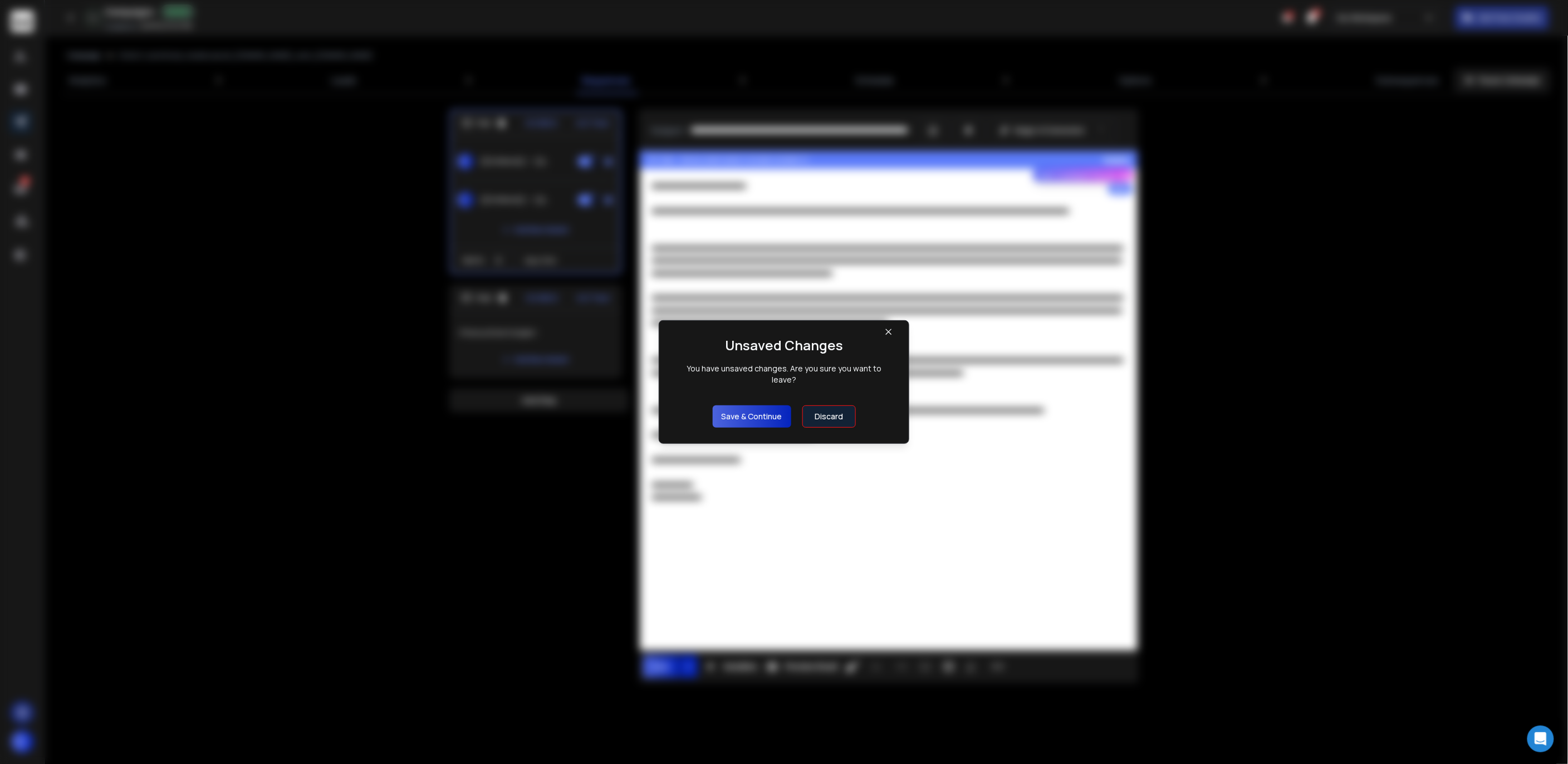
click at [822, 410] on button "Discard" at bounding box center [829, 417] width 54 height 22
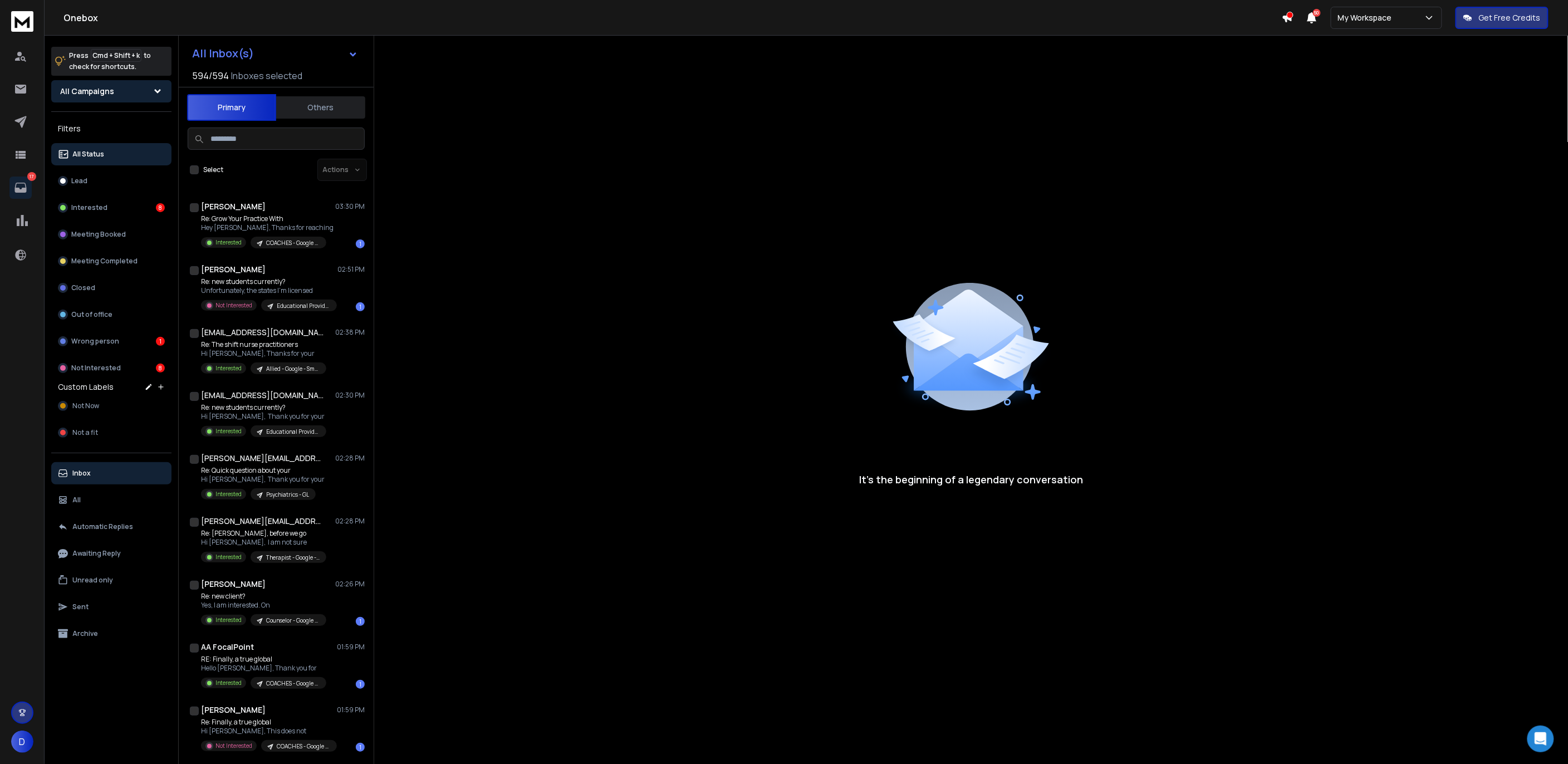
click at [153, 93] on icon at bounding box center [157, 91] width 10 height 10
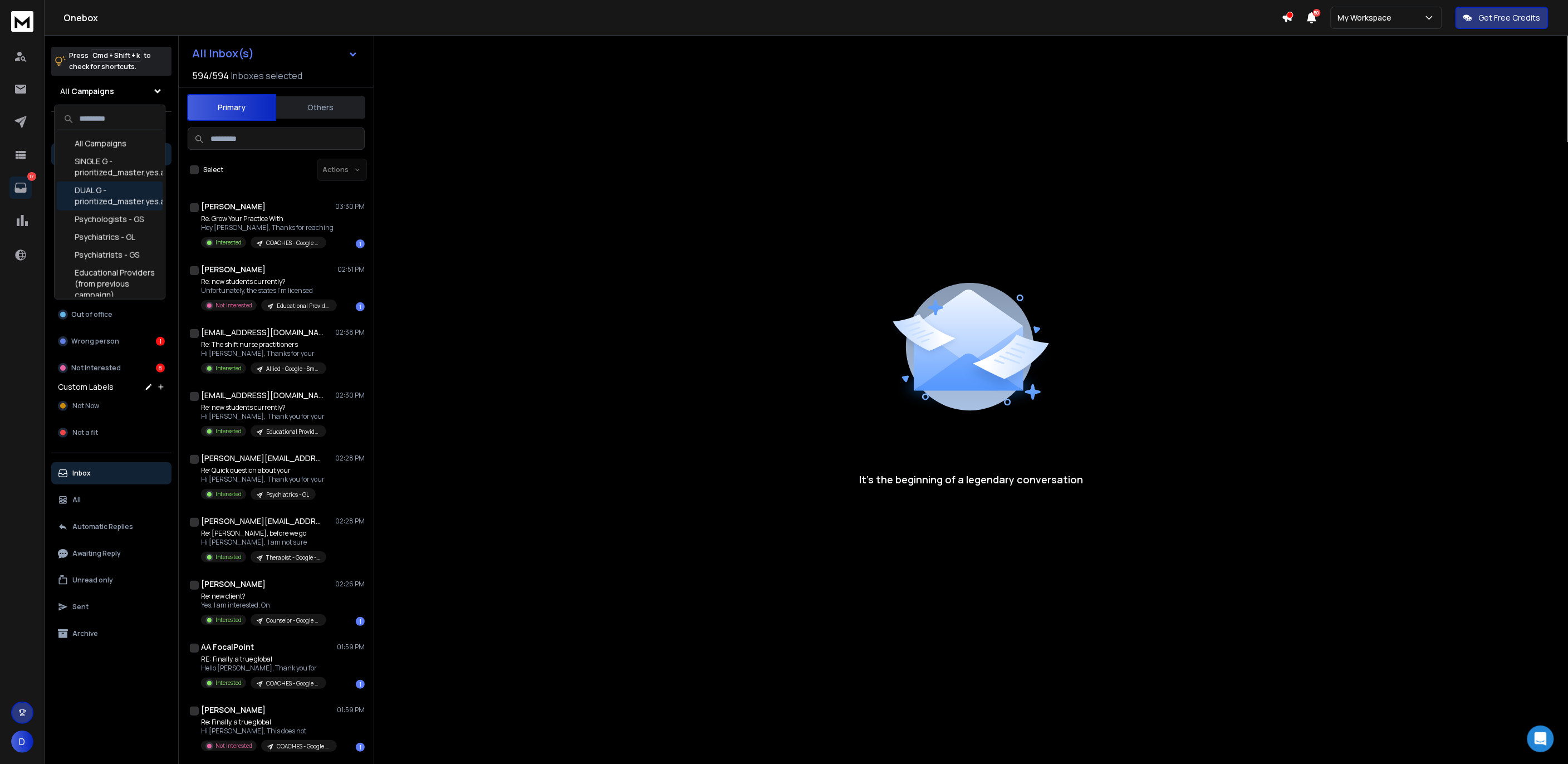
click at [63, 195] on span at bounding box center [65, 196] width 7 height 7
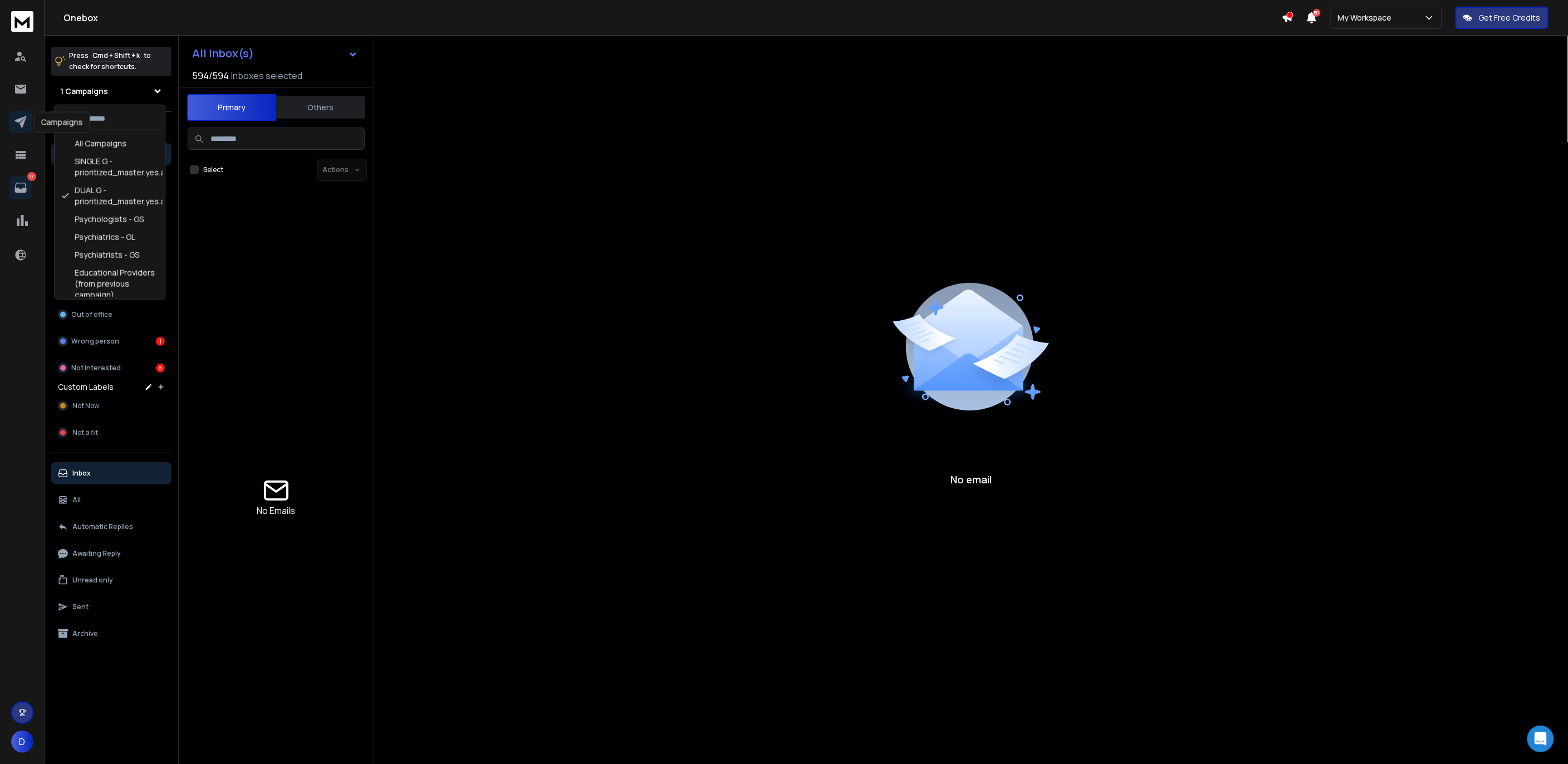
click at [22, 112] on link at bounding box center [21, 122] width 22 height 22
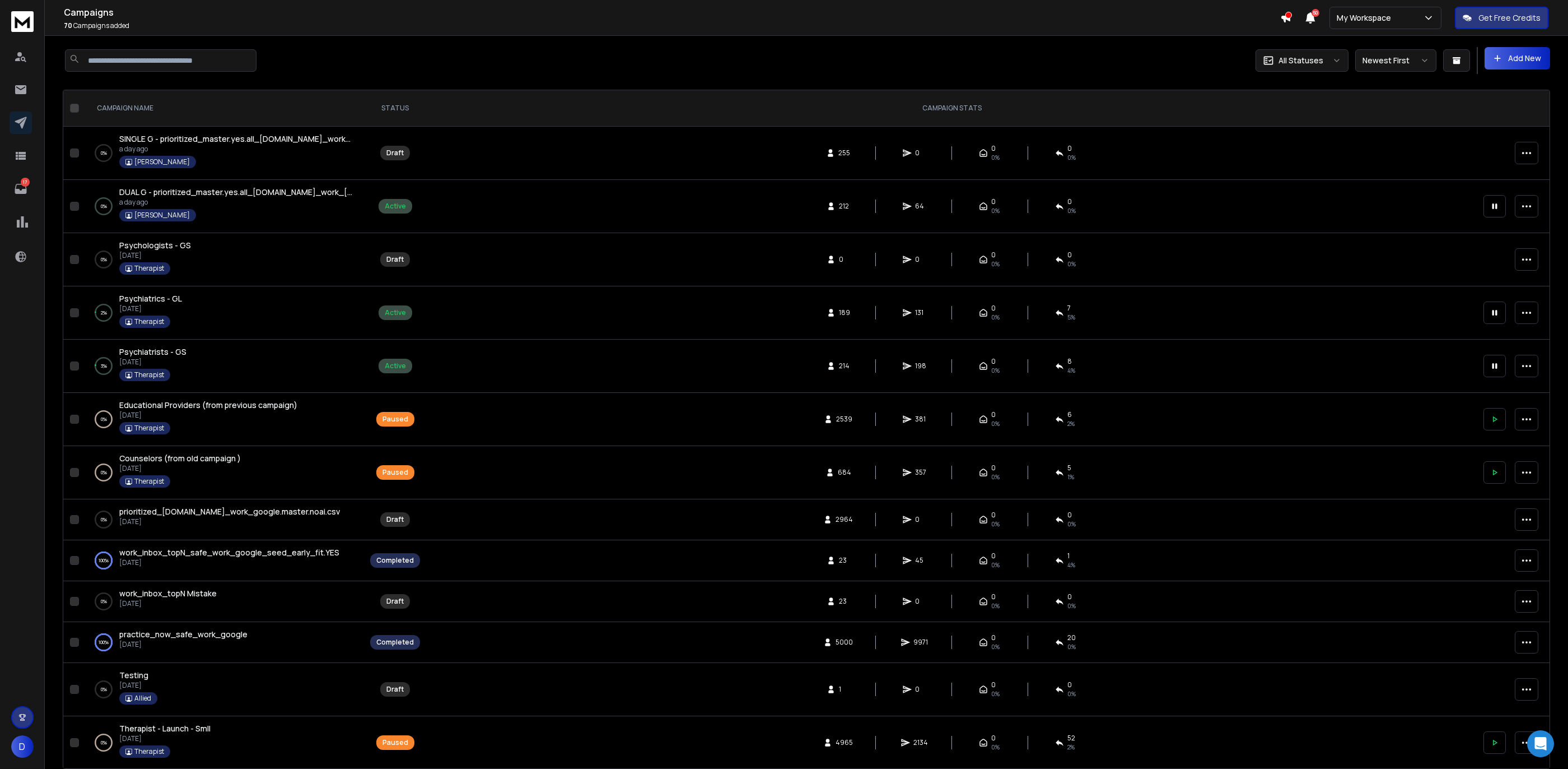
click at [1036, 68] on div "Campaigns 70 Campaigns Added All Statuses Newest First Add New" at bounding box center [1178, 61] width 744 height 27
